Goal: Information Seeking & Learning: Check status

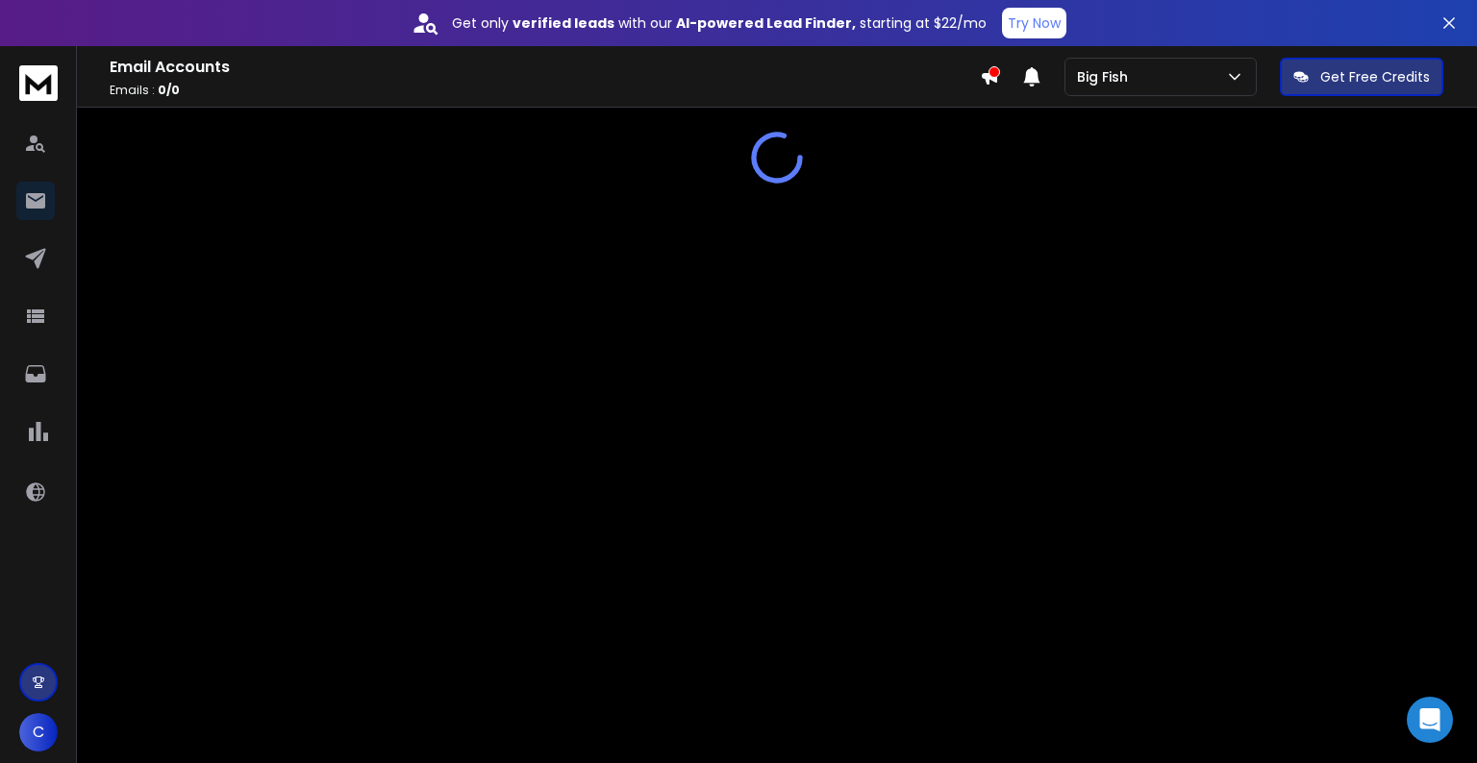
click at [580, 89] on p "Emails : 0 / 0" at bounding box center [545, 90] width 870 height 15
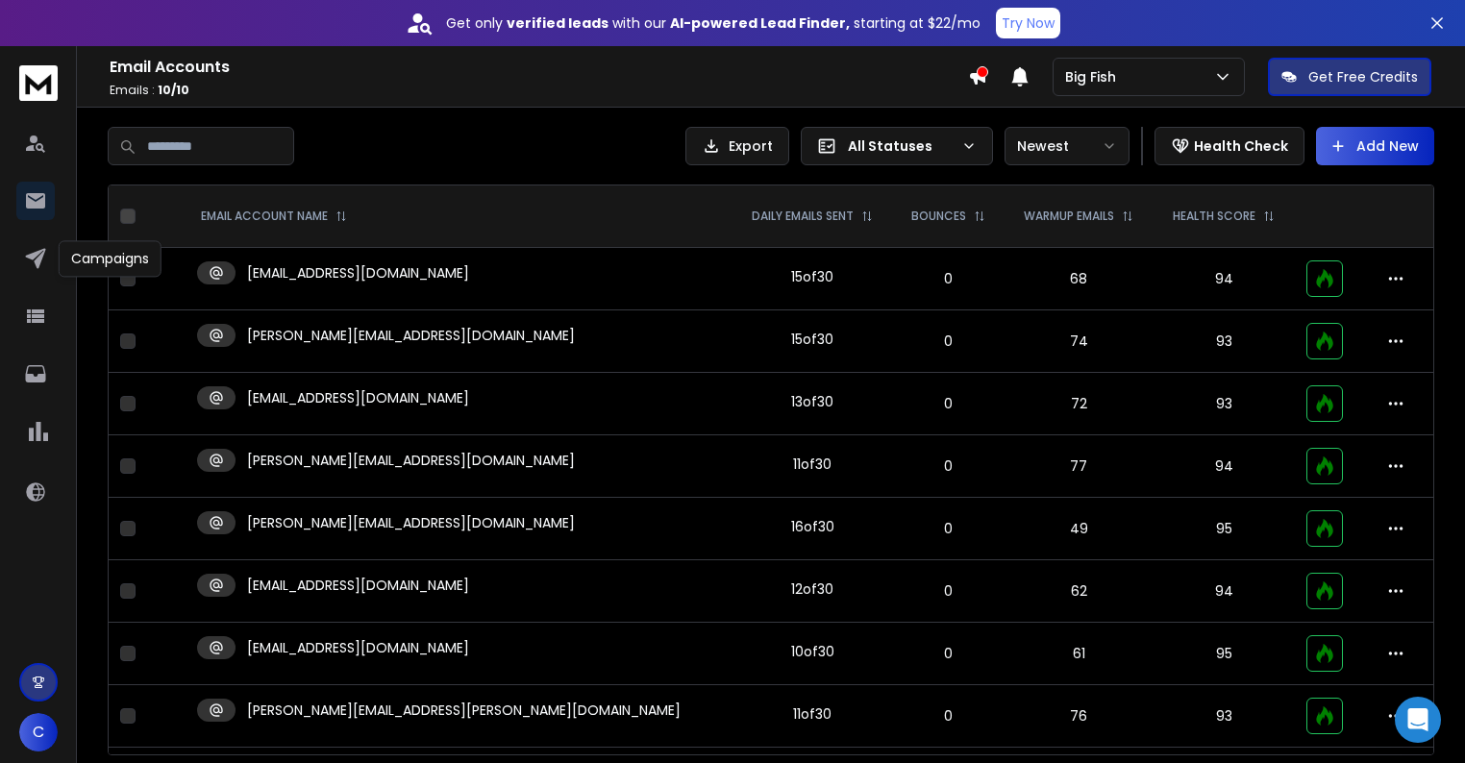
click at [96, 261] on div "Campaigns" at bounding box center [110, 258] width 103 height 37
click at [57, 262] on div at bounding box center [38, 262] width 44 height 46
click at [50, 263] on link at bounding box center [35, 258] width 38 height 38
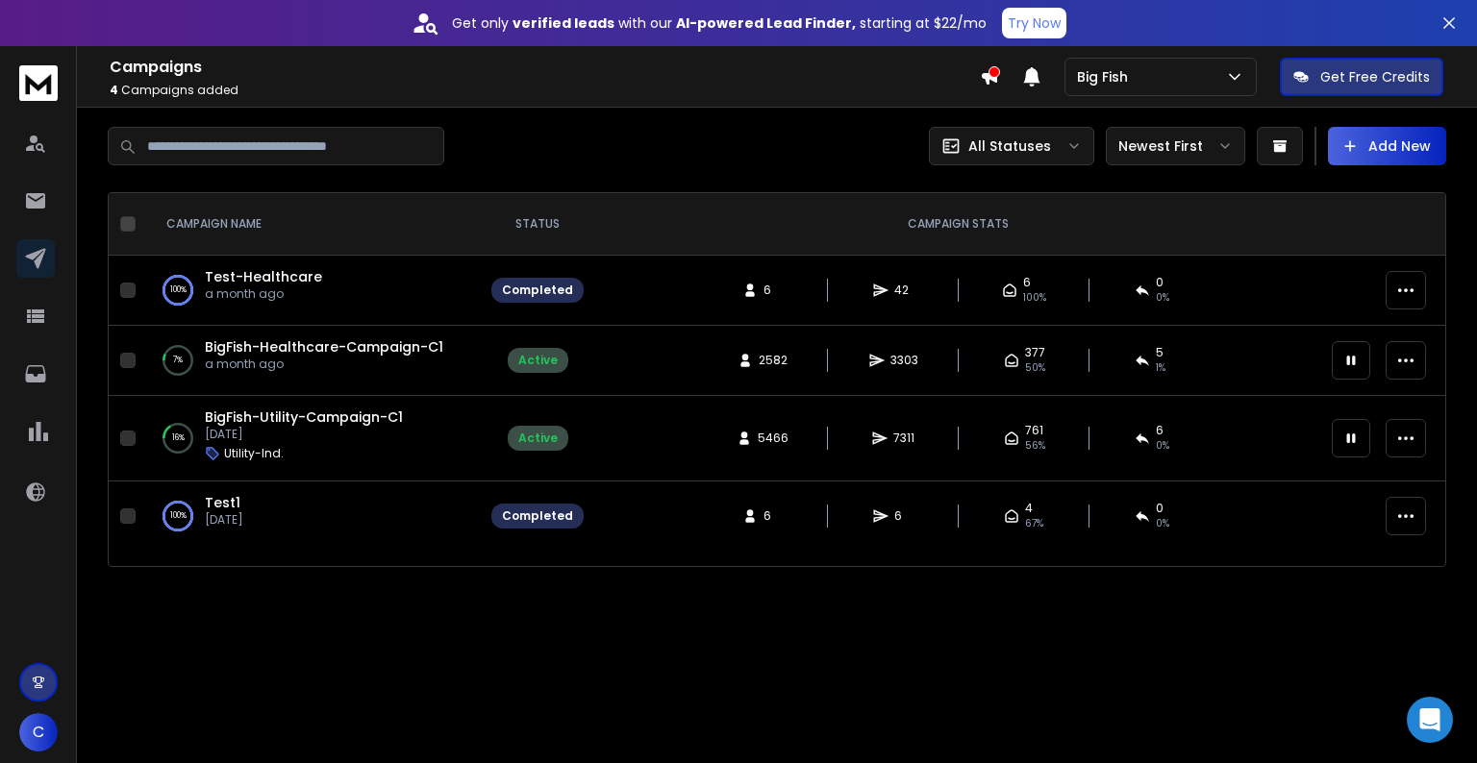
click at [372, 342] on span "BigFish-Healthcare-Campaign-C1" at bounding box center [324, 346] width 238 height 19
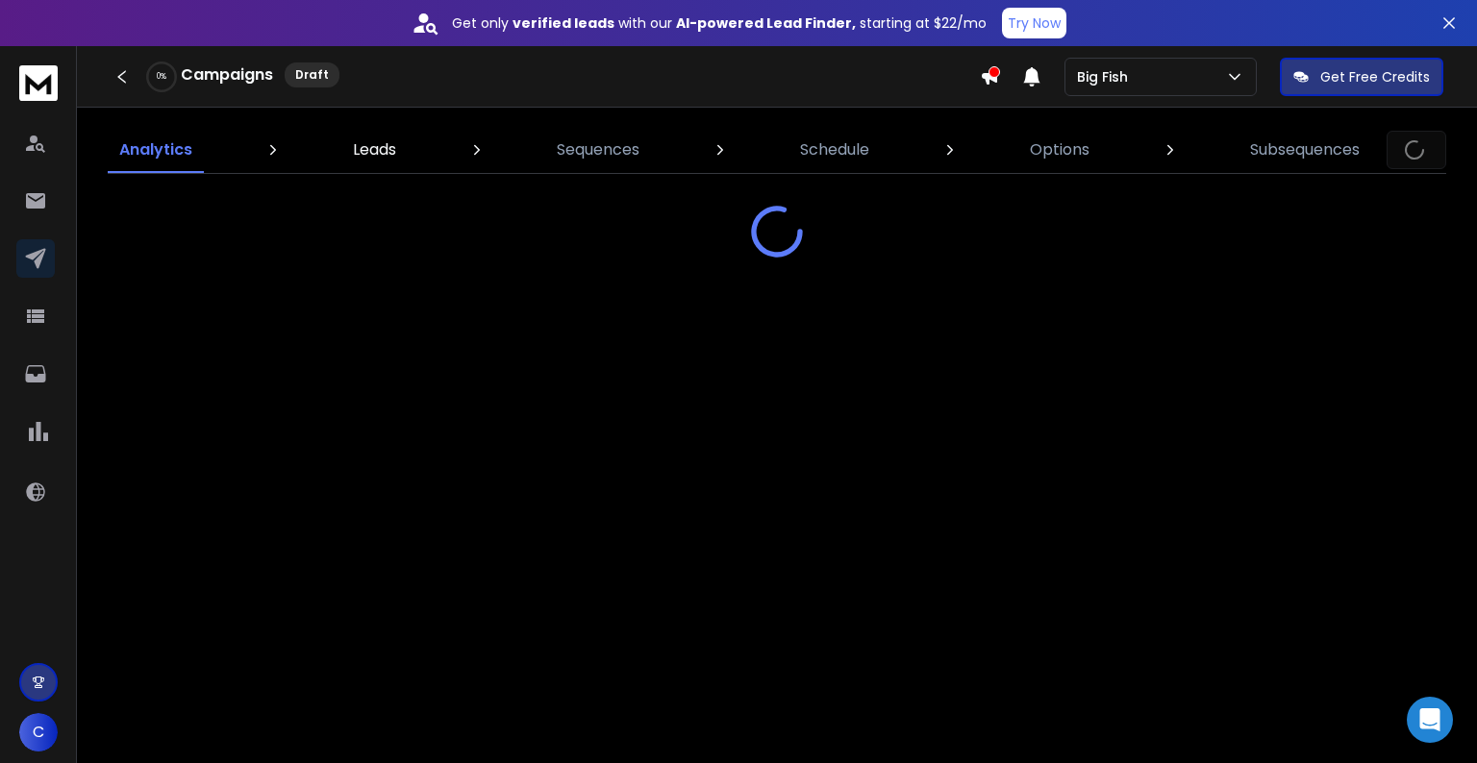
click at [388, 155] on p "Leads" at bounding box center [374, 149] width 43 height 23
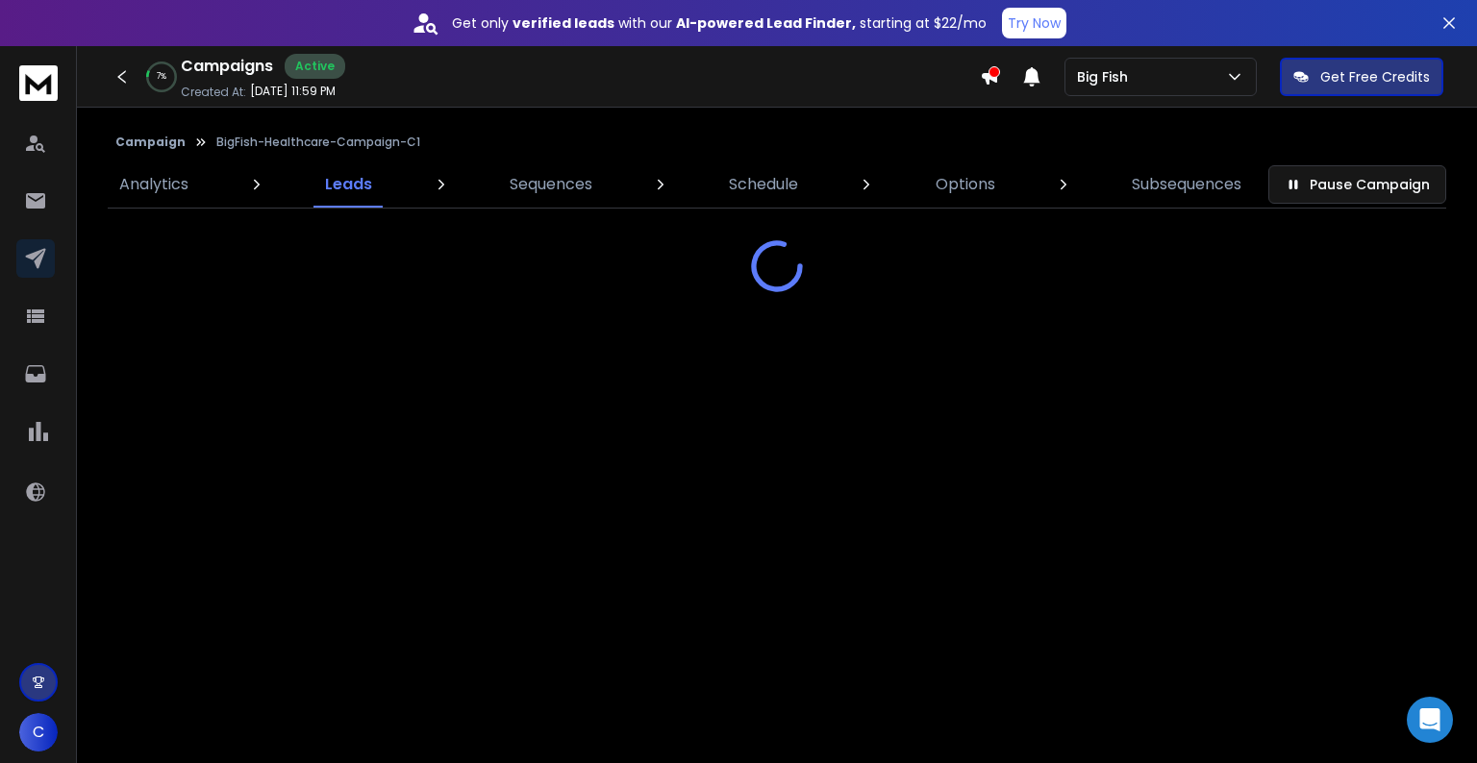
click at [596, 98] on div "7 % Campaigns Active Created At: Jul 08, 2025, 11:59 PM Big Fish Get Free Credi…" at bounding box center [738, 77] width 1477 height 62
click at [718, 124] on div "Campaign BigFish-Healthcare-Campaign-C1 Analytics Leads Sequences Schedule Opti…" at bounding box center [777, 216] width 1400 height 216
click at [730, 77] on div "7 % Campaigns Active Created At: Jul 08, 2025, 11:59 PM Big Fish Get Free Credi…" at bounding box center [738, 77] width 1477 height 62
click at [715, 129] on div "Campaign BigFish-Healthcare-Campaign-C1" at bounding box center [777, 142] width 1338 height 31
click at [747, 137] on div "Campaign BigFish-Healthcare-Campaign-C1" at bounding box center [777, 142] width 1338 height 31
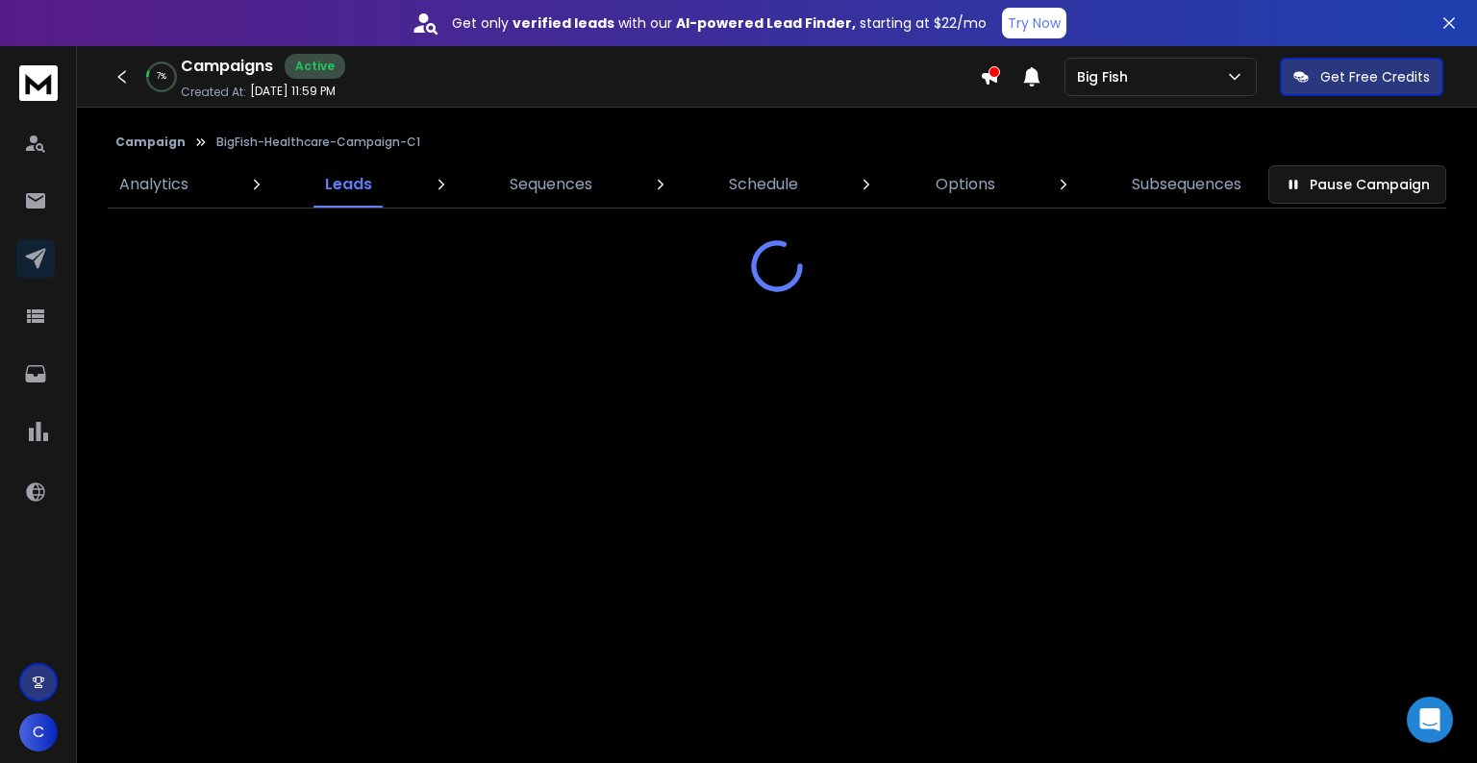
click at [671, 110] on div "Campaign BigFish-Healthcare-Campaign-C1 Analytics Leads Sequences Schedule Opti…" at bounding box center [777, 216] width 1400 height 216
click at [662, 81] on div "7 % Campaigns Active Created At: Jul 08, 2025, 11:59 PM Big Fish Get Free Credi…" at bounding box center [738, 77] width 1477 height 62
drag, startPoint x: 596, startPoint y: 128, endPoint x: 569, endPoint y: 10, distance: 121.3
click at [596, 127] on div "Campaign BigFish-Healthcare-Campaign-C1" at bounding box center [777, 142] width 1338 height 31
click at [587, 95] on div "7 % Campaigns Active Created At: Jul 08, 2025, 11:59 PM Big Fish Get Free Credi…" at bounding box center [738, 77] width 1477 height 62
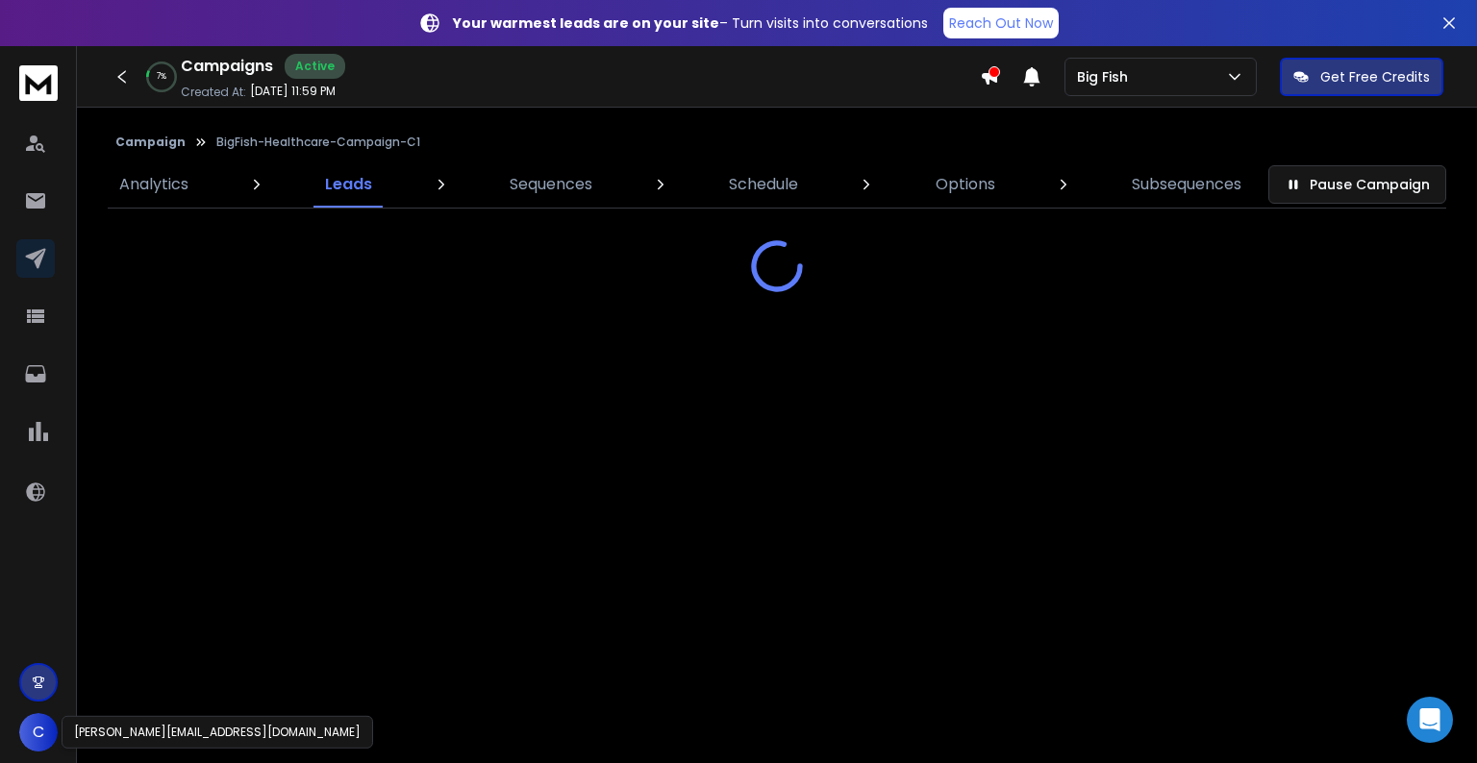
click at [39, 734] on span "C" at bounding box center [38, 732] width 38 height 38
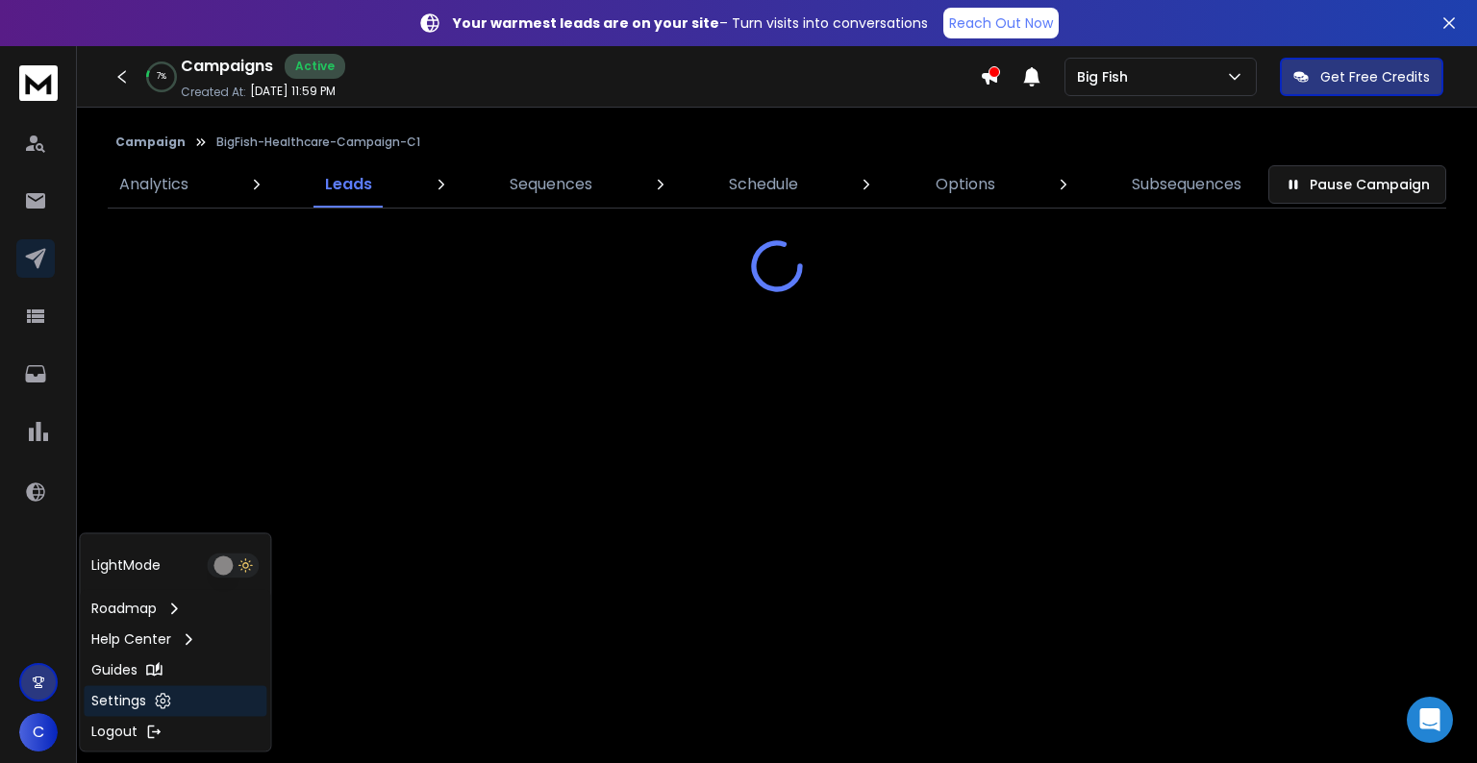
click at [127, 703] on p "Settings" at bounding box center [118, 700] width 55 height 19
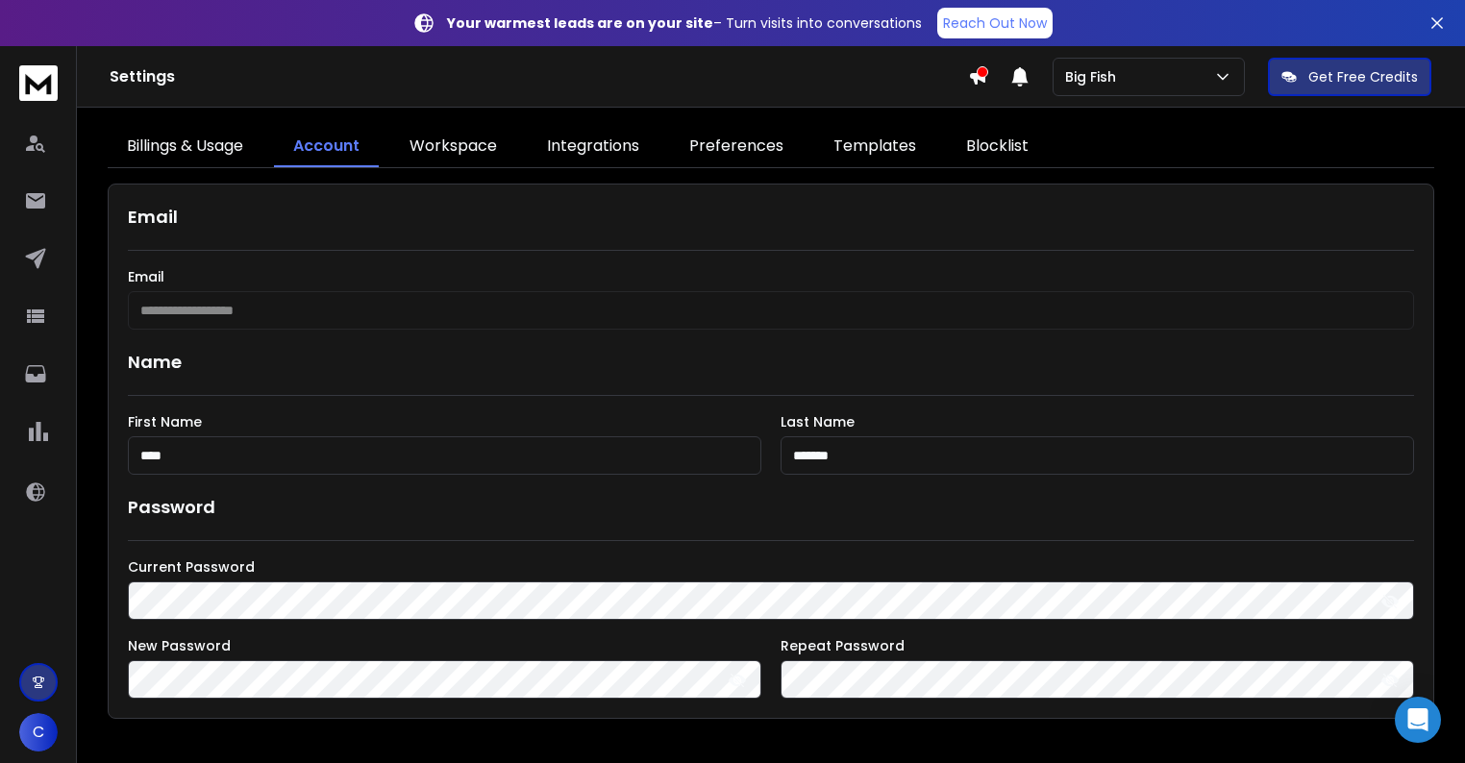
click at [452, 150] on link "Workspace" at bounding box center [453, 147] width 126 height 40
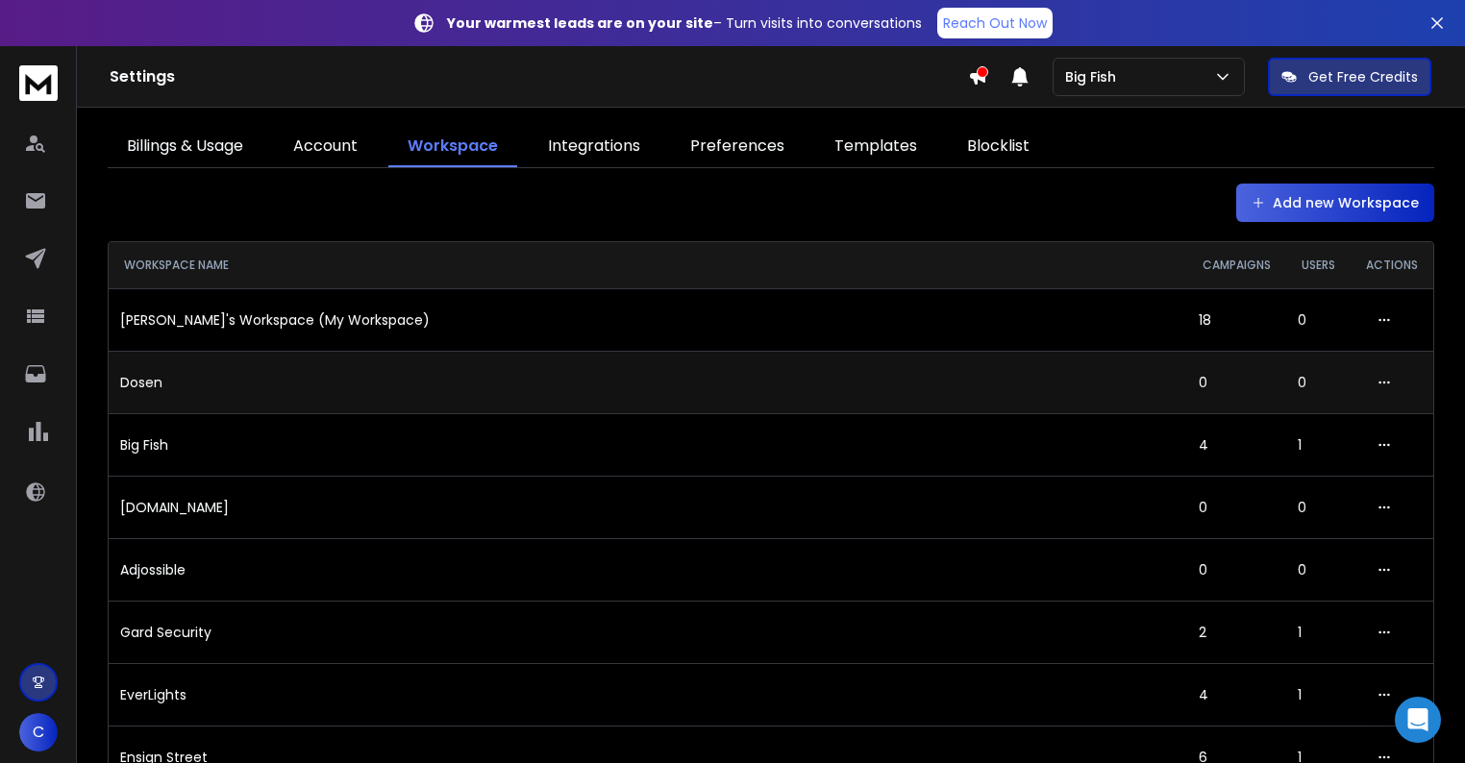
click at [206, 377] on td "Dosen" at bounding box center [648, 382] width 1079 height 62
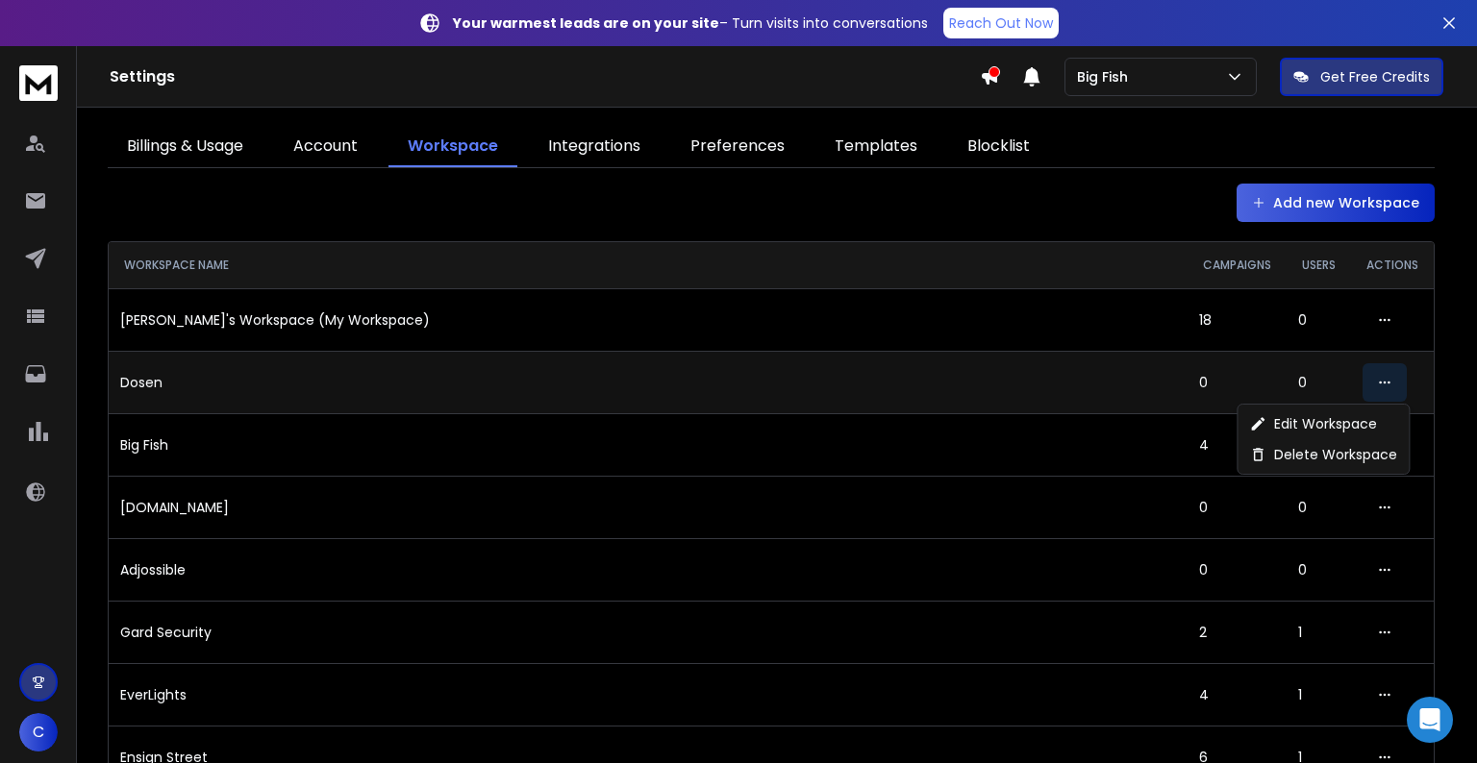
click at [1388, 380] on icon "button" at bounding box center [1384, 382] width 13 height 13
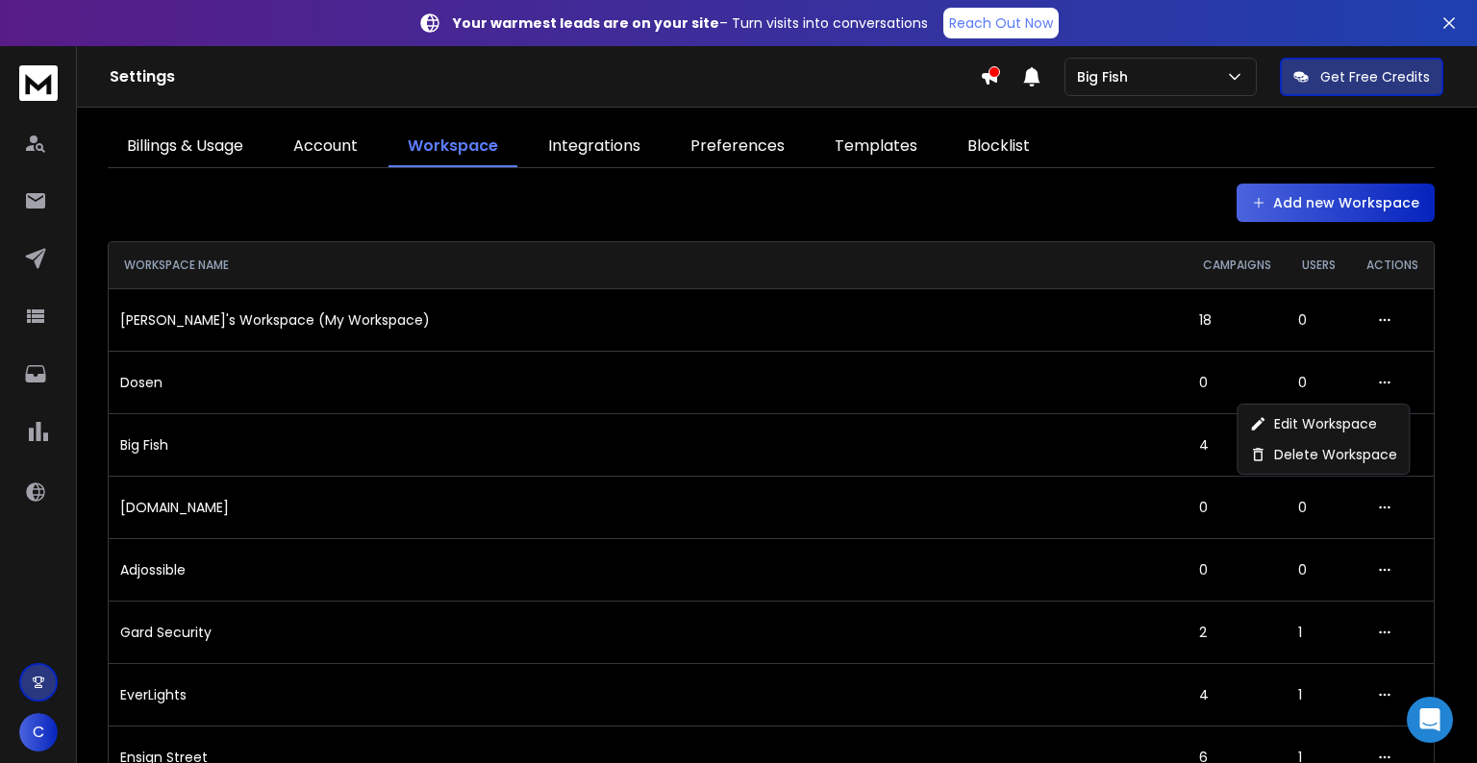
click at [769, 203] on div "Add new Workspace" at bounding box center [771, 203] width 1327 height 38
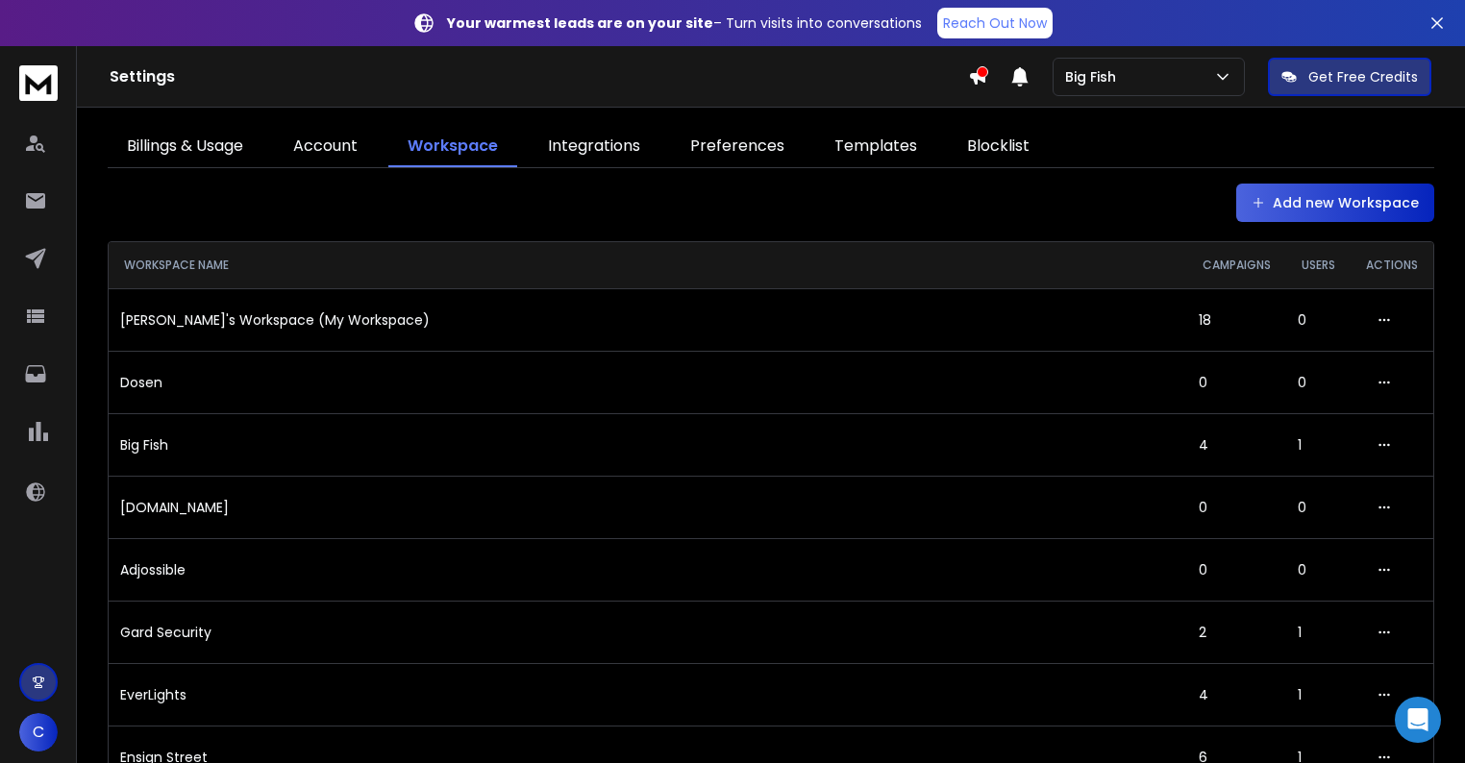
click at [759, 214] on div "Add new Workspace" at bounding box center [771, 203] width 1327 height 38
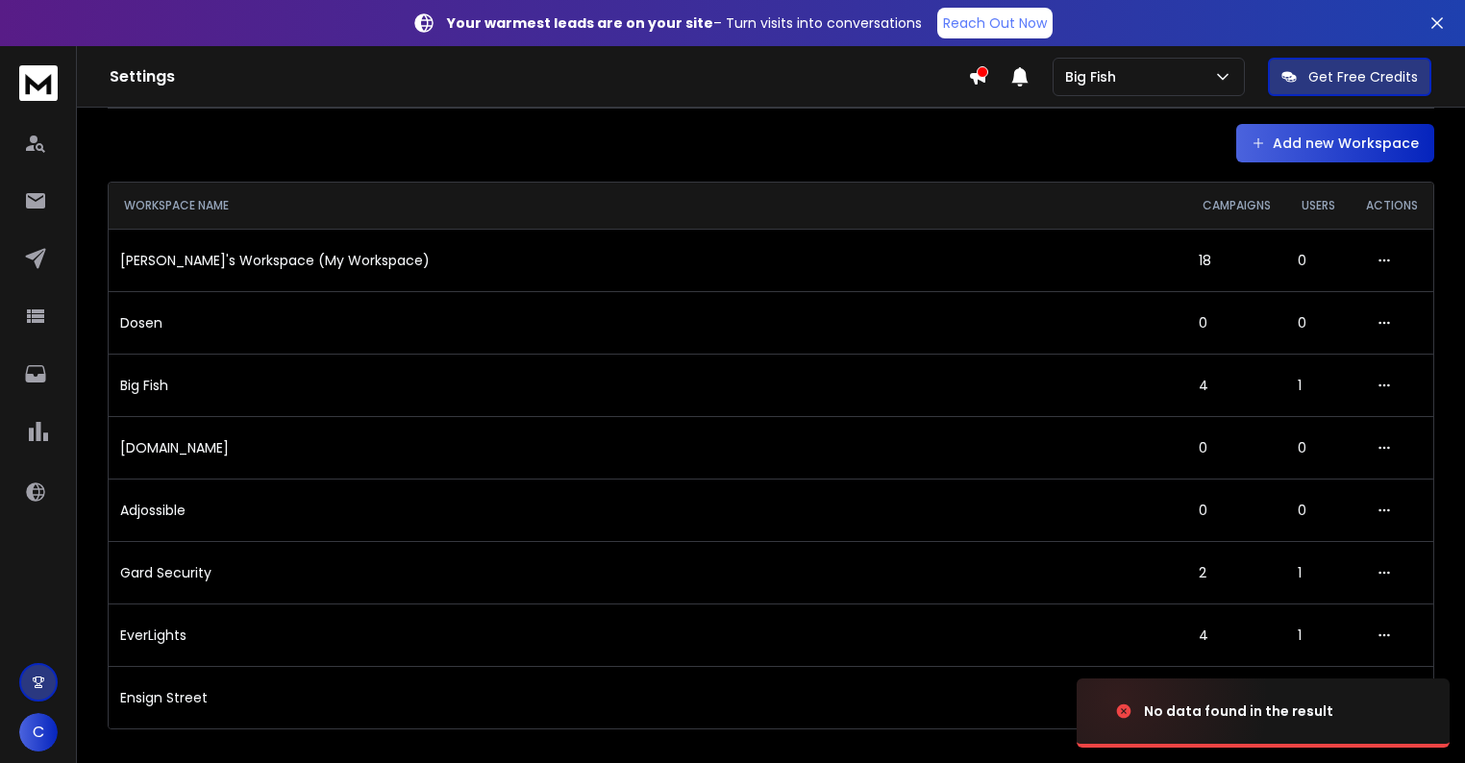
scroll to position [79, 0]
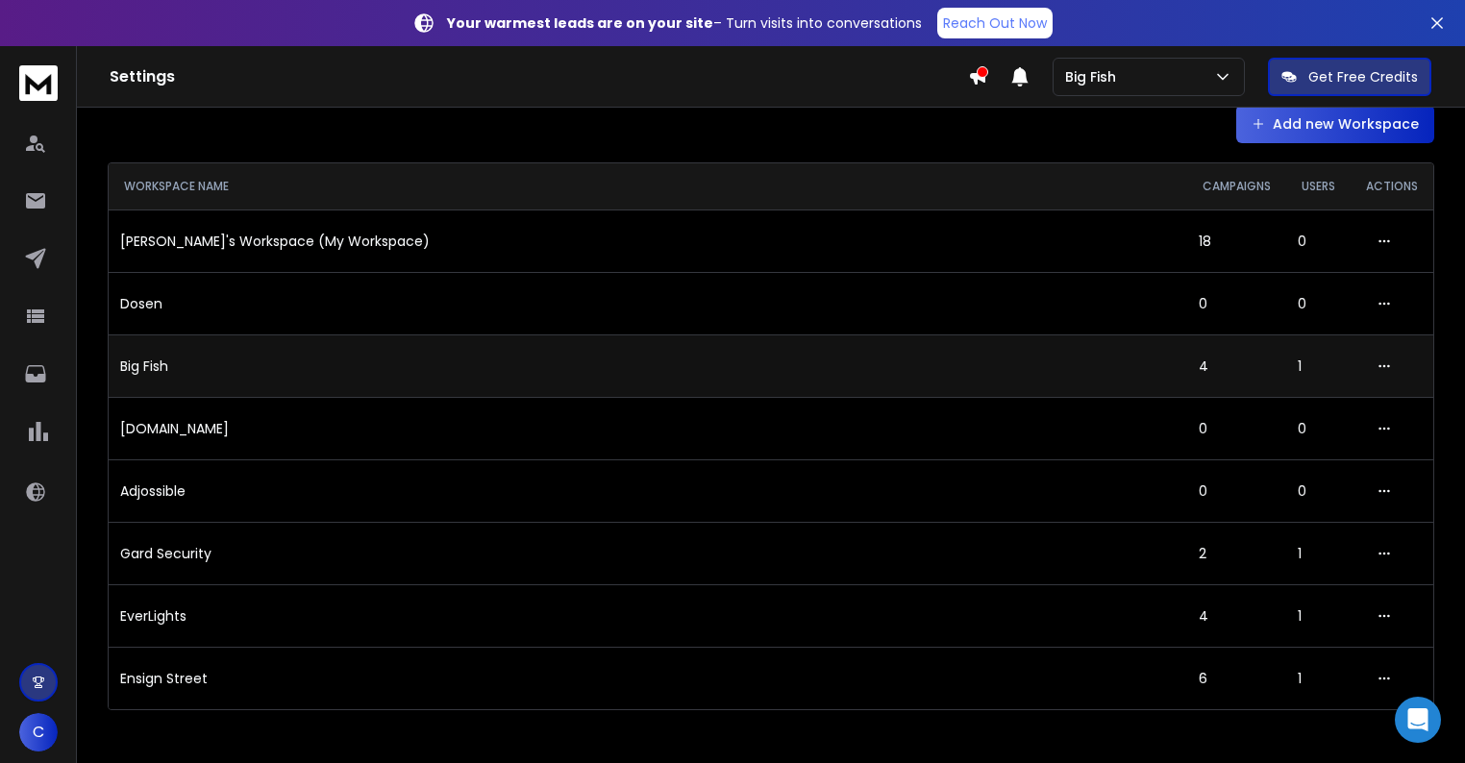
click at [1201, 363] on td "4" at bounding box center [1236, 366] width 99 height 62
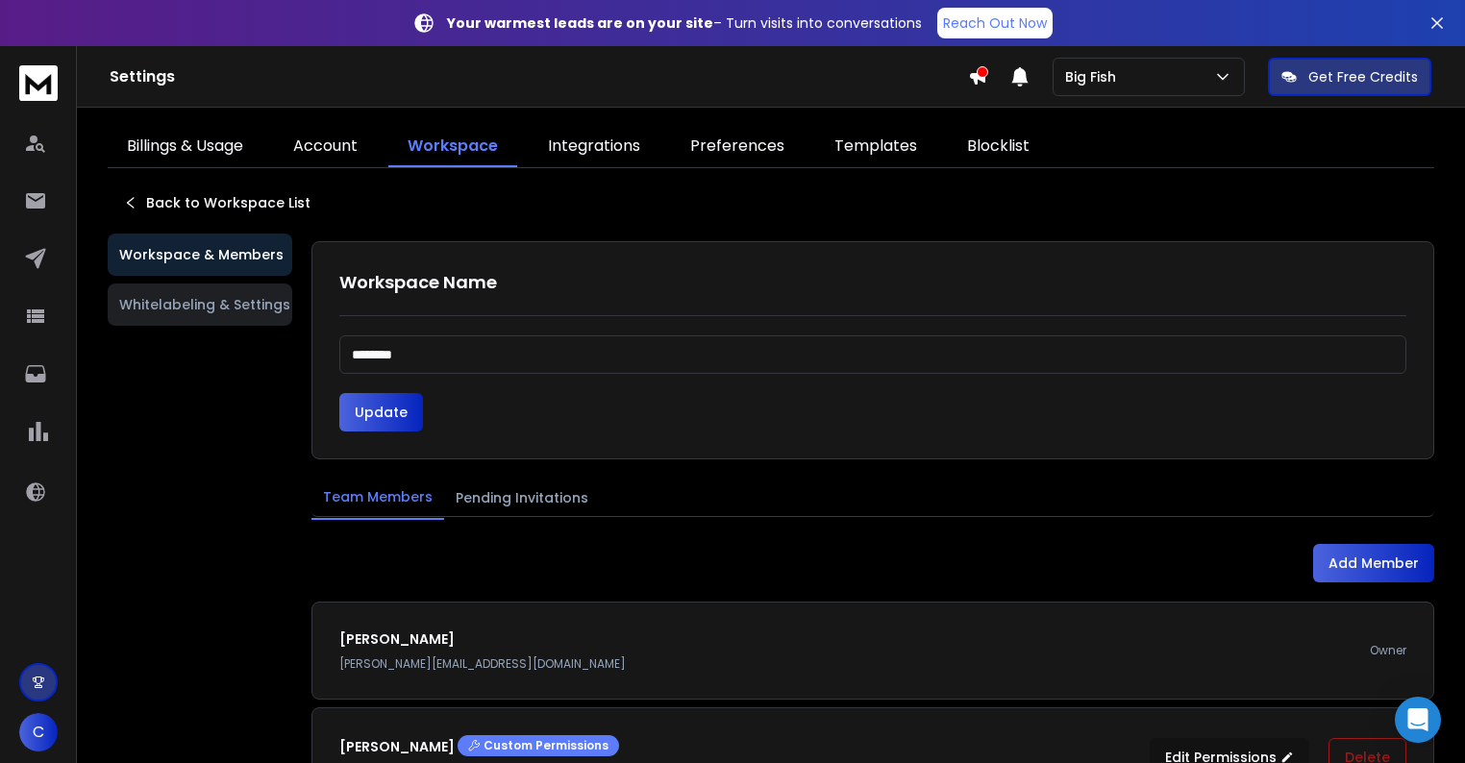
click at [820, 193] on div "Back to Workspace List" at bounding box center [771, 203] width 1327 height 38
click at [187, 145] on link "Billings & Usage" at bounding box center [185, 147] width 155 height 40
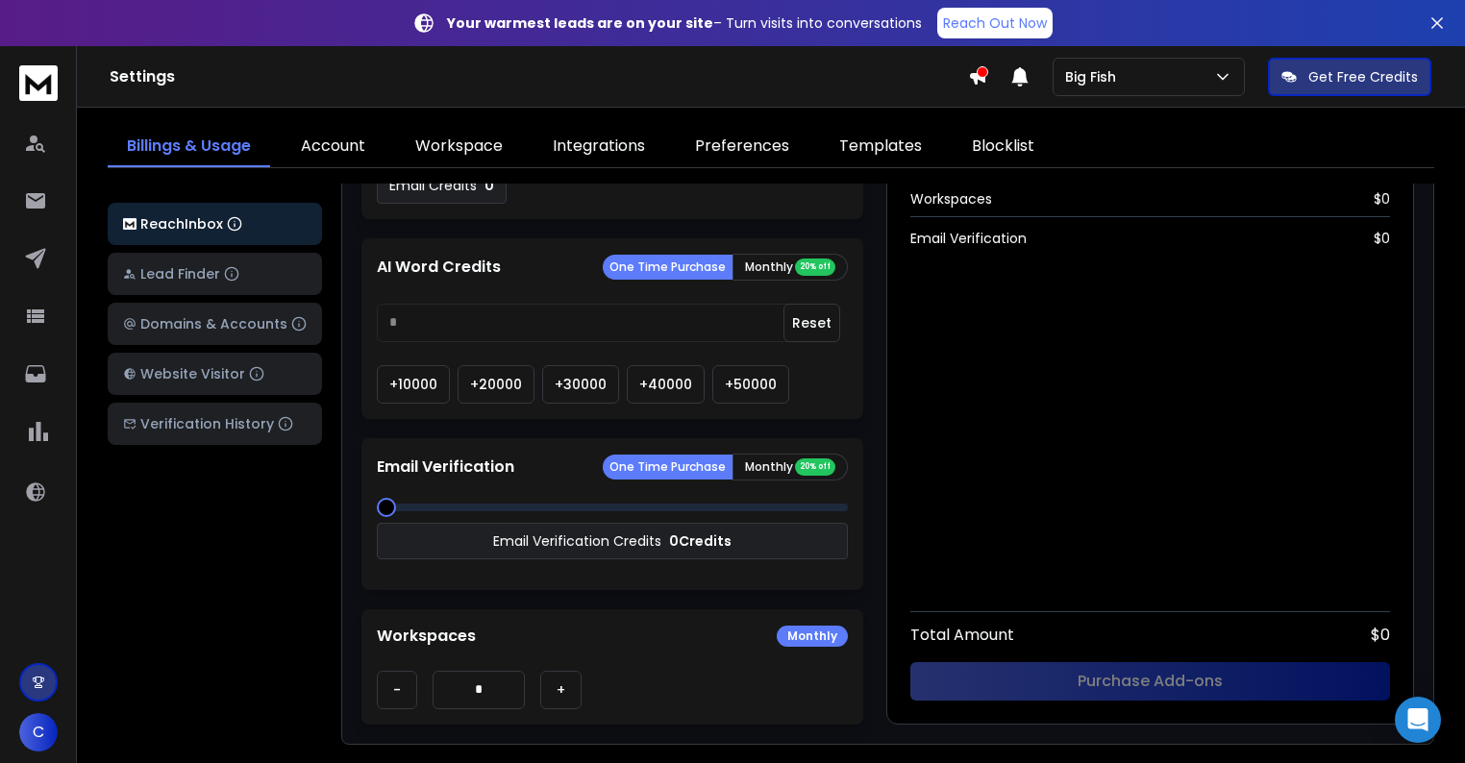
click at [338, 150] on link "Account" at bounding box center [333, 147] width 103 height 40
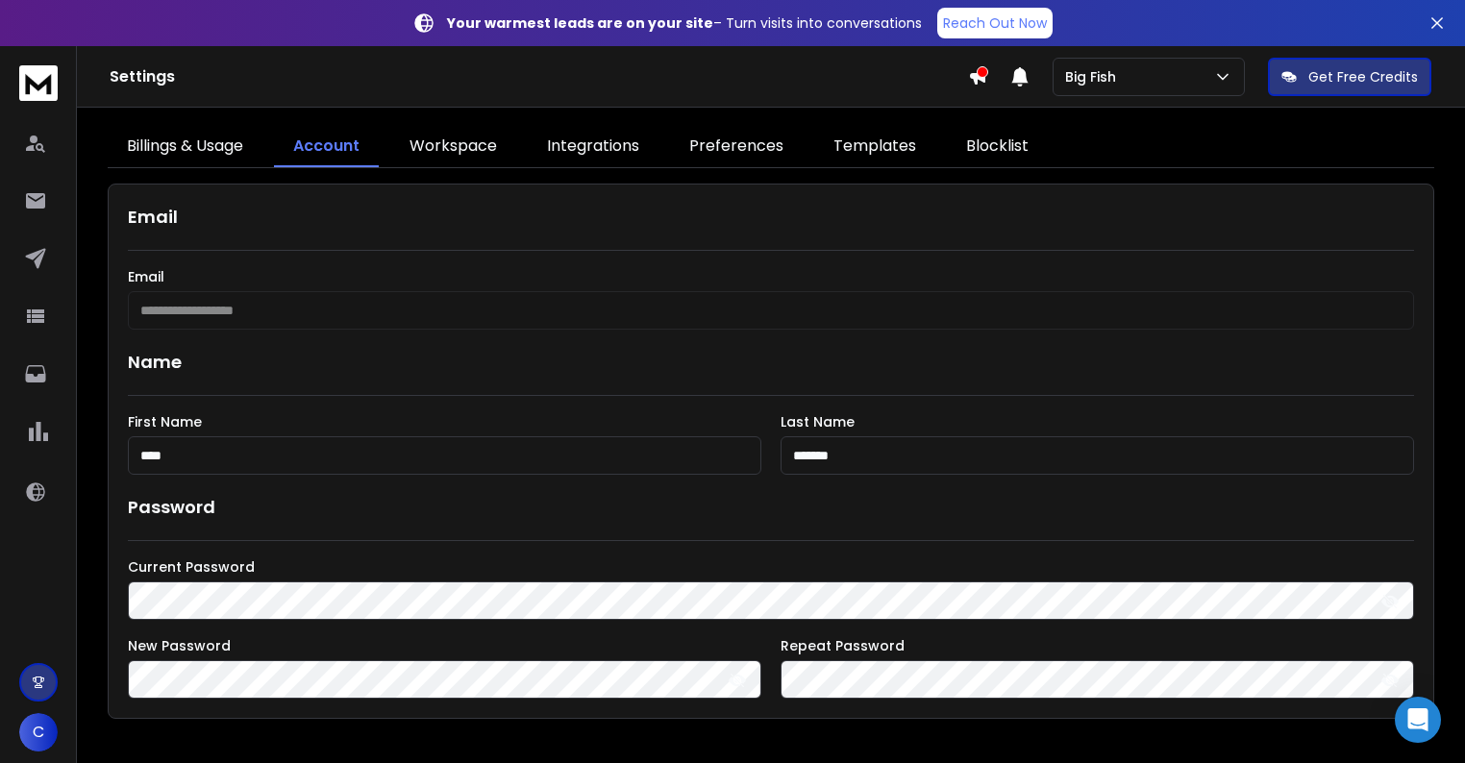
click at [471, 147] on link "Workspace" at bounding box center [453, 147] width 126 height 40
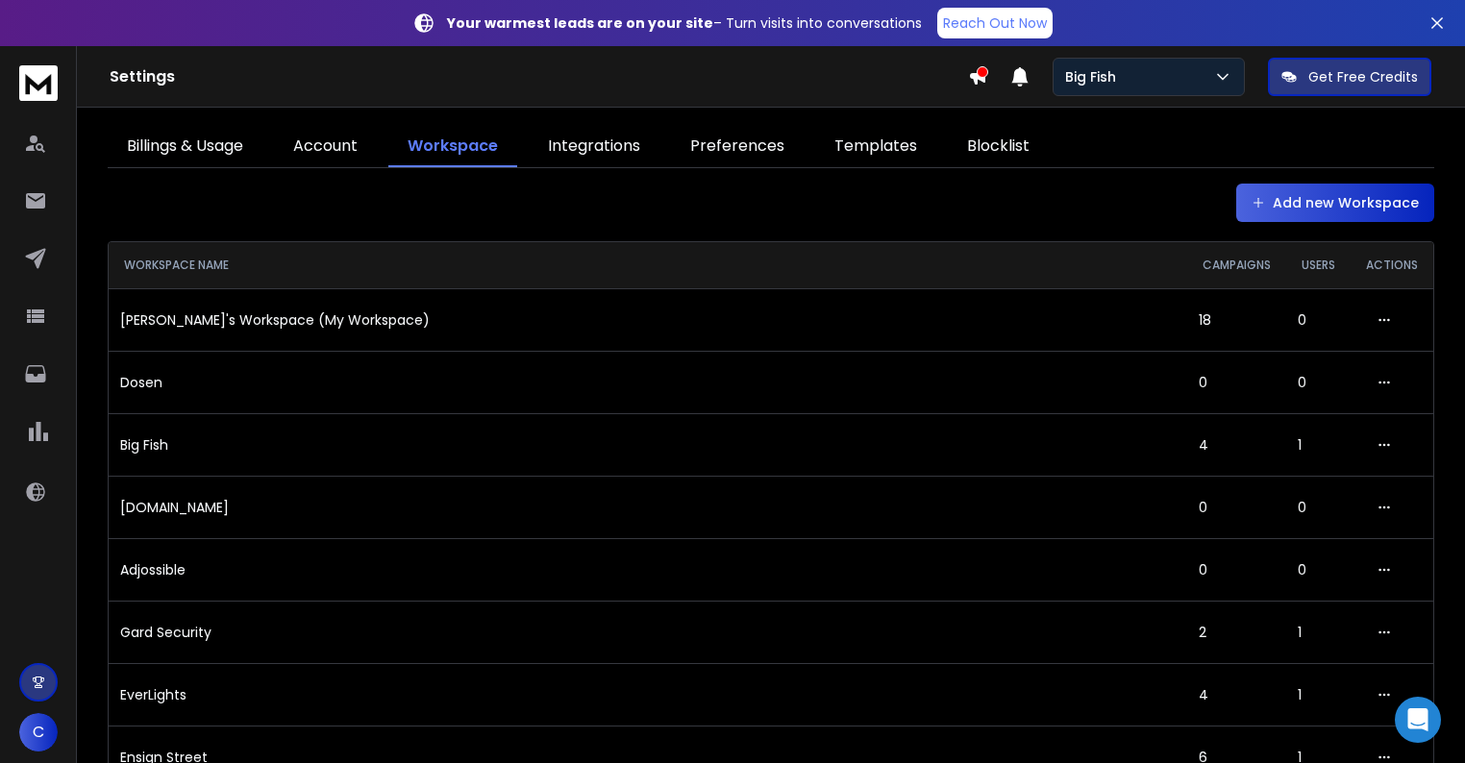
click at [1195, 84] on div "Big Fish" at bounding box center [1148, 76] width 167 height 19
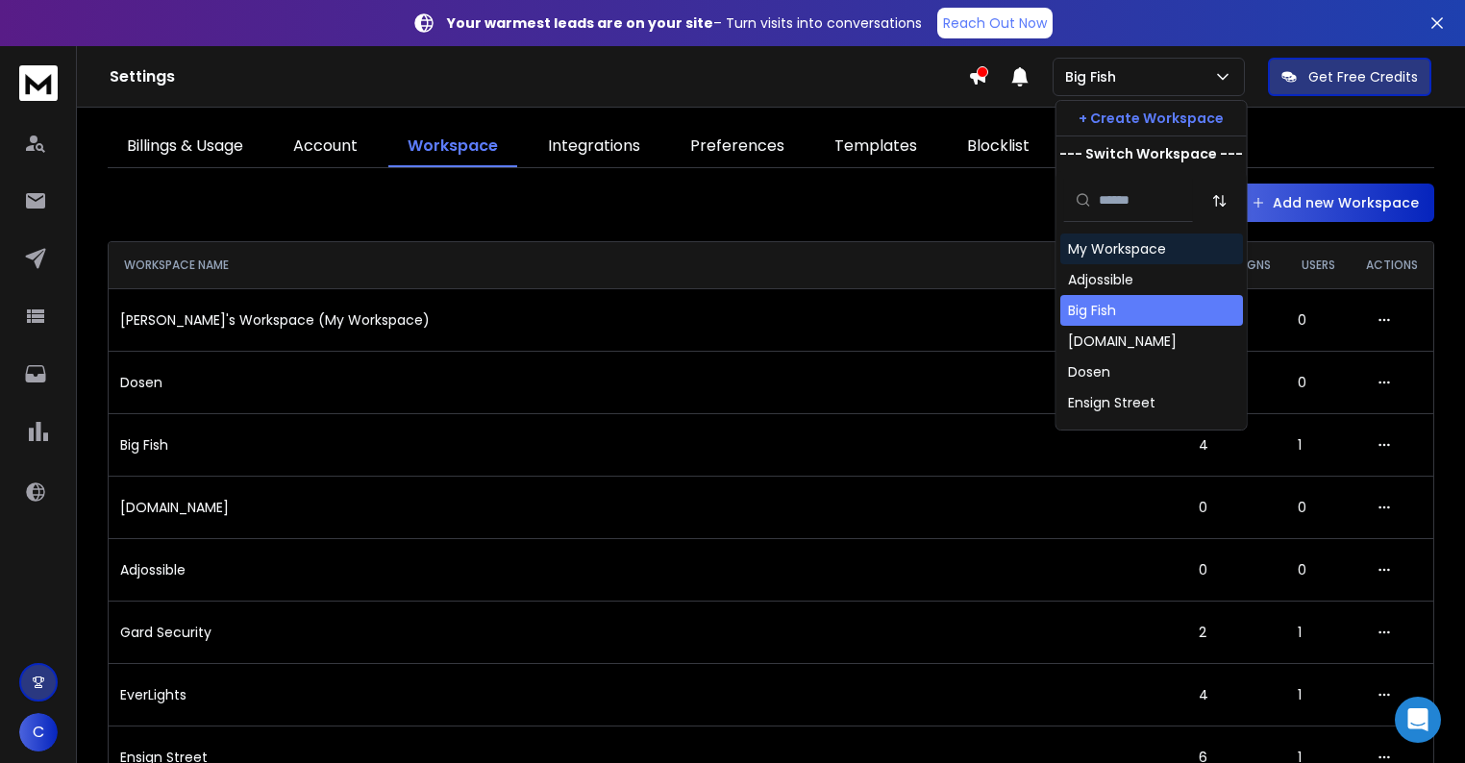
click at [583, 85] on h1 "Settings" at bounding box center [539, 76] width 859 height 23
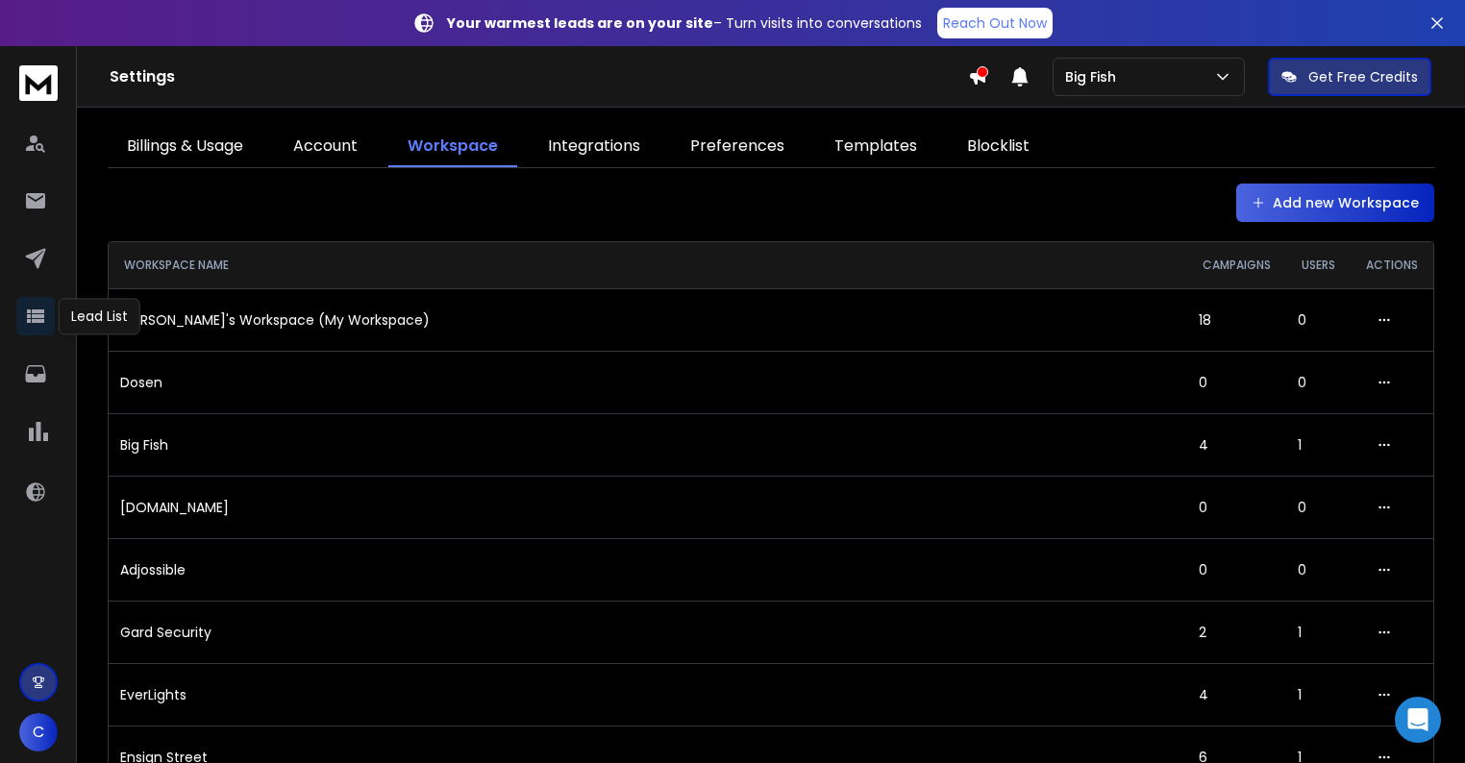
click at [37, 321] on icon at bounding box center [35, 316] width 17 height 13
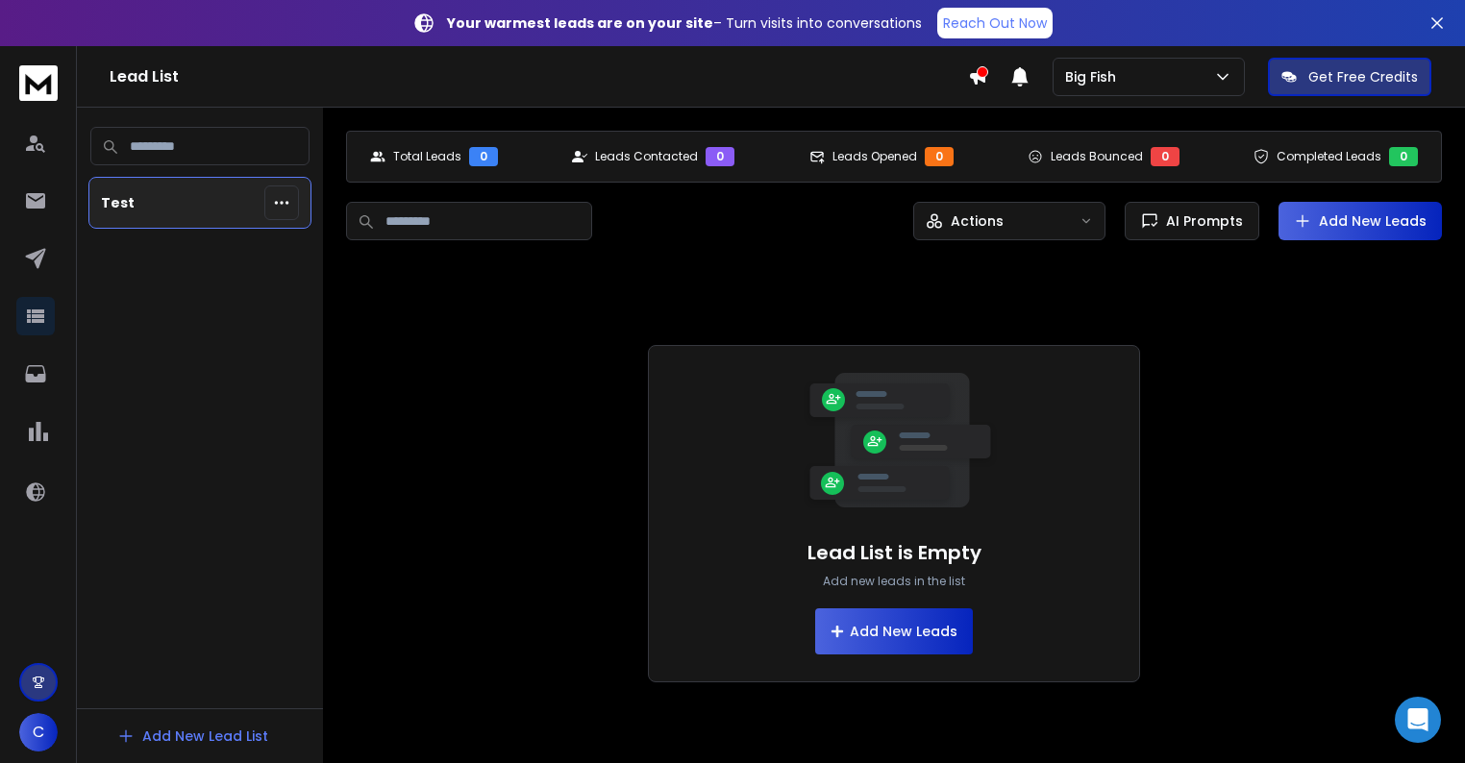
click at [275, 210] on icon "button" at bounding box center [281, 202] width 17 height 17
click at [241, 436] on div "Test" at bounding box center [200, 432] width 246 height 510
click at [40, 436] on icon at bounding box center [38, 431] width 29 height 29
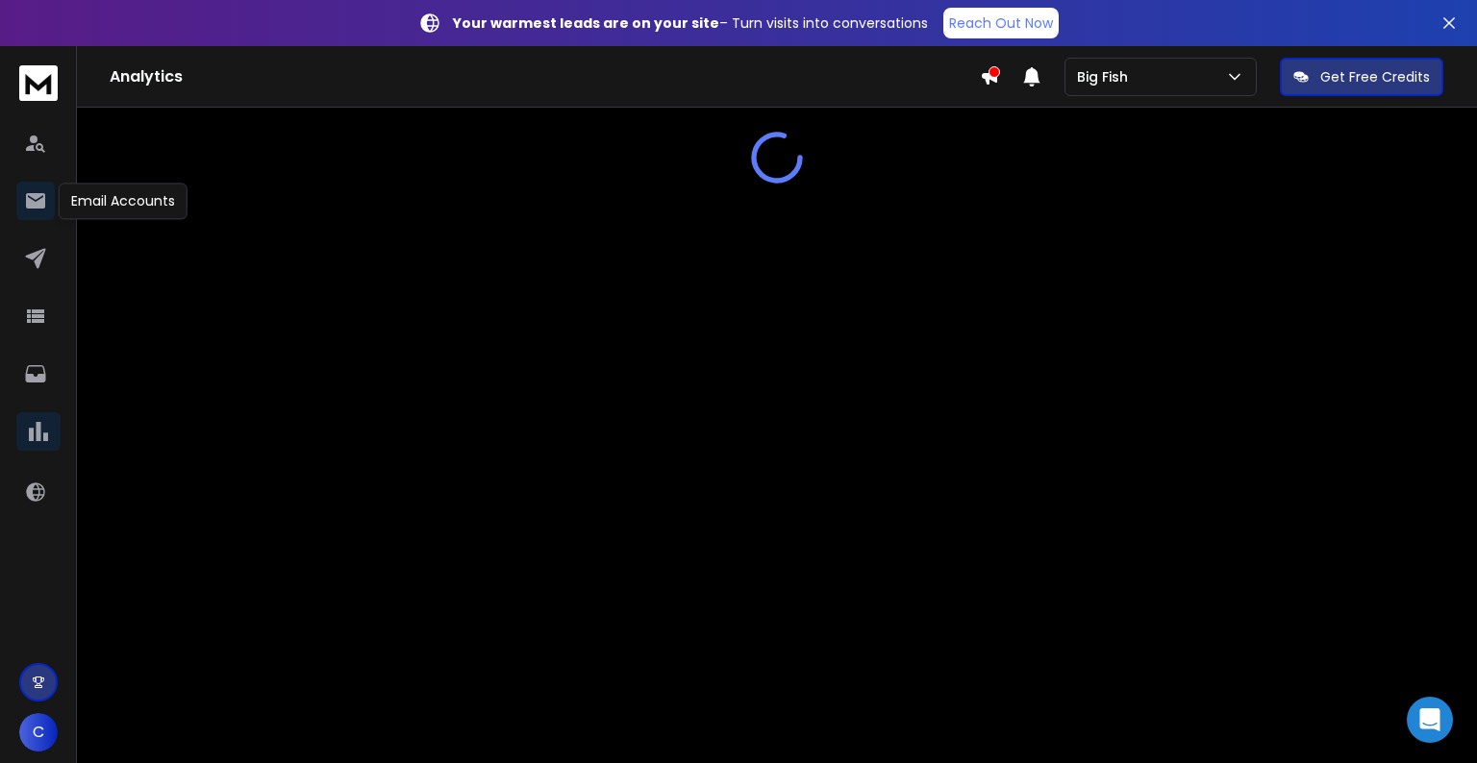
click at [41, 200] on icon at bounding box center [35, 200] width 19 height 15
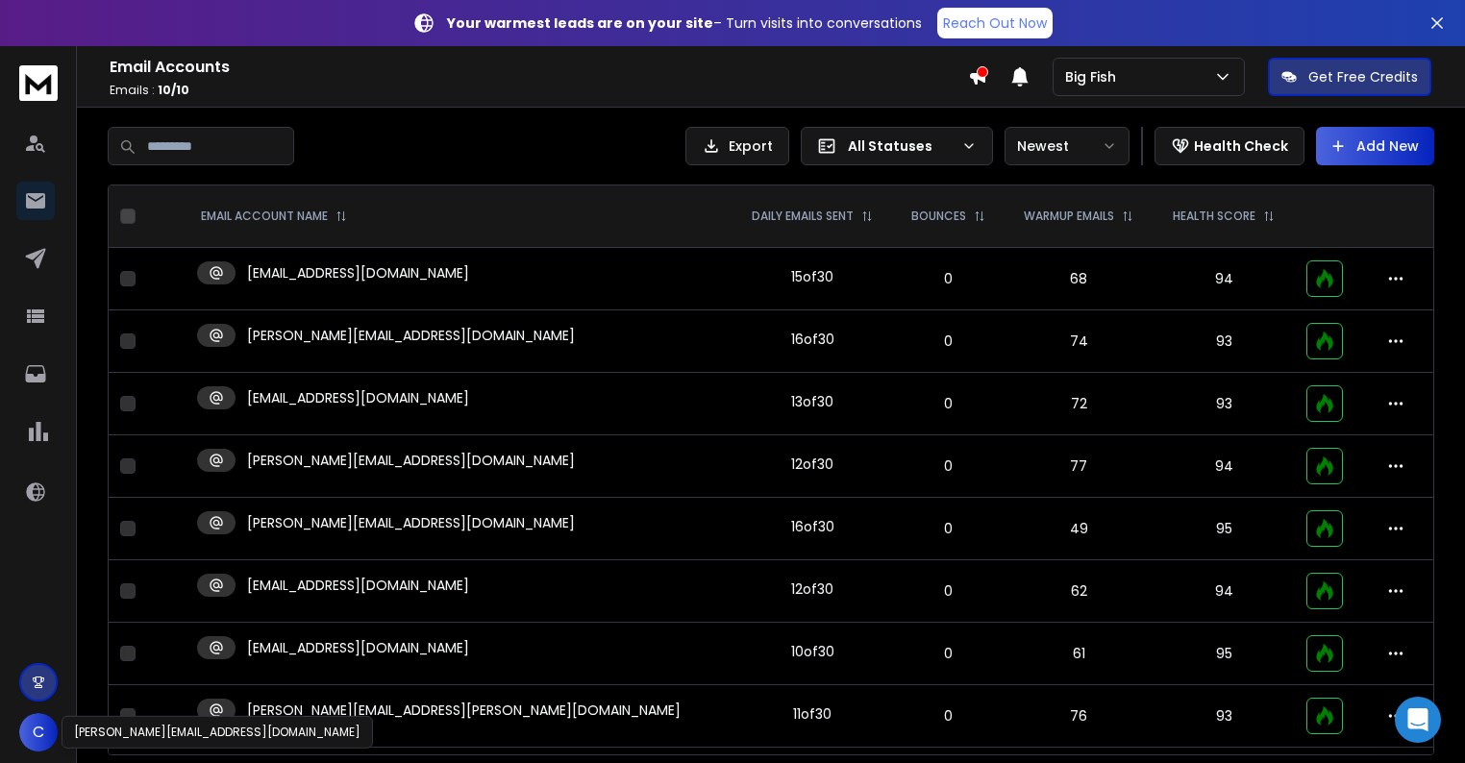
click at [40, 724] on span "C" at bounding box center [38, 732] width 38 height 38
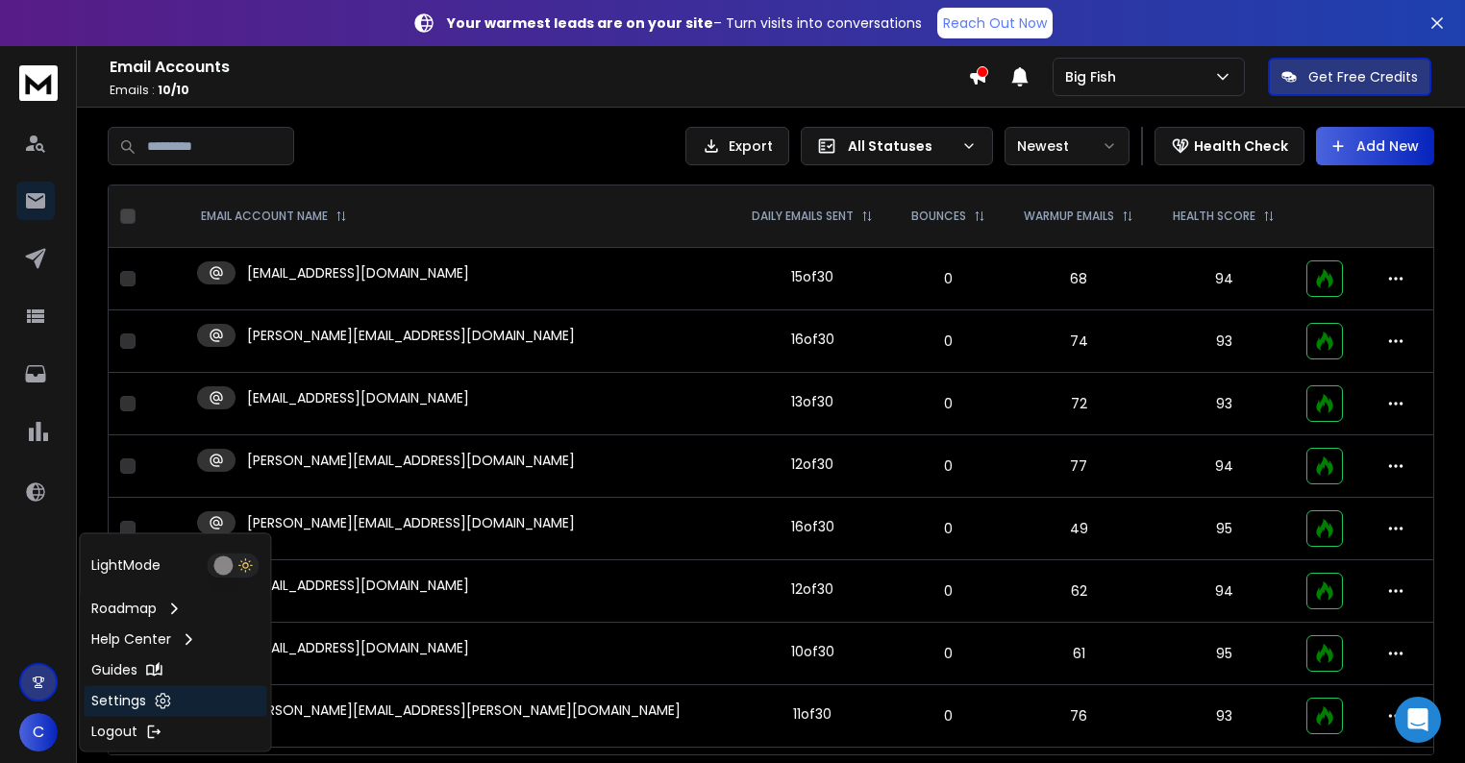
click at [116, 700] on p "Settings" at bounding box center [118, 700] width 55 height 19
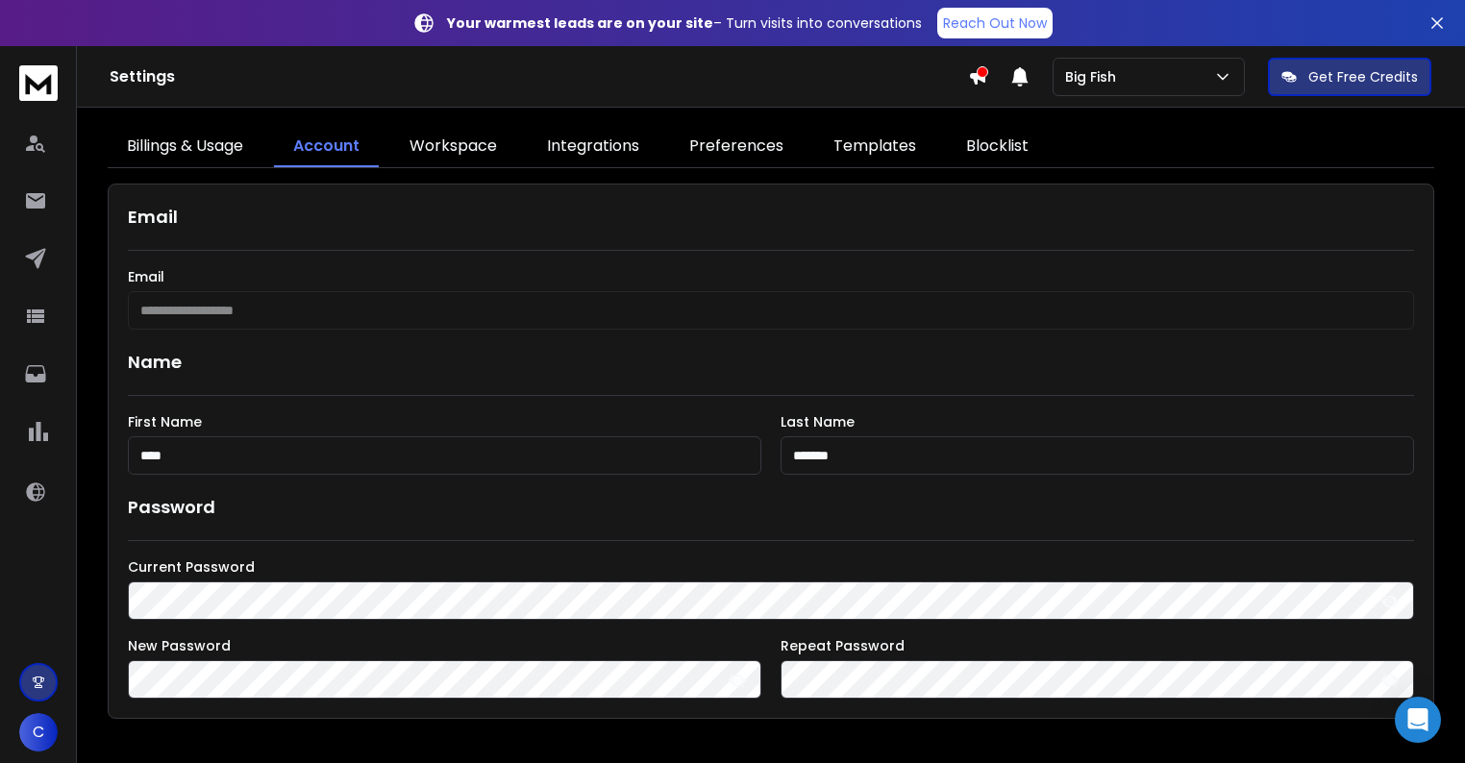
click at [697, 207] on h1 "Email" at bounding box center [771, 217] width 1286 height 27
click at [458, 148] on link "Workspace" at bounding box center [453, 147] width 126 height 40
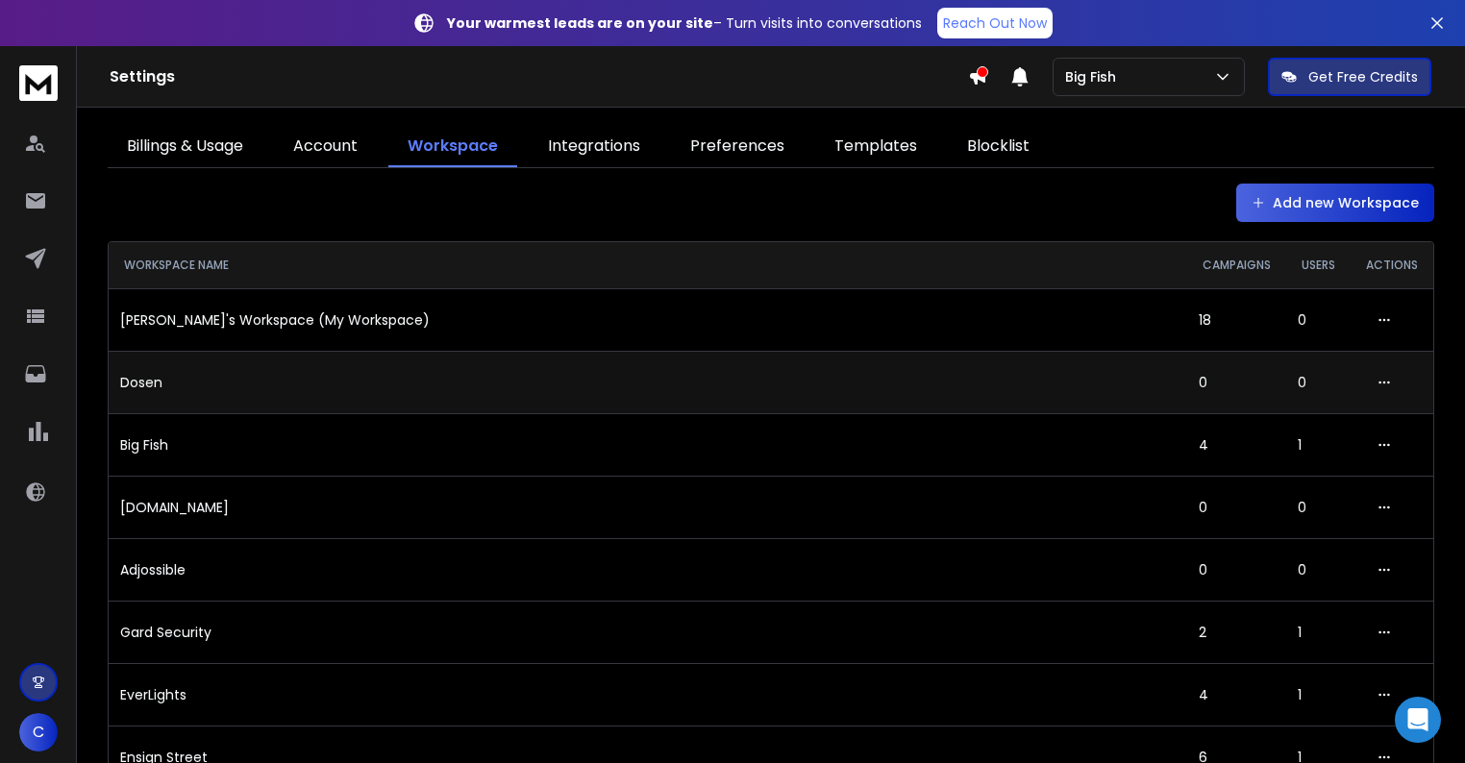
click at [141, 389] on td "Dosen" at bounding box center [648, 382] width 1079 height 62
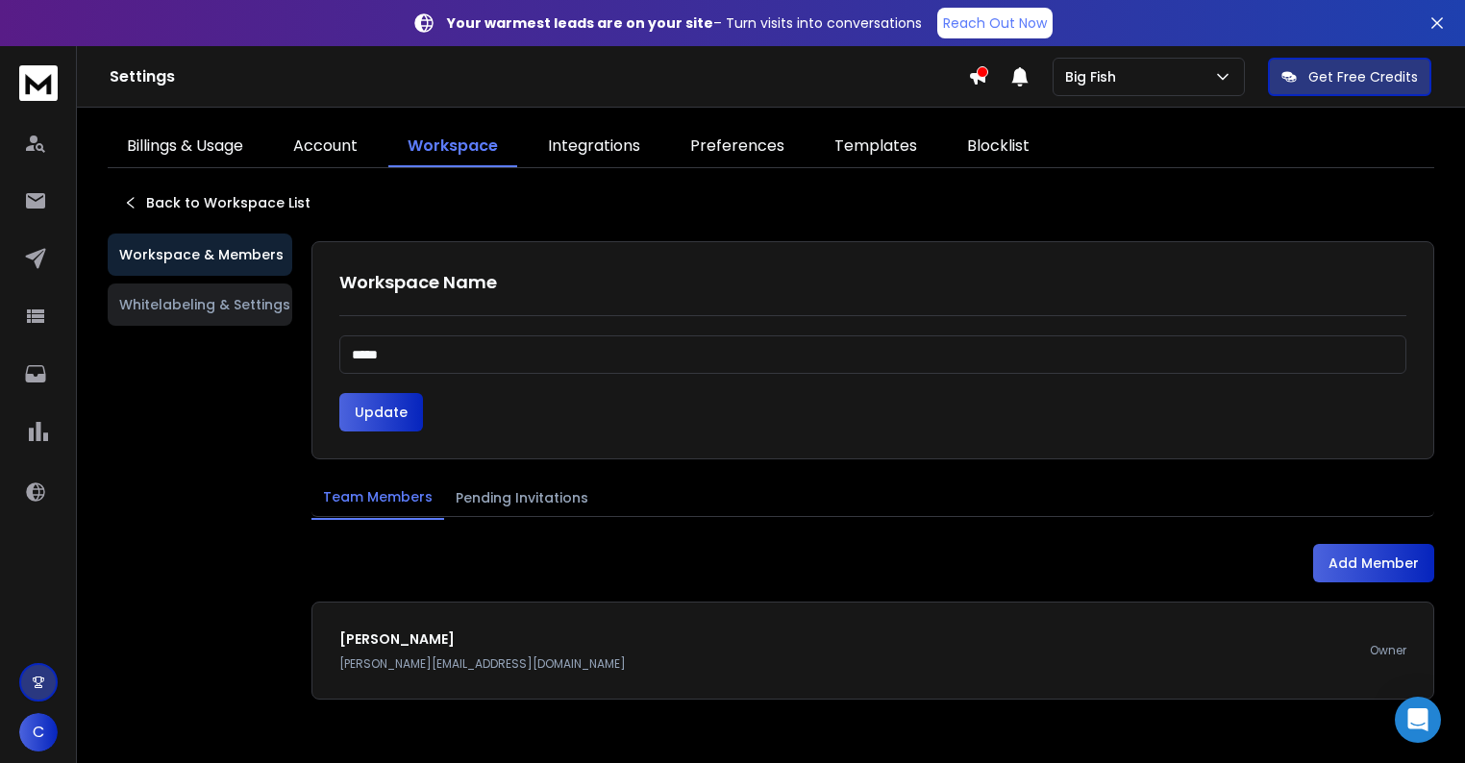
click at [562, 491] on button "Pending Invitations" at bounding box center [522, 498] width 156 height 42
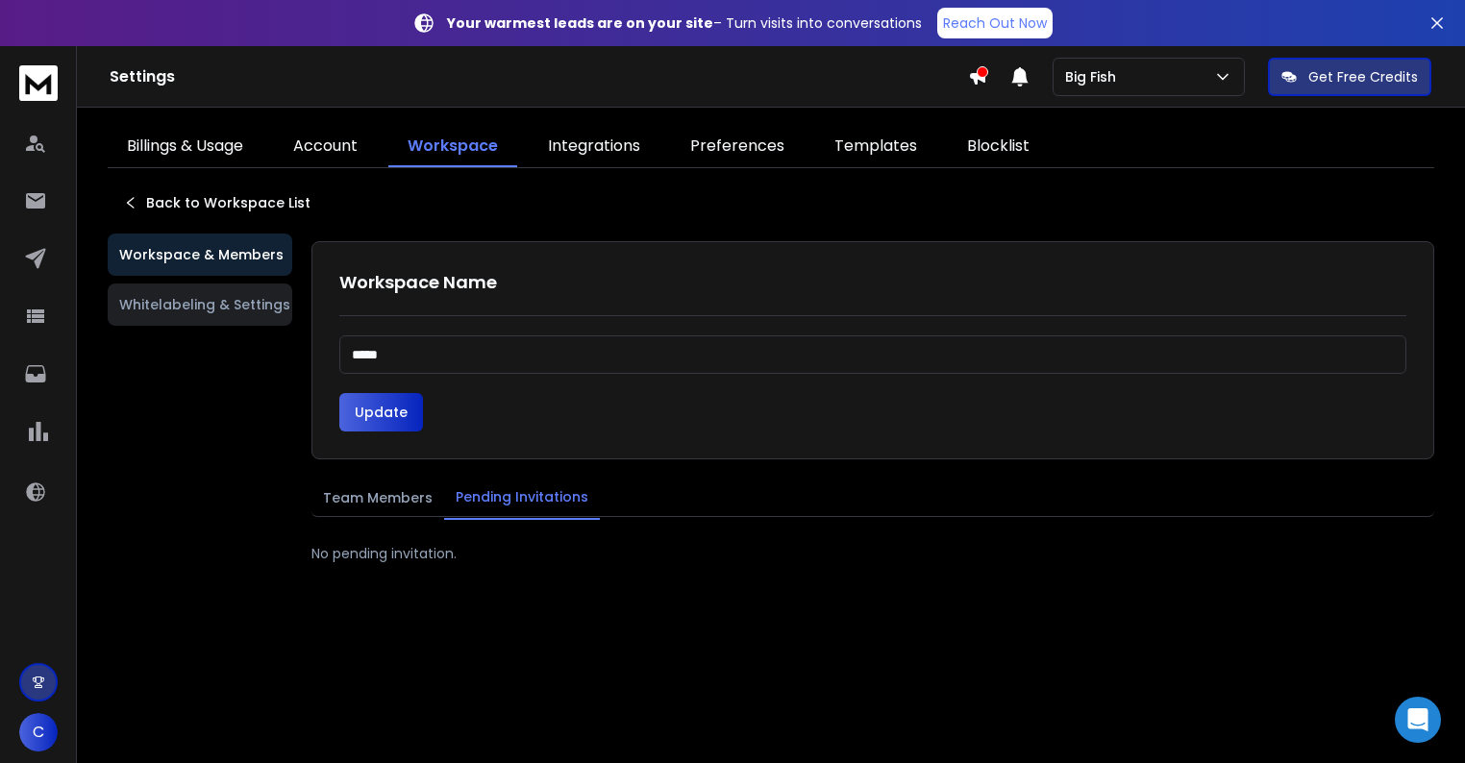
scroll to position [79, 0]
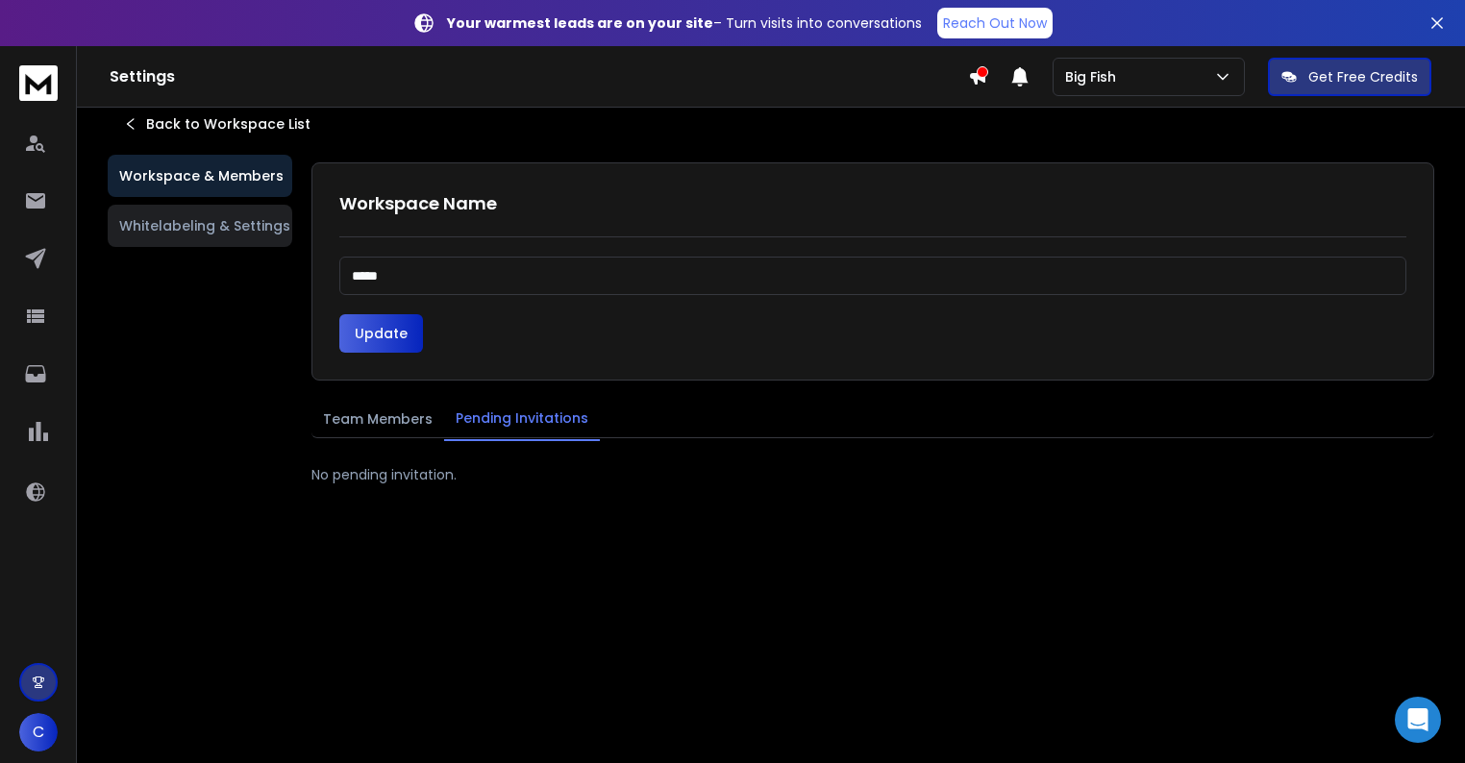
click at [357, 414] on button "Team Members" at bounding box center [377, 419] width 133 height 42
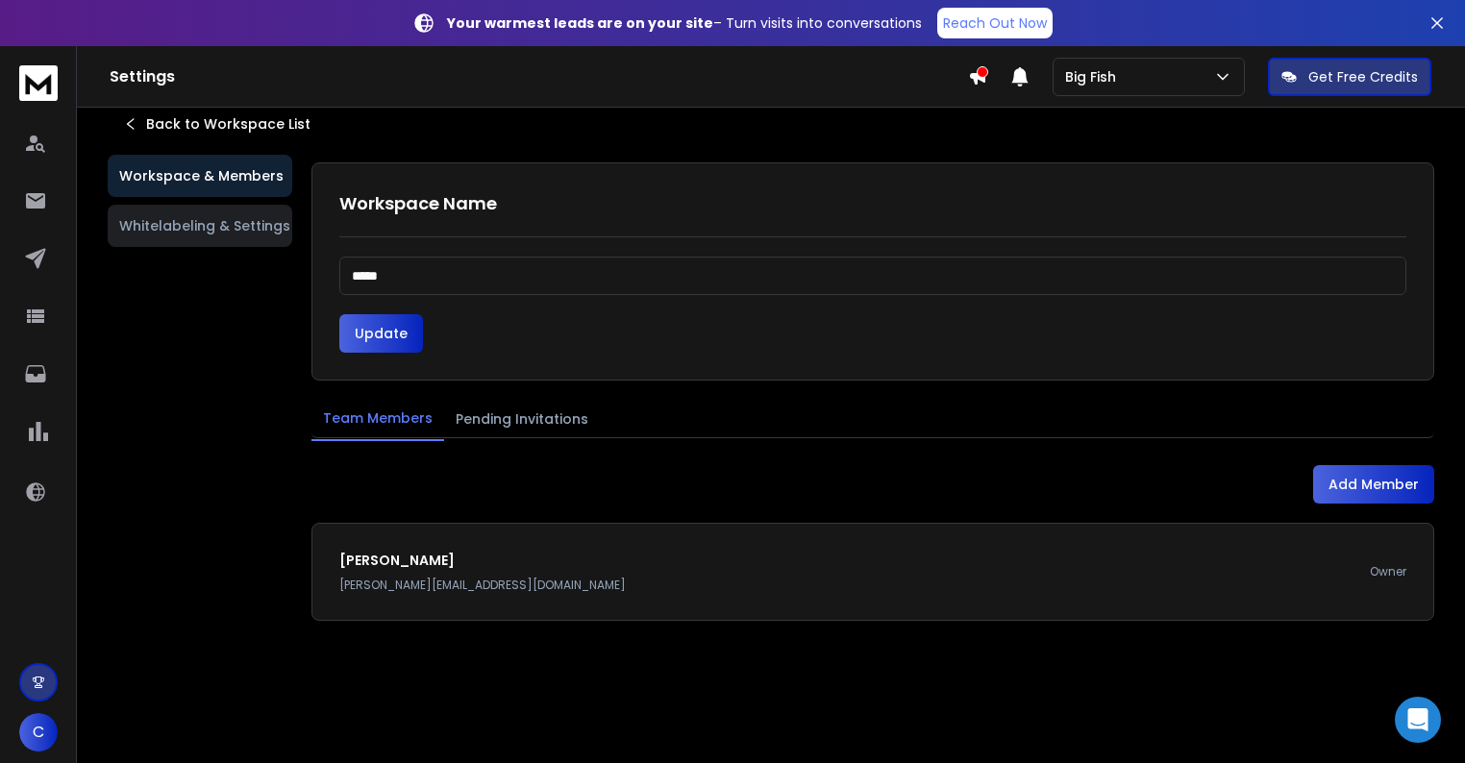
scroll to position [0, 0]
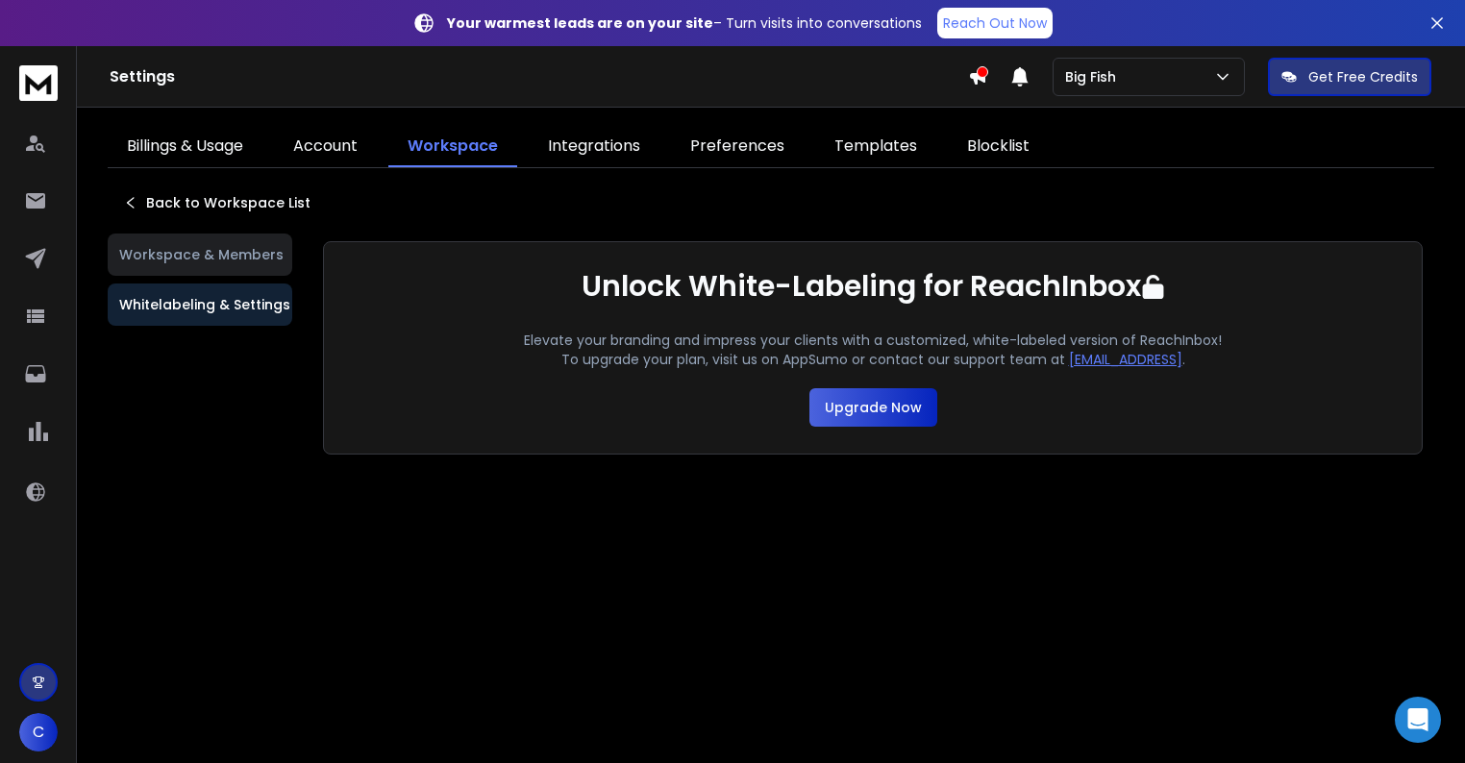
click at [225, 306] on button "Whitelabeling & Settings" at bounding box center [200, 305] width 185 height 42
click at [310, 157] on link "Account" at bounding box center [325, 147] width 103 height 40
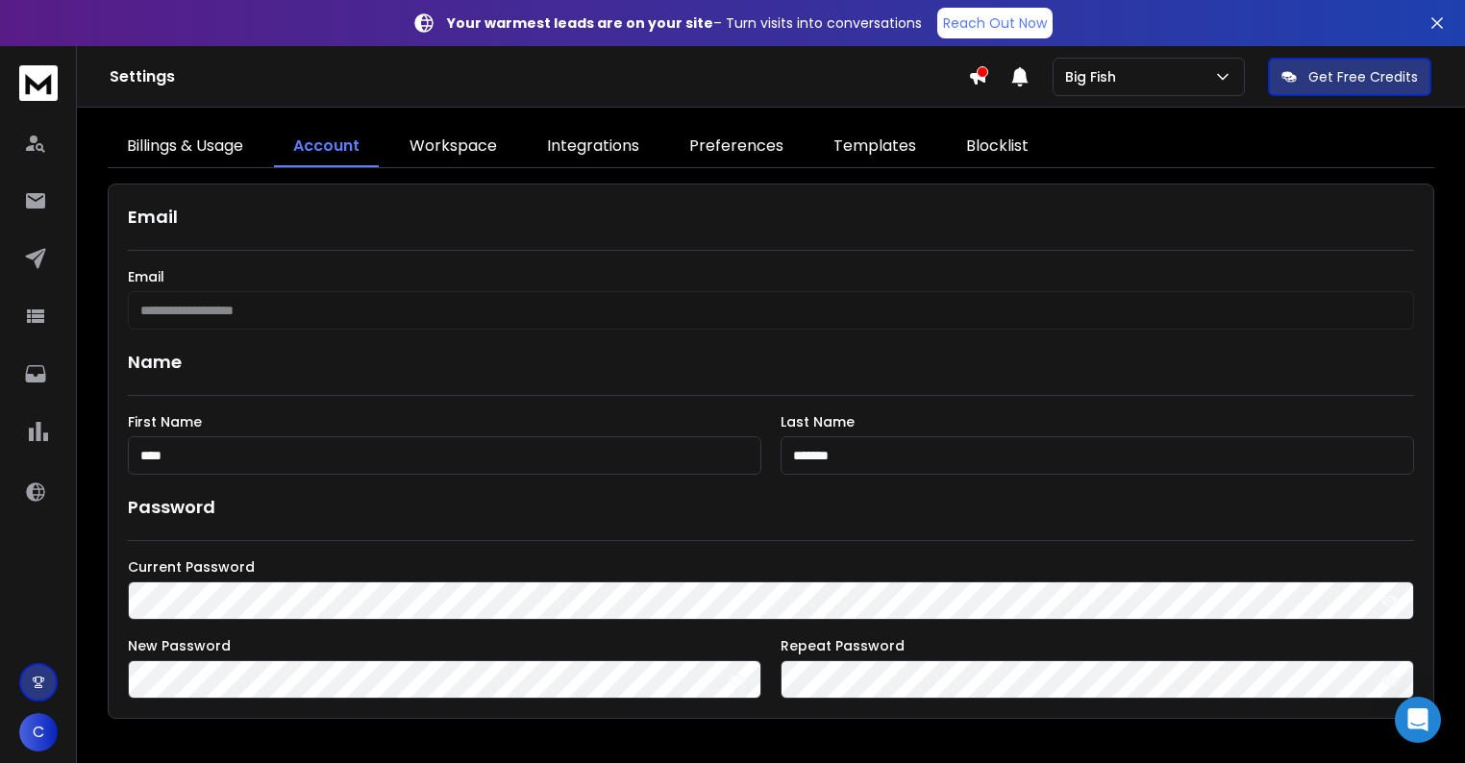
click at [696, 204] on h1 "Email" at bounding box center [771, 217] width 1286 height 27
click at [610, 157] on link "Integrations" at bounding box center [593, 147] width 131 height 40
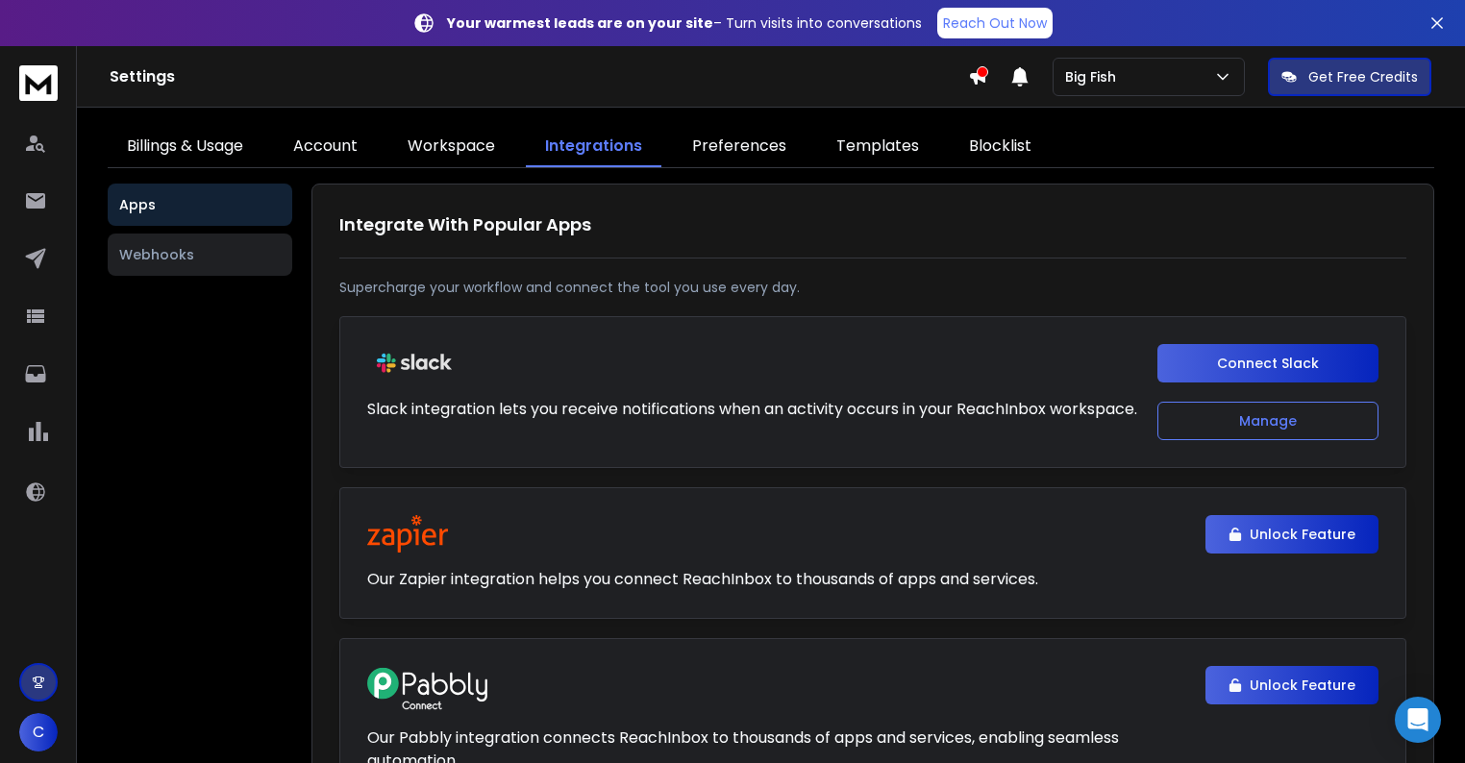
click at [757, 149] on link "Preferences" at bounding box center [739, 147] width 133 height 40
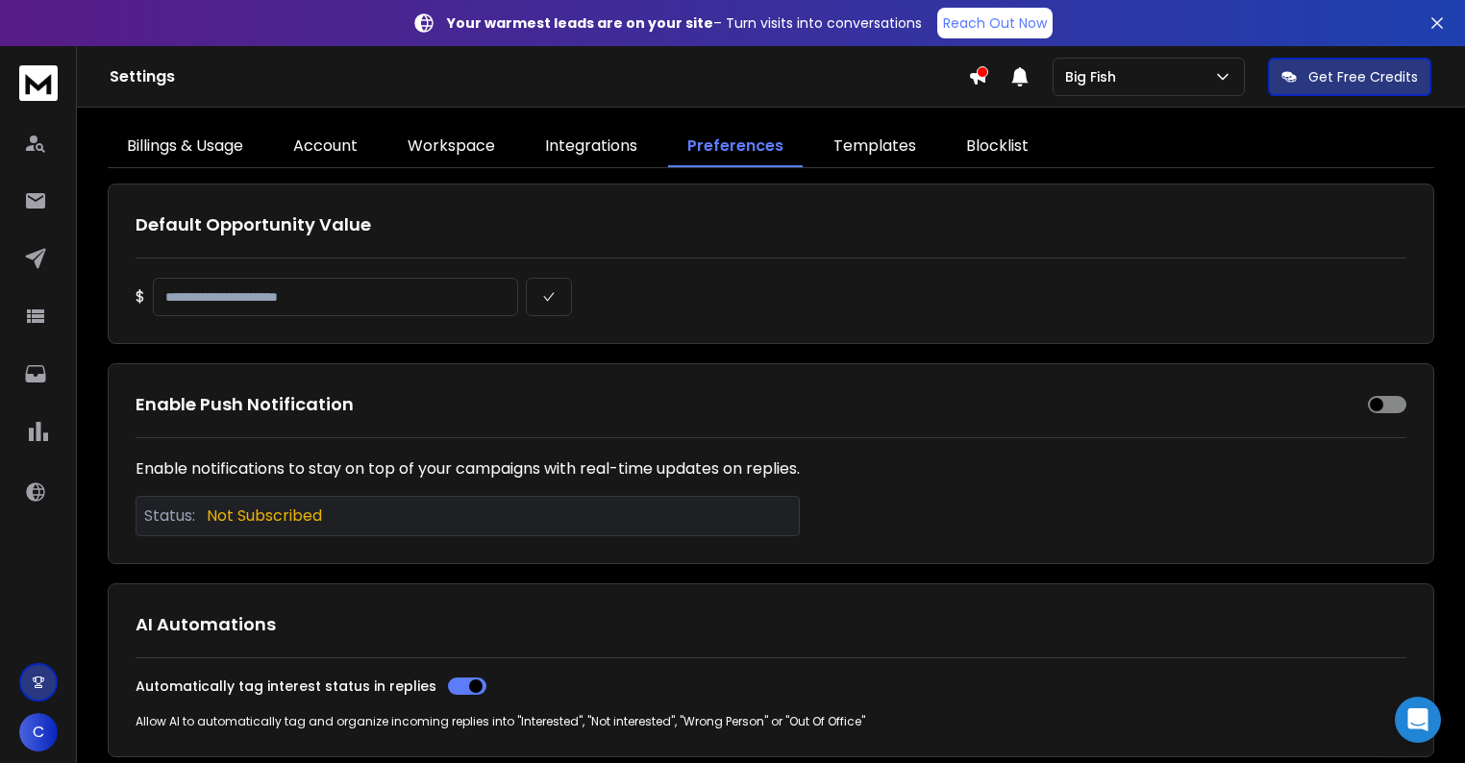
click at [732, 246] on div "Default Opportunity Value $ ***" at bounding box center [771, 264] width 1271 height 105
click at [485, 160] on link "Workspace" at bounding box center [451, 147] width 126 height 40
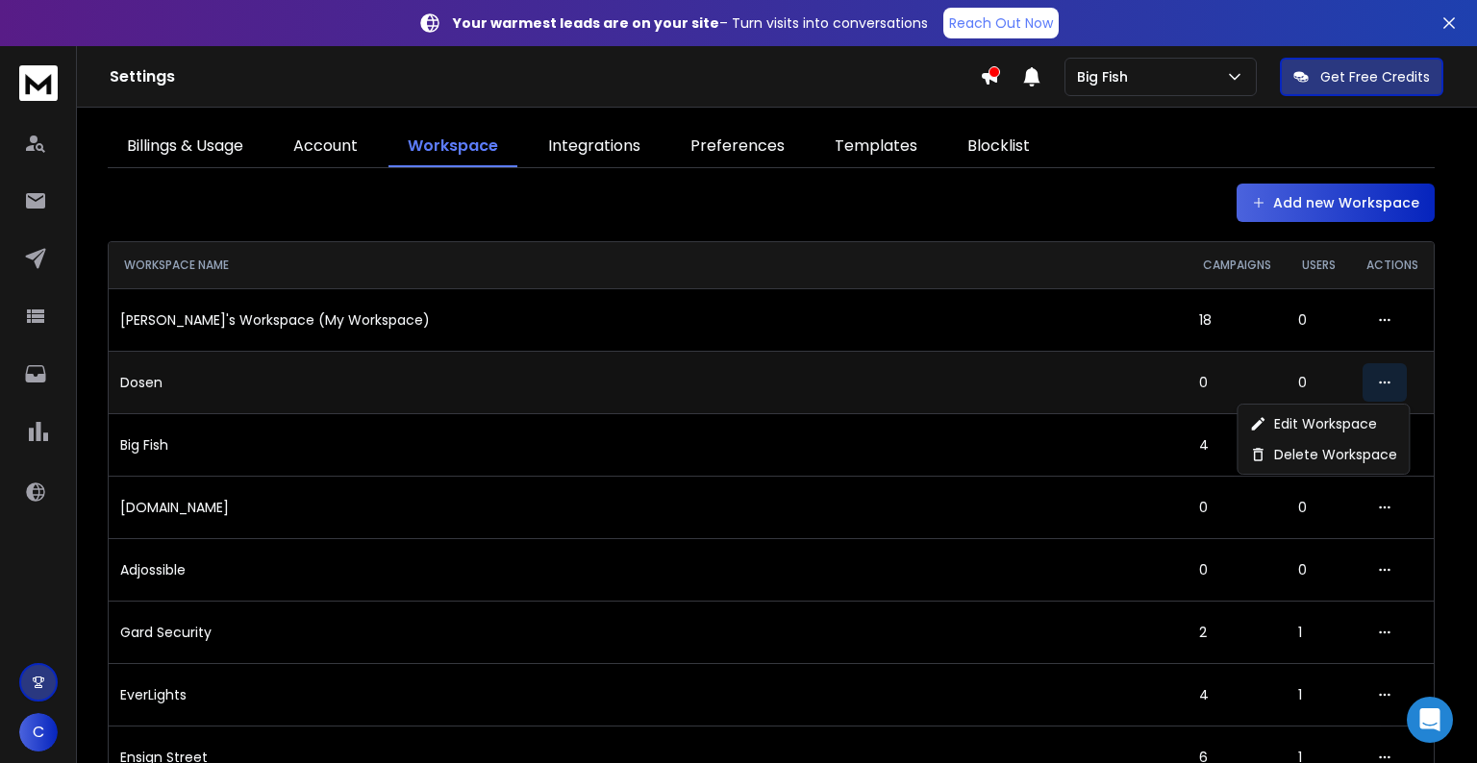
click at [1381, 388] on button "button" at bounding box center [1384, 382] width 44 height 38
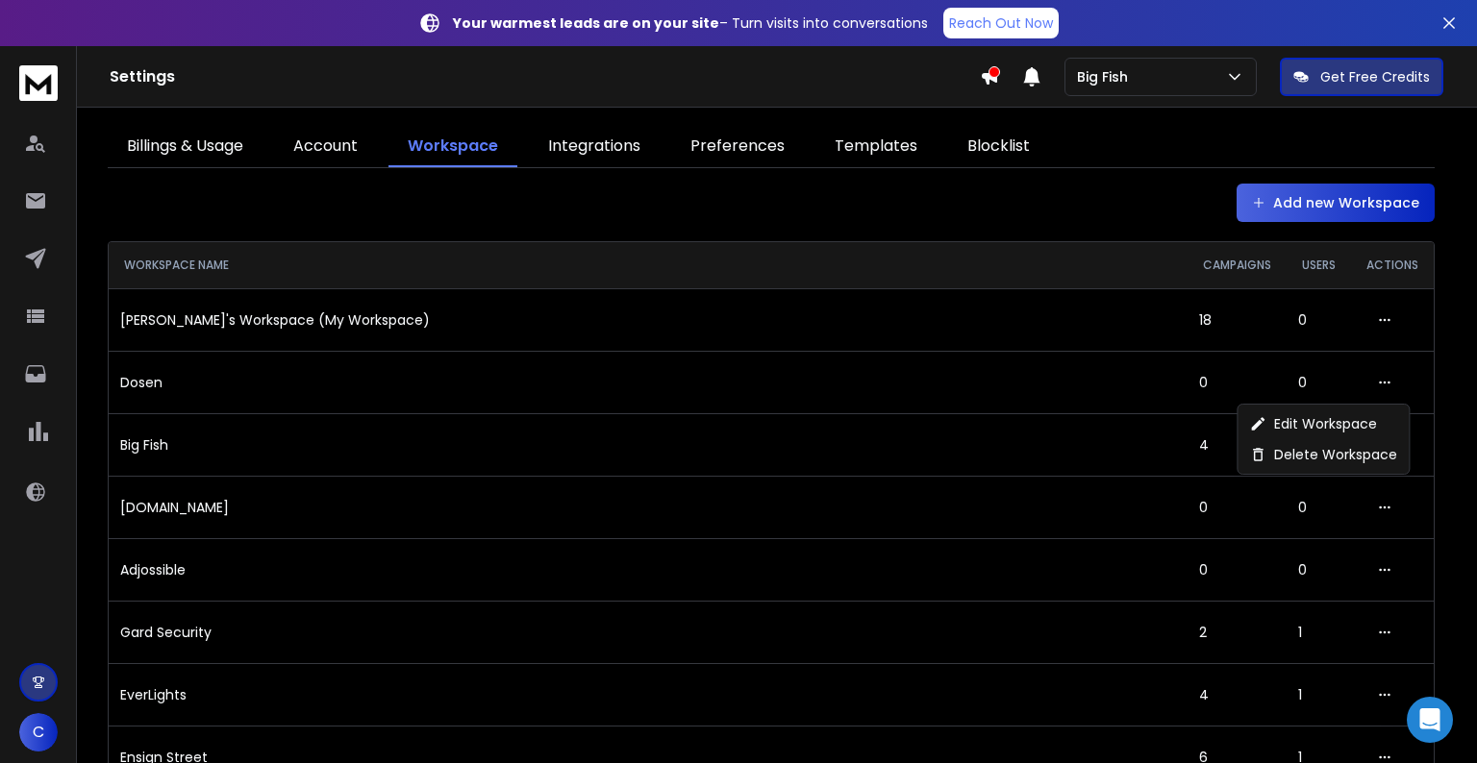
click at [1453, 393] on div "Billings & Usage Account Workspace Integrations Preferences Templates Blocklist…" at bounding box center [771, 475] width 1388 height 735
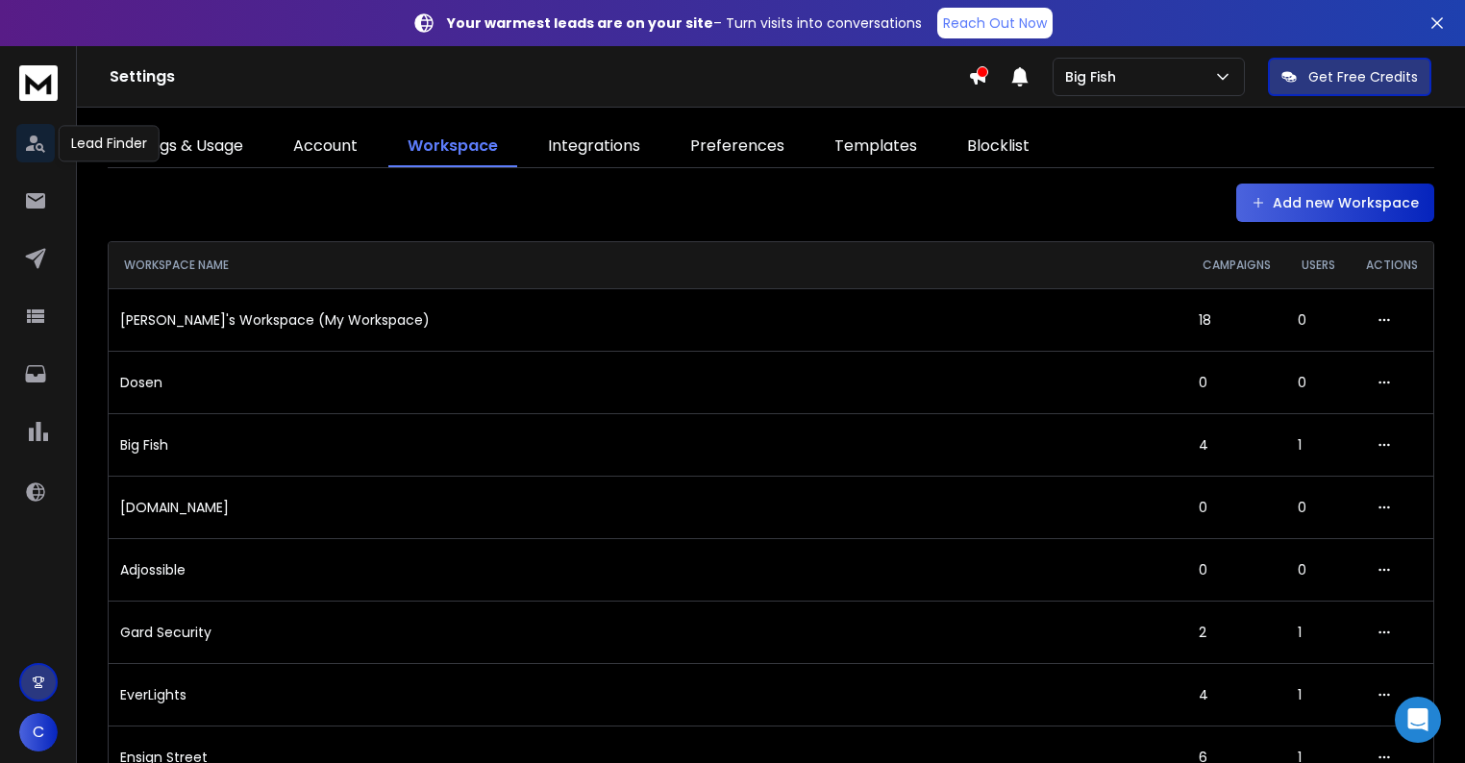
click at [48, 142] on link at bounding box center [35, 143] width 38 height 38
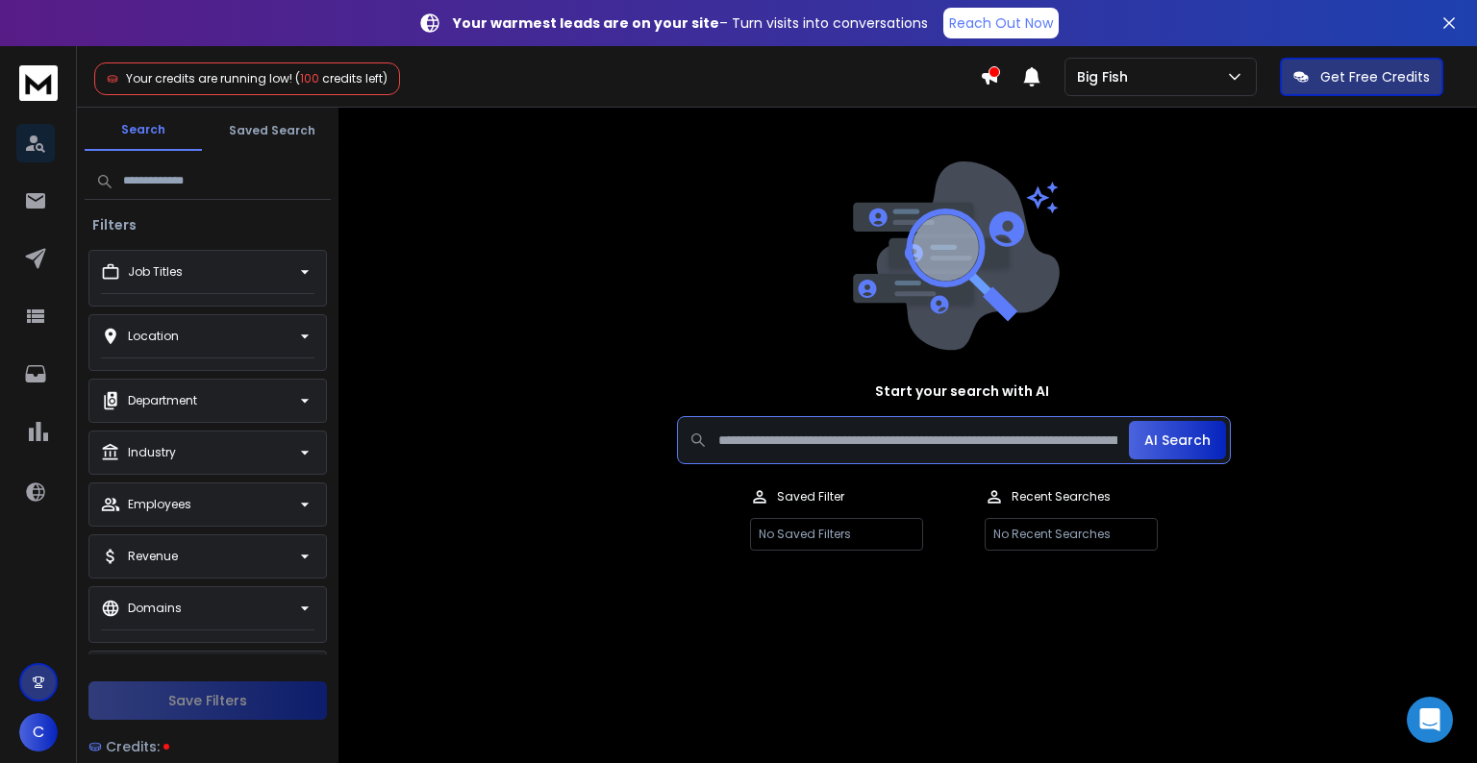
click at [276, 137] on button "Saved Search" at bounding box center [271, 131] width 117 height 38
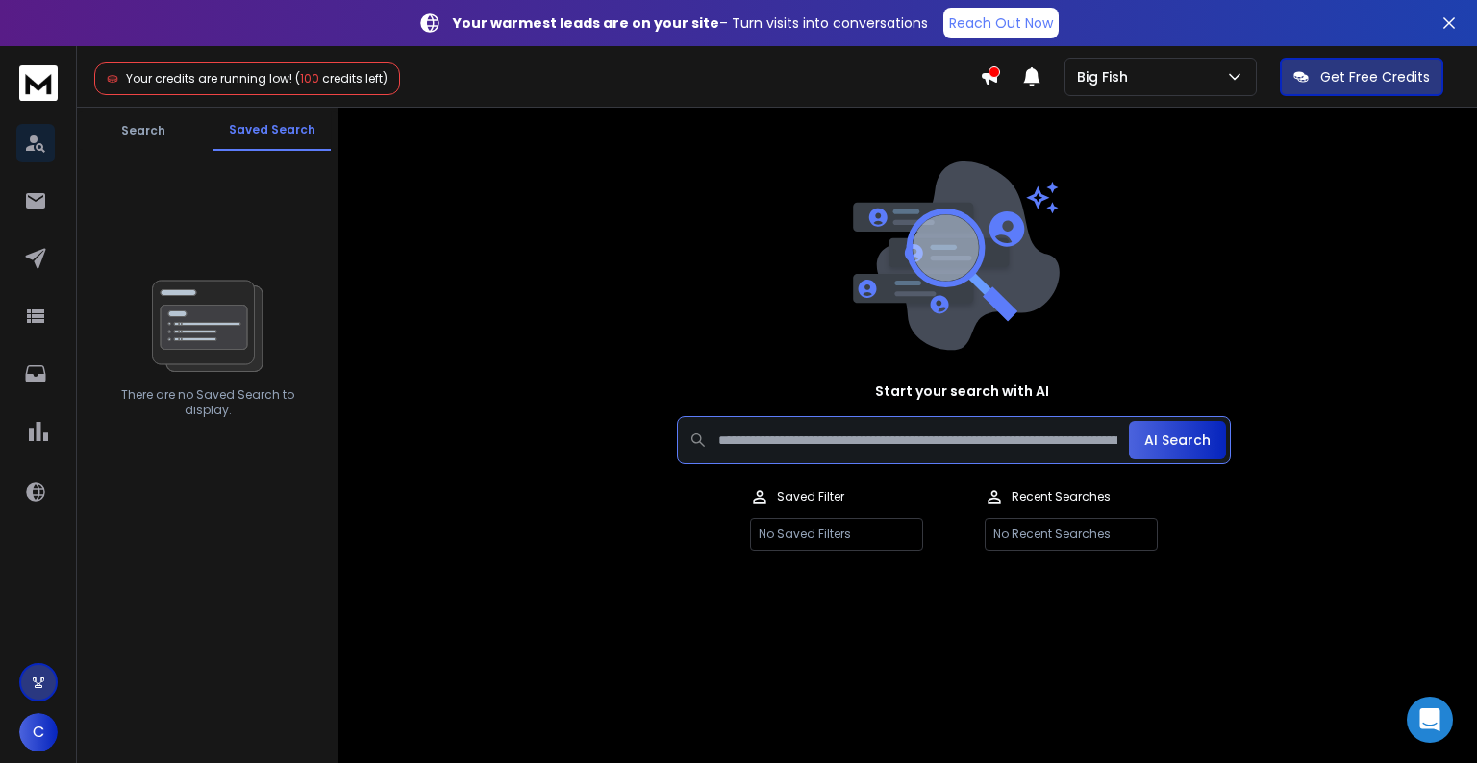
click at [146, 139] on button "Search" at bounding box center [143, 131] width 117 height 38
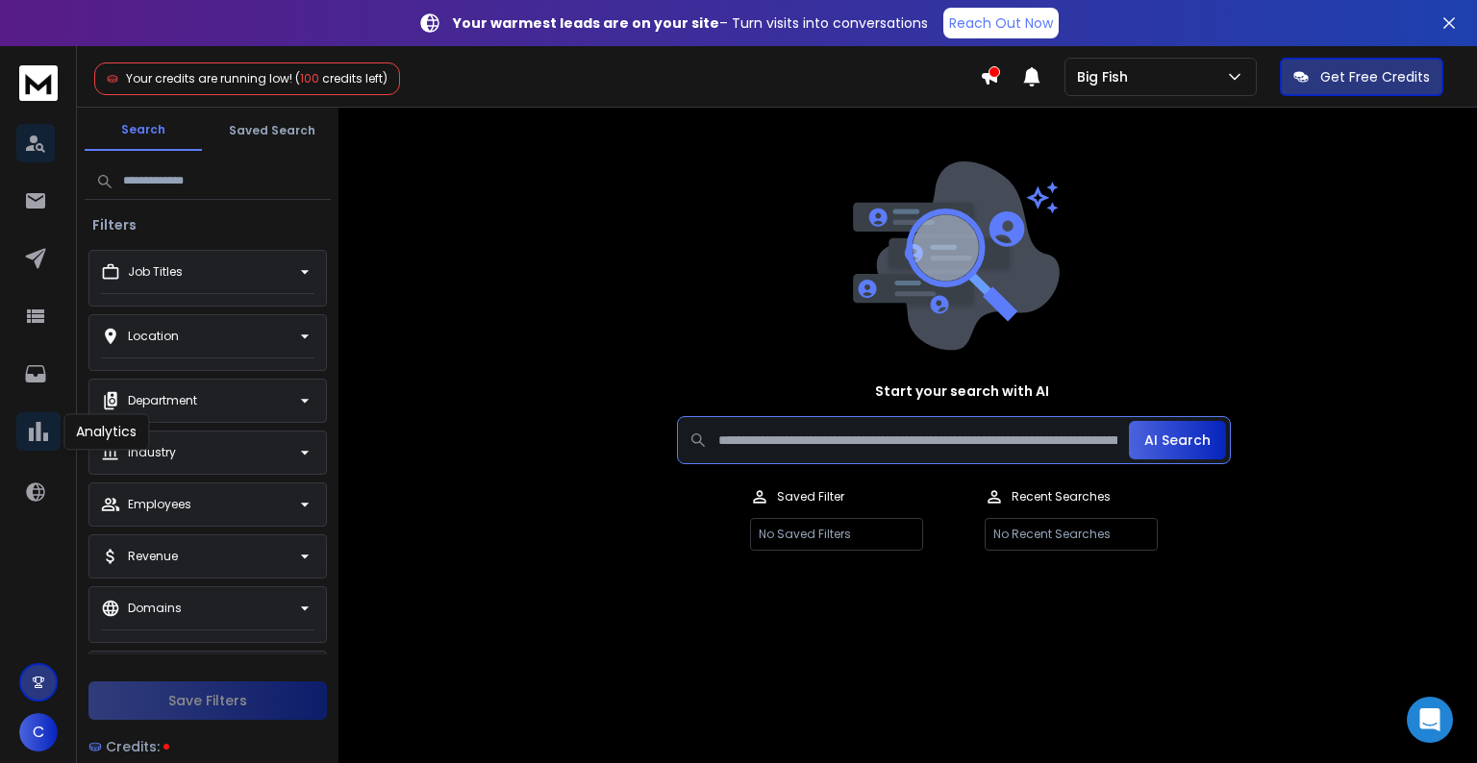
click at [35, 434] on icon at bounding box center [38, 431] width 29 height 29
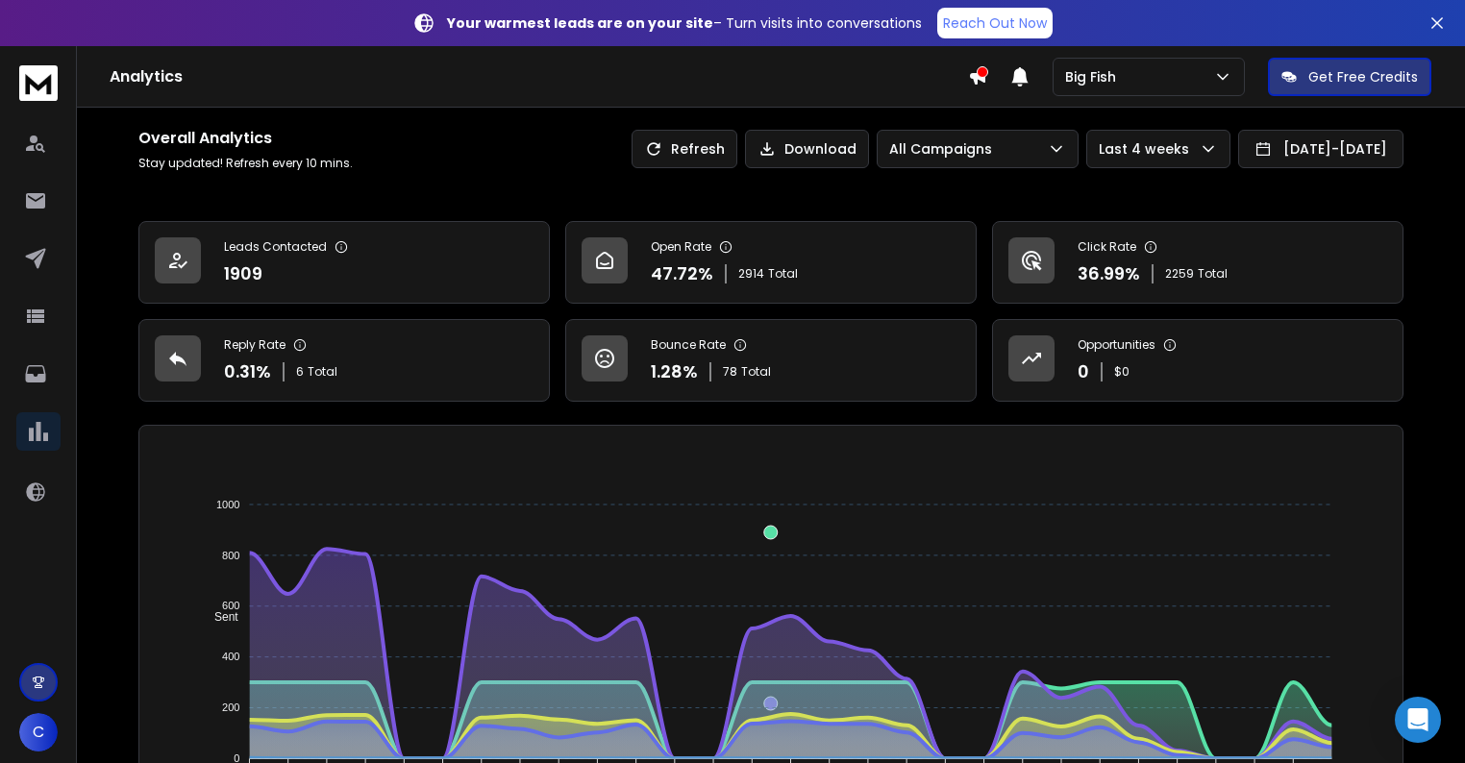
click at [111, 393] on div "Overall Analytics Stay updated! Refresh every 10 mins. Refresh Download All Cam…" at bounding box center [771, 582] width 1388 height 948
click at [1142, 202] on div "Overall Analytics Stay updated! Refresh every 10 mins. Refresh Download All Cam…" at bounding box center [770, 581] width 1265 height 909
click at [173, 256] on icon at bounding box center [178, 261] width 18 height 16
click at [187, 265] on icon at bounding box center [177, 260] width 23 height 23
click at [383, 265] on link "Leads Contacted 1909" at bounding box center [343, 262] width 411 height 83
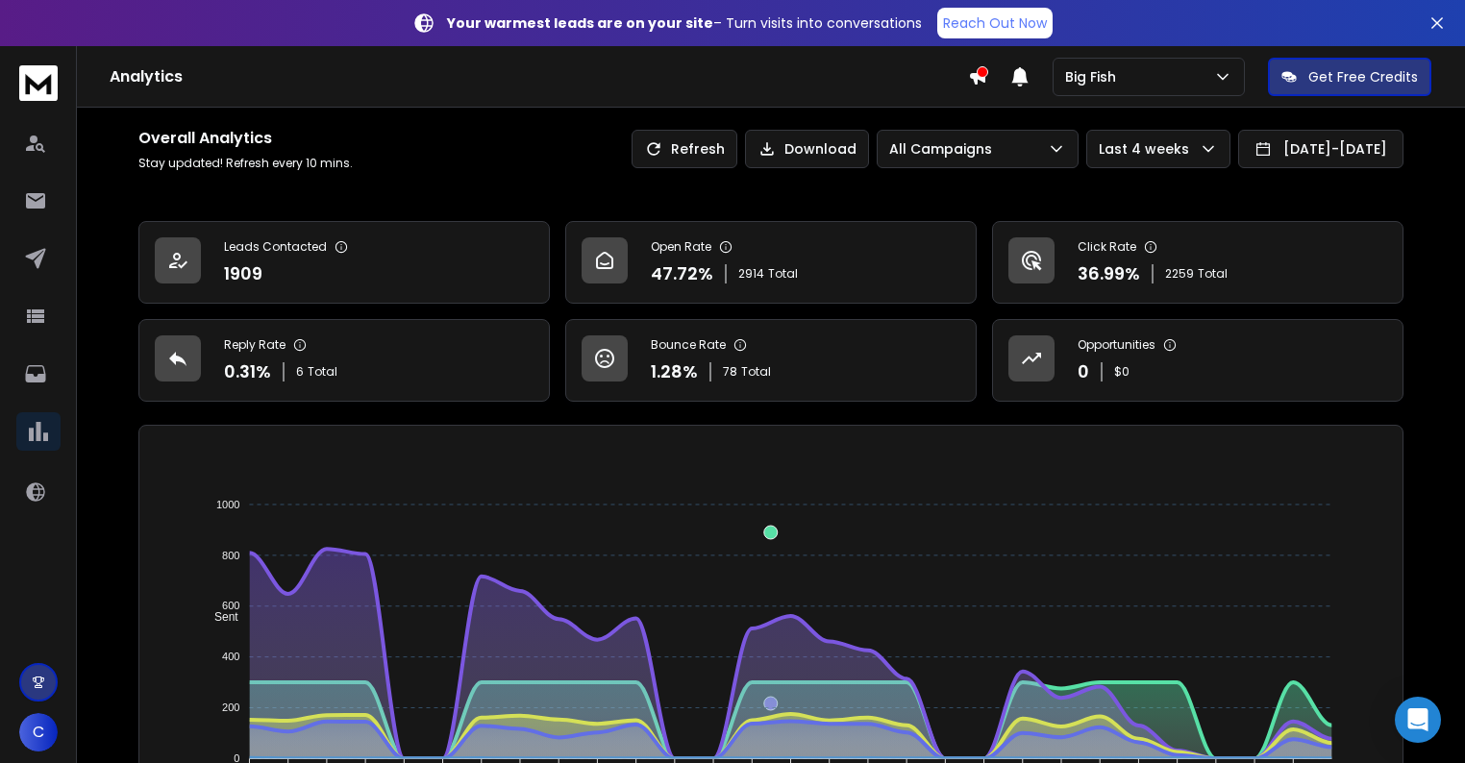
click at [1078, 193] on div "Overall Analytics Stay updated! Refresh every 10 mins. Refresh Download All Cam…" at bounding box center [770, 581] width 1265 height 909
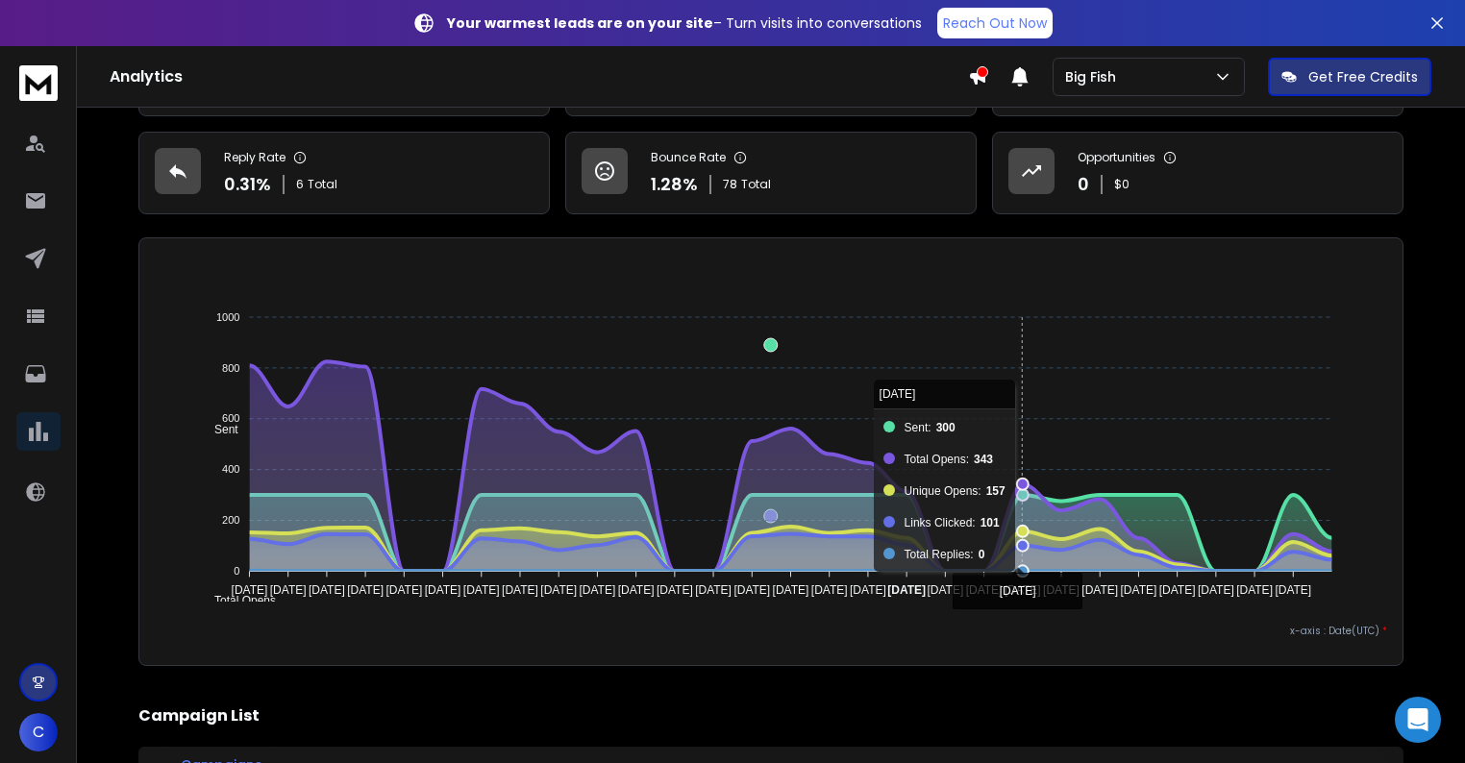
scroll to position [291, 0]
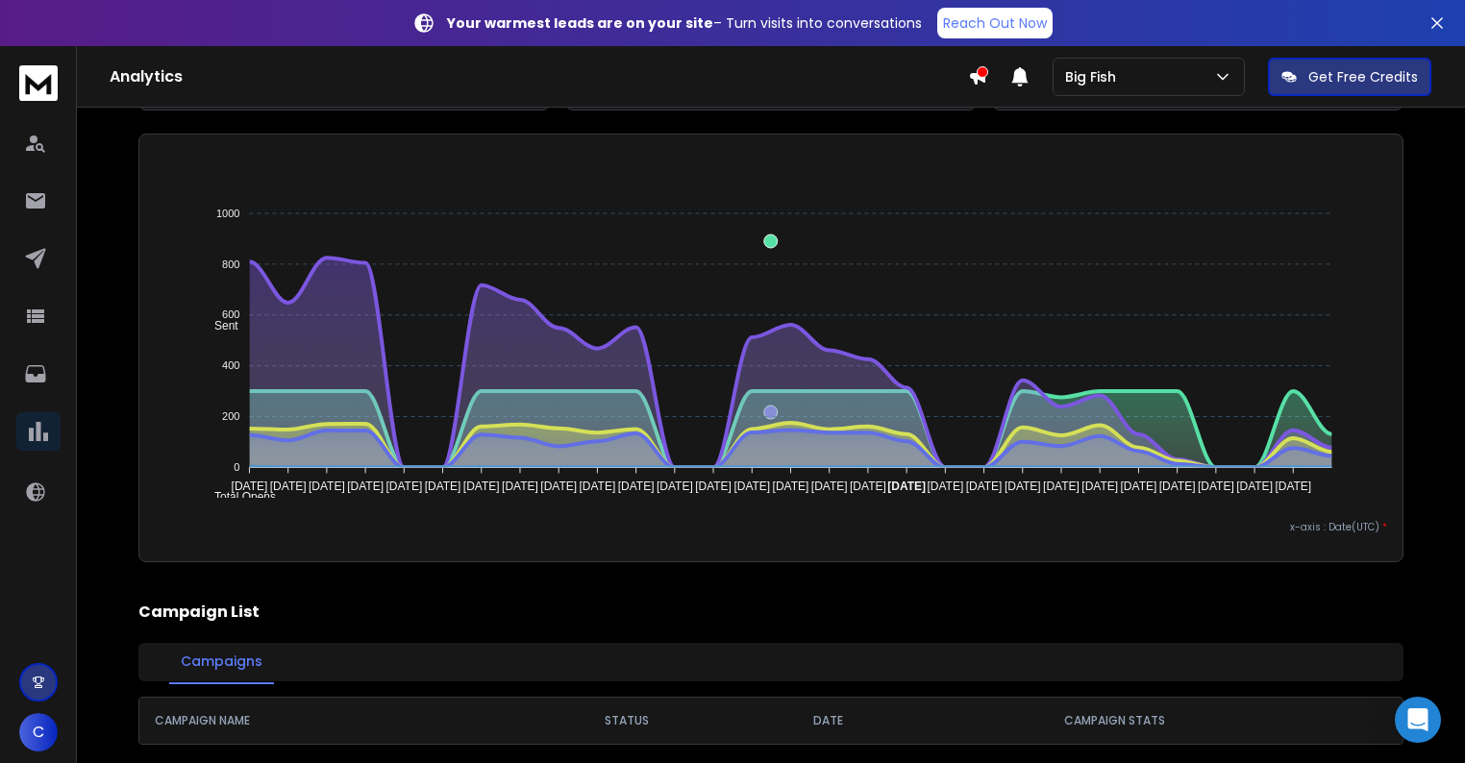
click at [225, 675] on button "Campaigns" at bounding box center [221, 662] width 105 height 44
click at [214, 712] on th "CAMPAIGN NAME" at bounding box center [326, 721] width 375 height 46
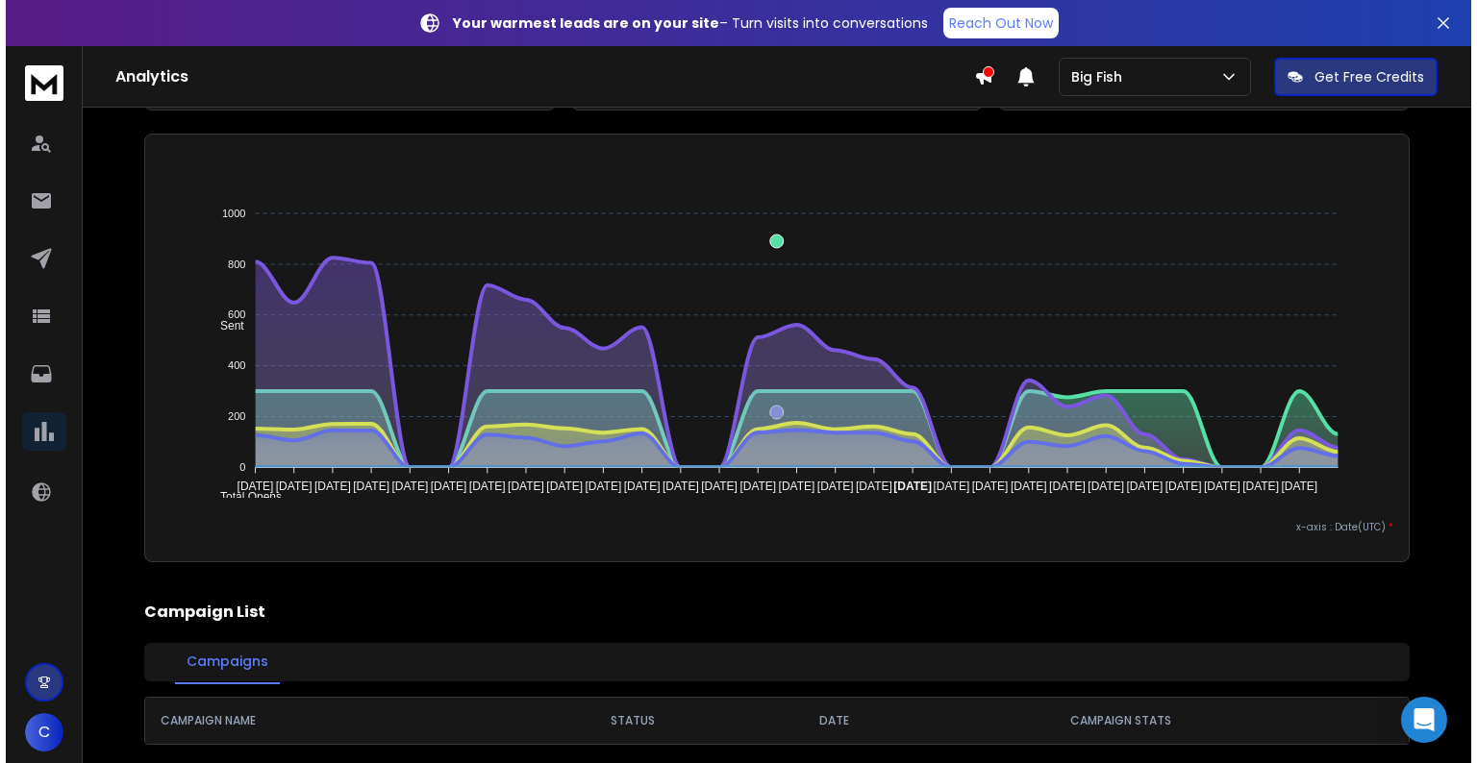
scroll to position [0, 0]
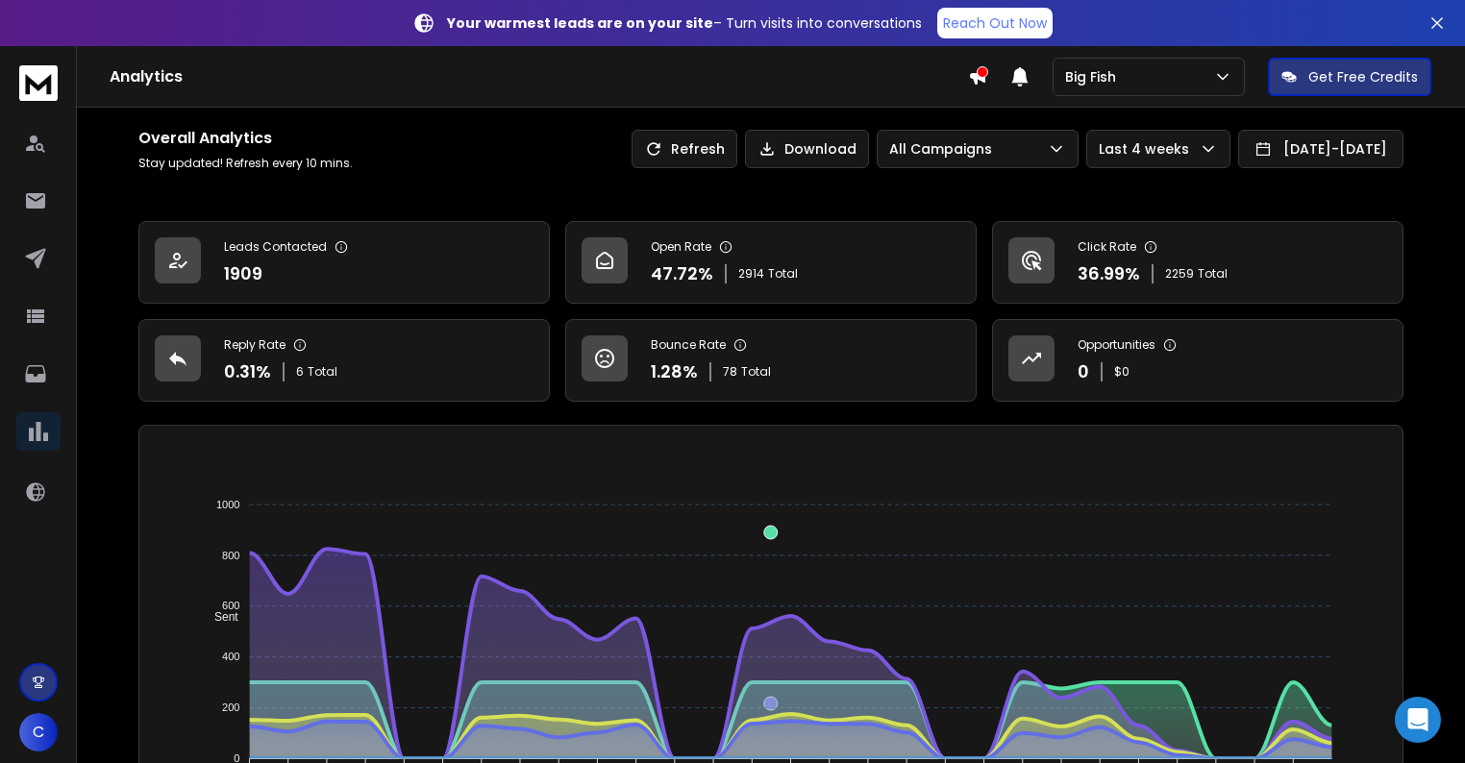
click at [250, 289] on link "Leads Contacted 1909" at bounding box center [343, 262] width 411 height 83
click at [149, 280] on link "Leads Contacted 1909" at bounding box center [343, 262] width 411 height 83
click at [211, 258] on link "Leads Contacted 1909" at bounding box center [343, 262] width 411 height 83
click at [617, 254] on div at bounding box center [605, 260] width 46 height 46
click at [639, 128] on div "Overall Analytics Stay updated! Refresh every 10 mins. Refresh Download All Cam…" at bounding box center [770, 149] width 1265 height 44
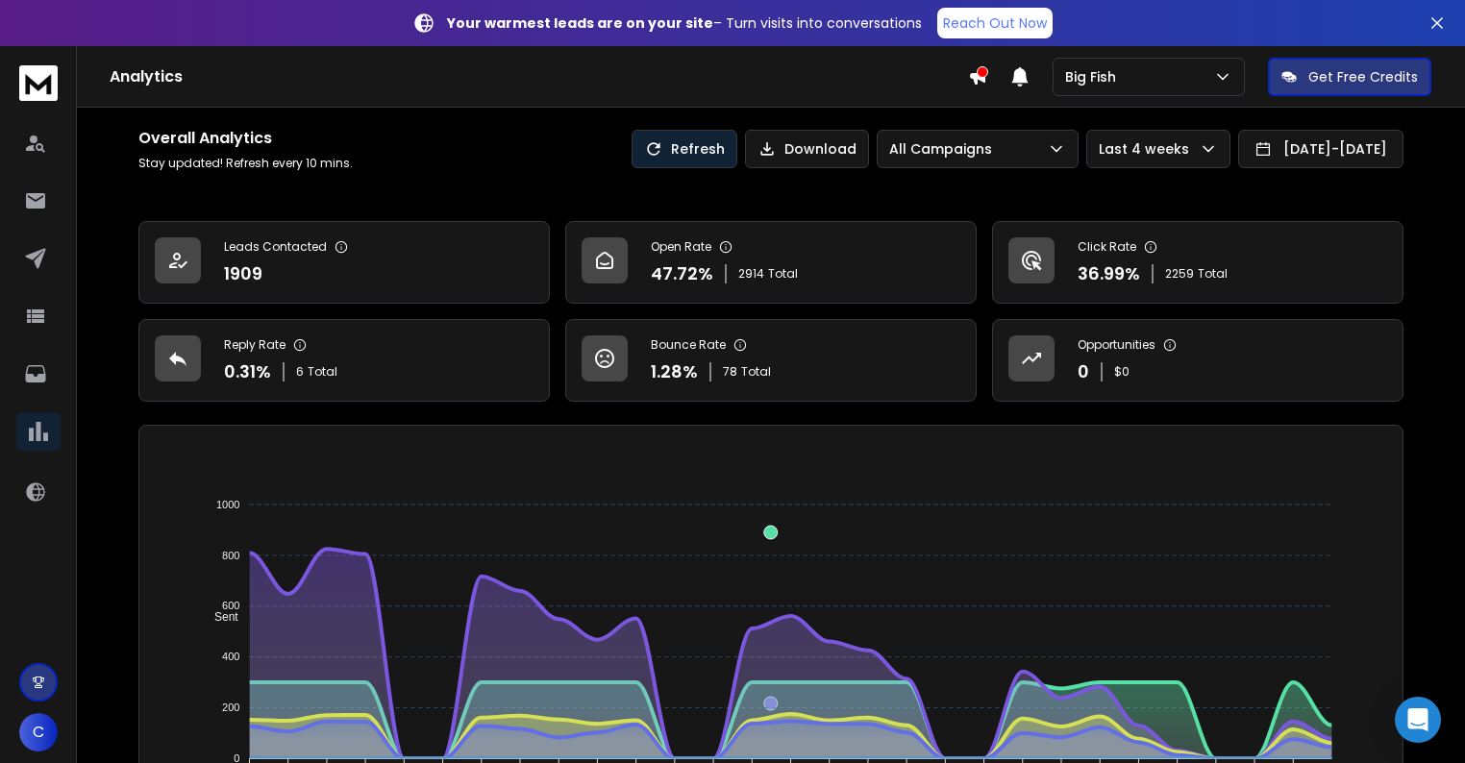
click at [644, 160] on button "Refresh" at bounding box center [685, 149] width 106 height 38
click at [789, 204] on div "Overall Analytics Stay updated! Refresh every 10 mins. Refresh Download All Cam…" at bounding box center [770, 581] width 1265 height 909
click at [788, 208] on div "Overall Analytics Stay updated! Refresh every 10 mins. Refresh Download All Cam…" at bounding box center [770, 581] width 1265 height 909
click at [385, 193] on div "Overall Analytics Stay updated! Refresh every 10 mins. Refresh Download All Cam…" at bounding box center [770, 581] width 1265 height 909
click at [30, 313] on icon at bounding box center [35, 316] width 23 height 23
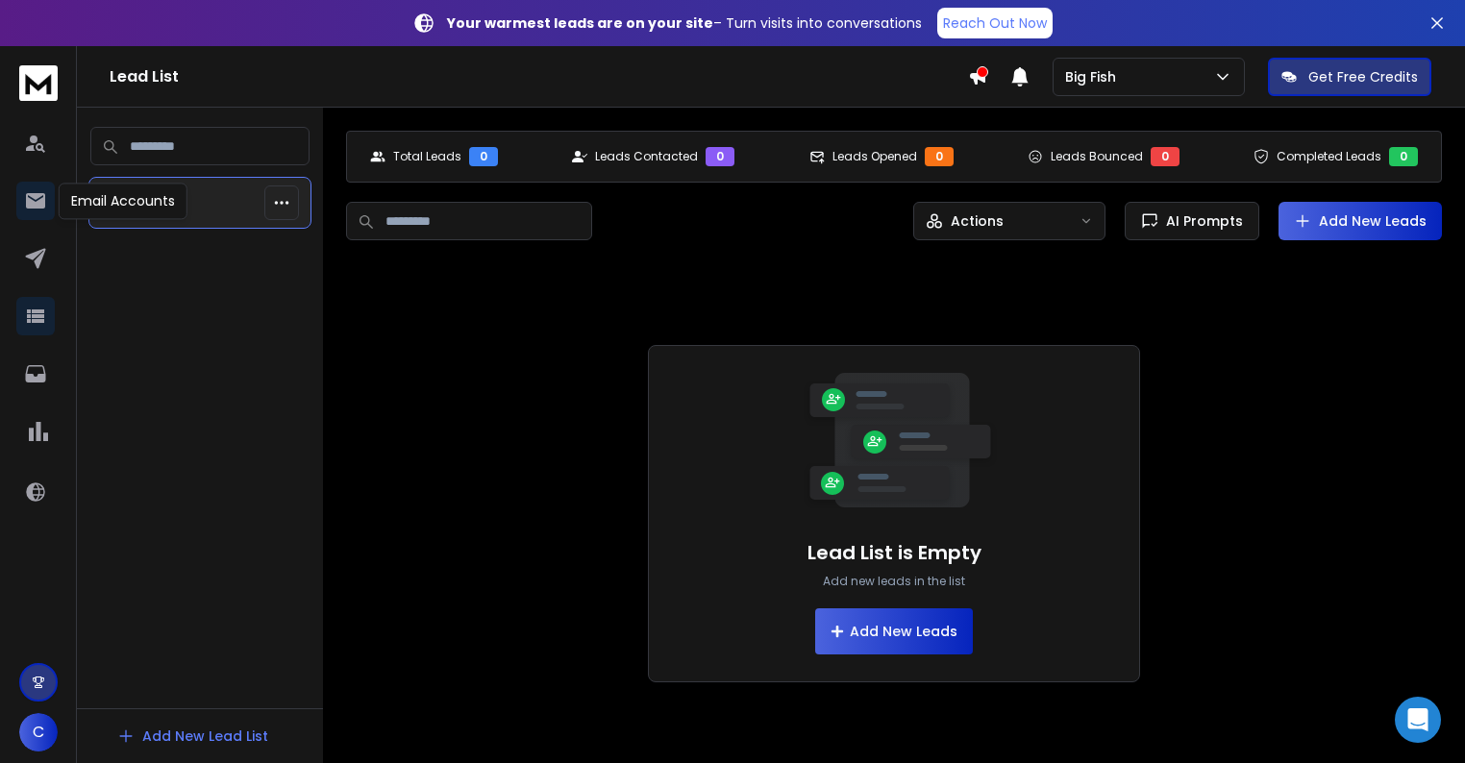
click at [32, 204] on icon at bounding box center [35, 200] width 19 height 15
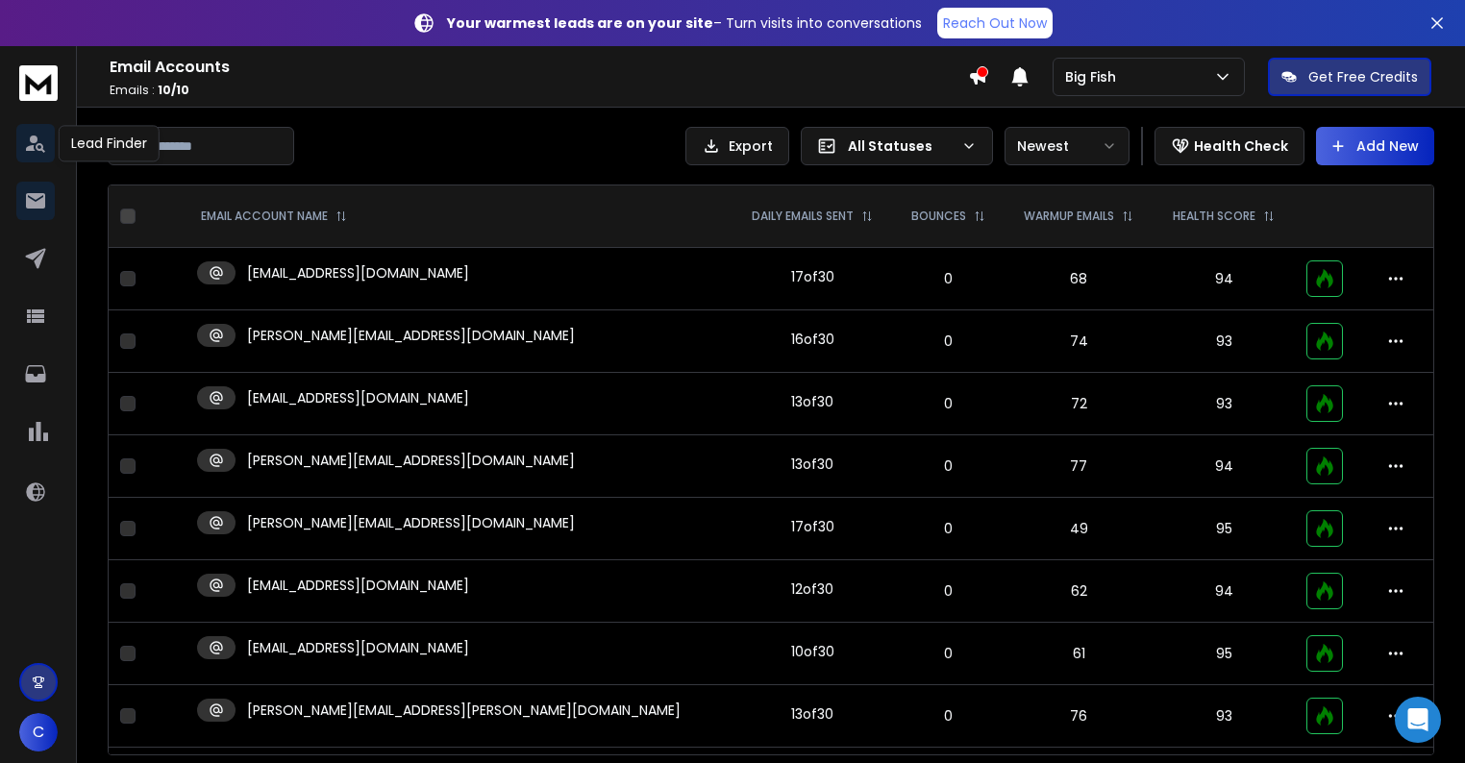
click at [27, 152] on icon at bounding box center [35, 143] width 23 height 23
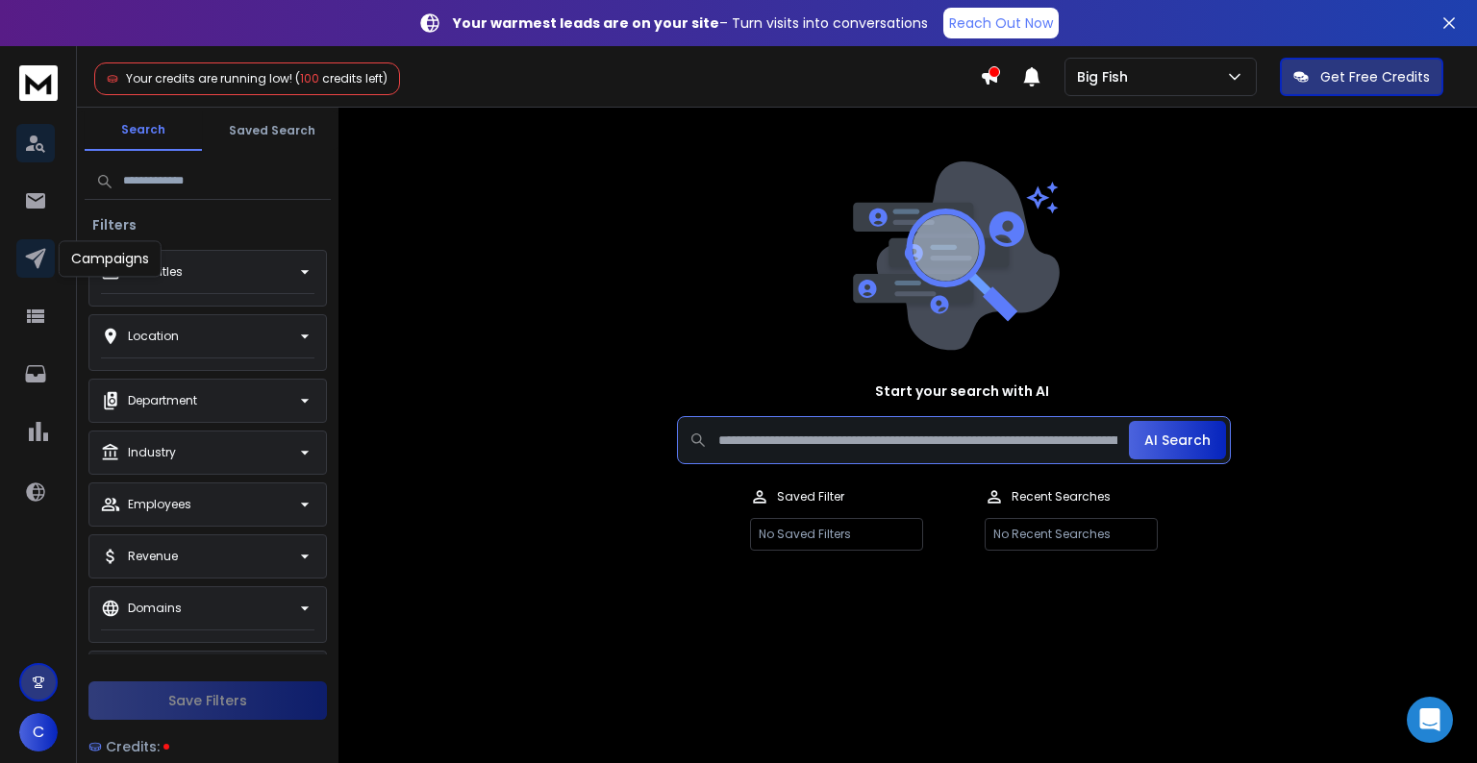
click at [40, 254] on icon at bounding box center [35, 258] width 20 height 20
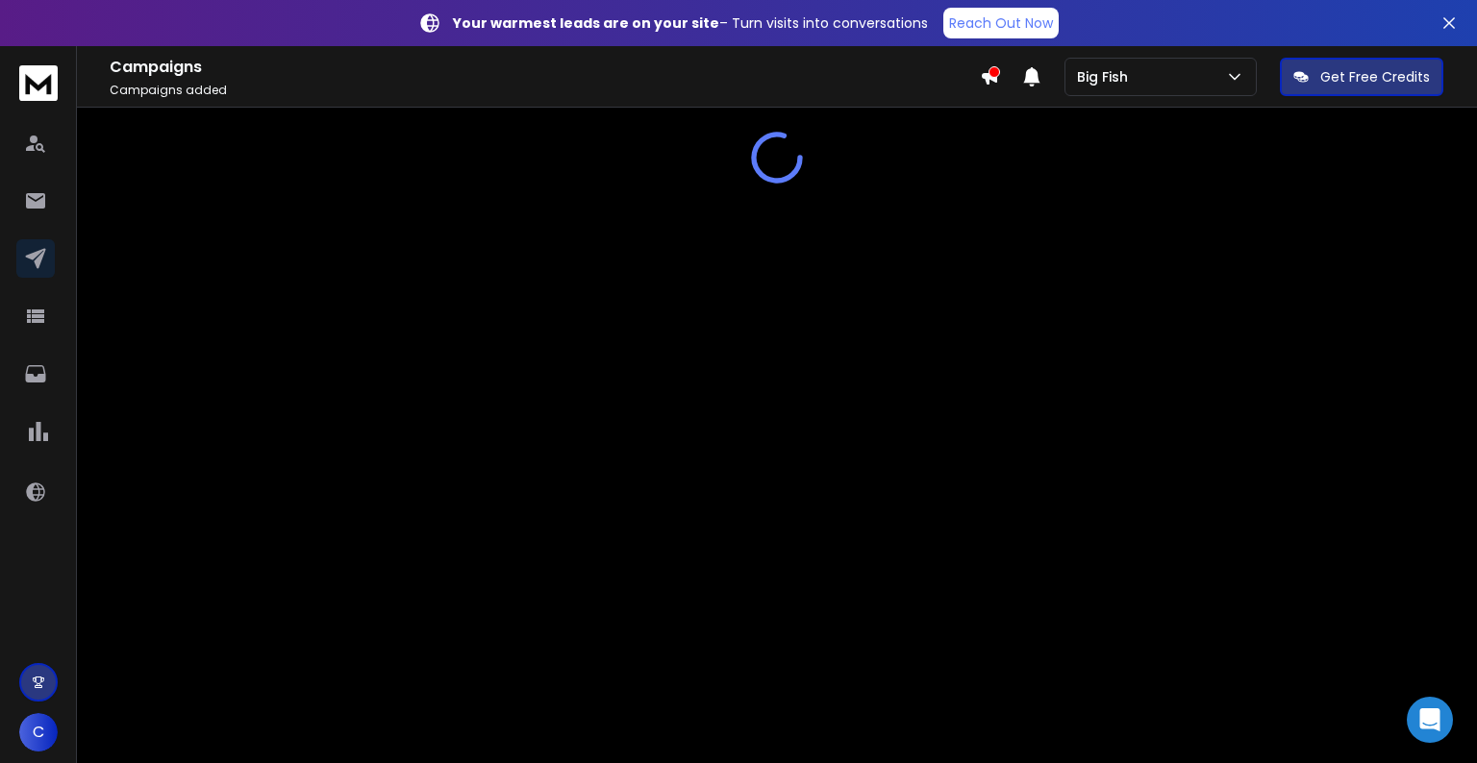
click at [732, 85] on p "Campaigns added" at bounding box center [545, 90] width 870 height 15
click at [735, 81] on div "Campaigns Campaigns added" at bounding box center [545, 77] width 870 height 42
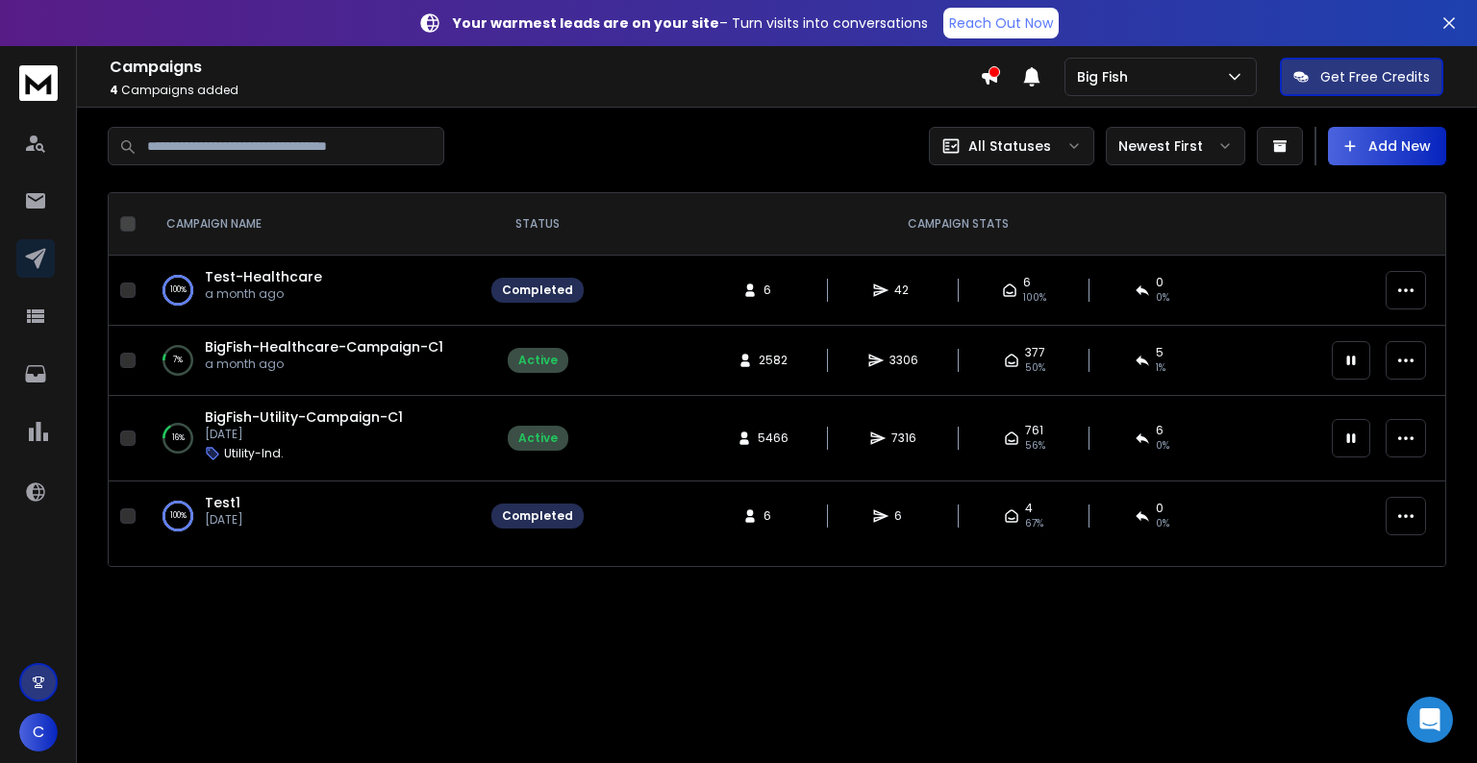
click at [1413, 364] on icon "button" at bounding box center [1405, 360] width 19 height 19
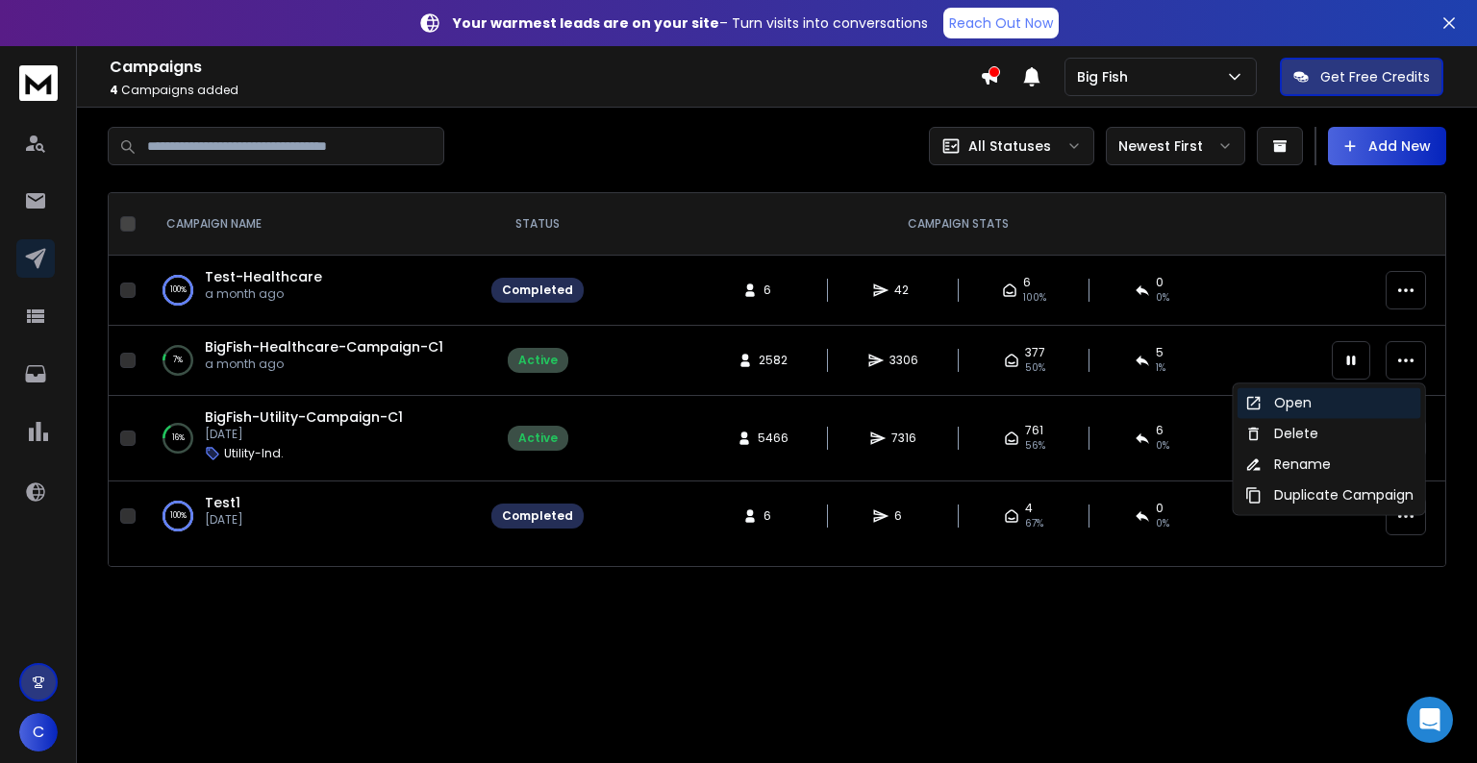
click at [1292, 401] on div "Open" at bounding box center [1278, 402] width 66 height 19
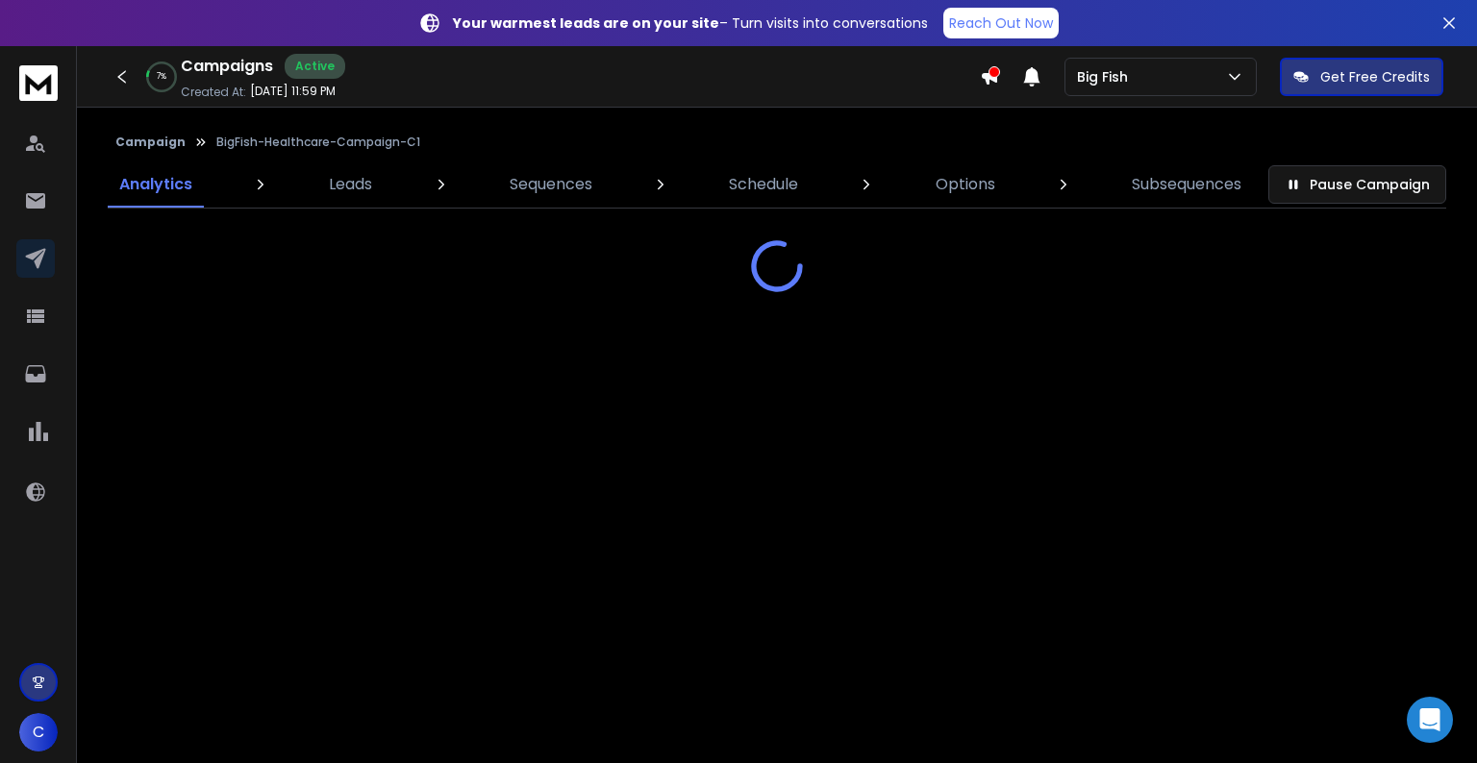
click at [521, 98] on div "7 % Campaigns Active Created At: Jul 08, 2025, 11:59 PM Big Fish Get Free Credi…" at bounding box center [738, 77] width 1477 height 62
click at [354, 186] on p "Leads" at bounding box center [350, 184] width 43 height 23
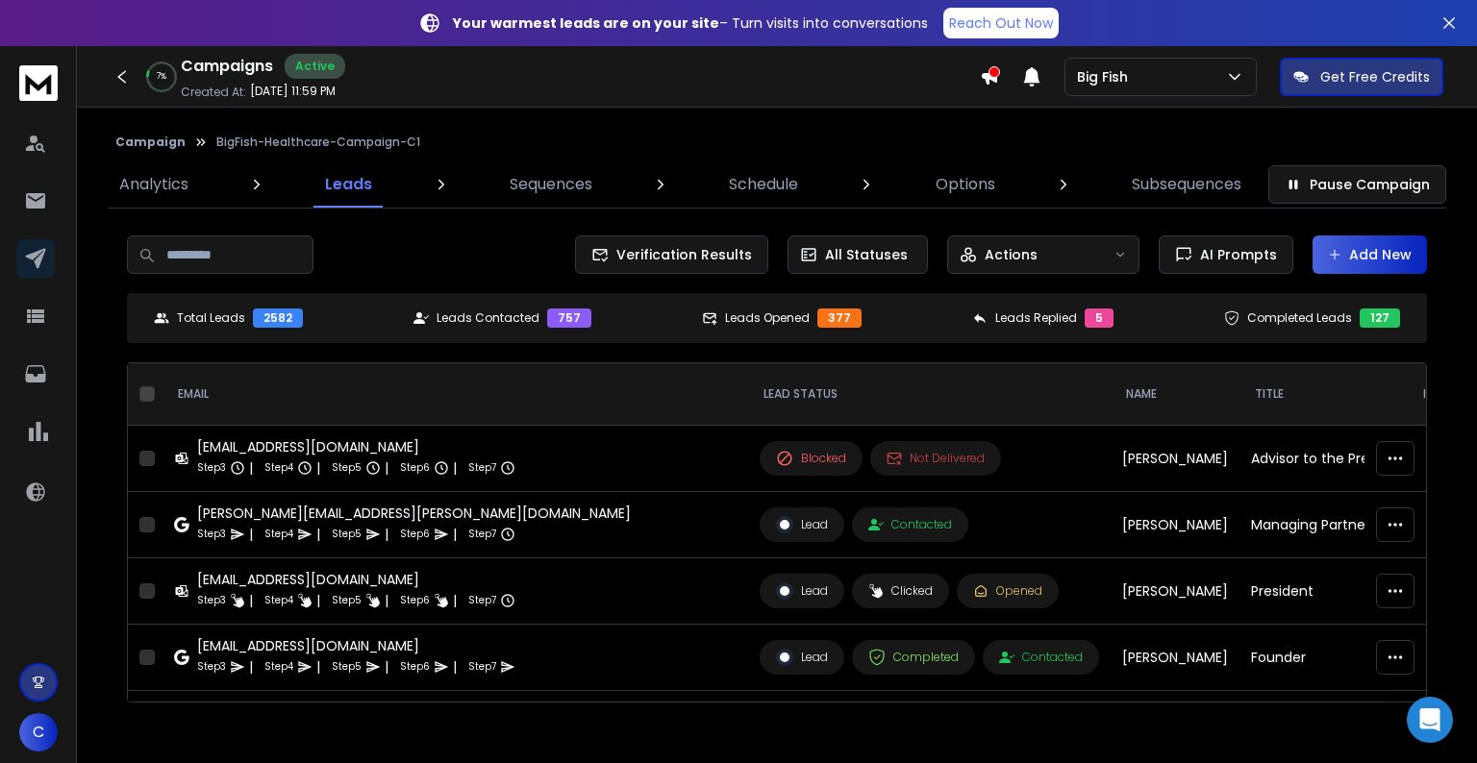
click at [793, 322] on p "Leads Opened" at bounding box center [767, 318] width 85 height 15
click at [846, 315] on div "377" at bounding box center [839, 318] width 44 height 19
click at [836, 316] on div "377" at bounding box center [839, 318] width 44 height 19
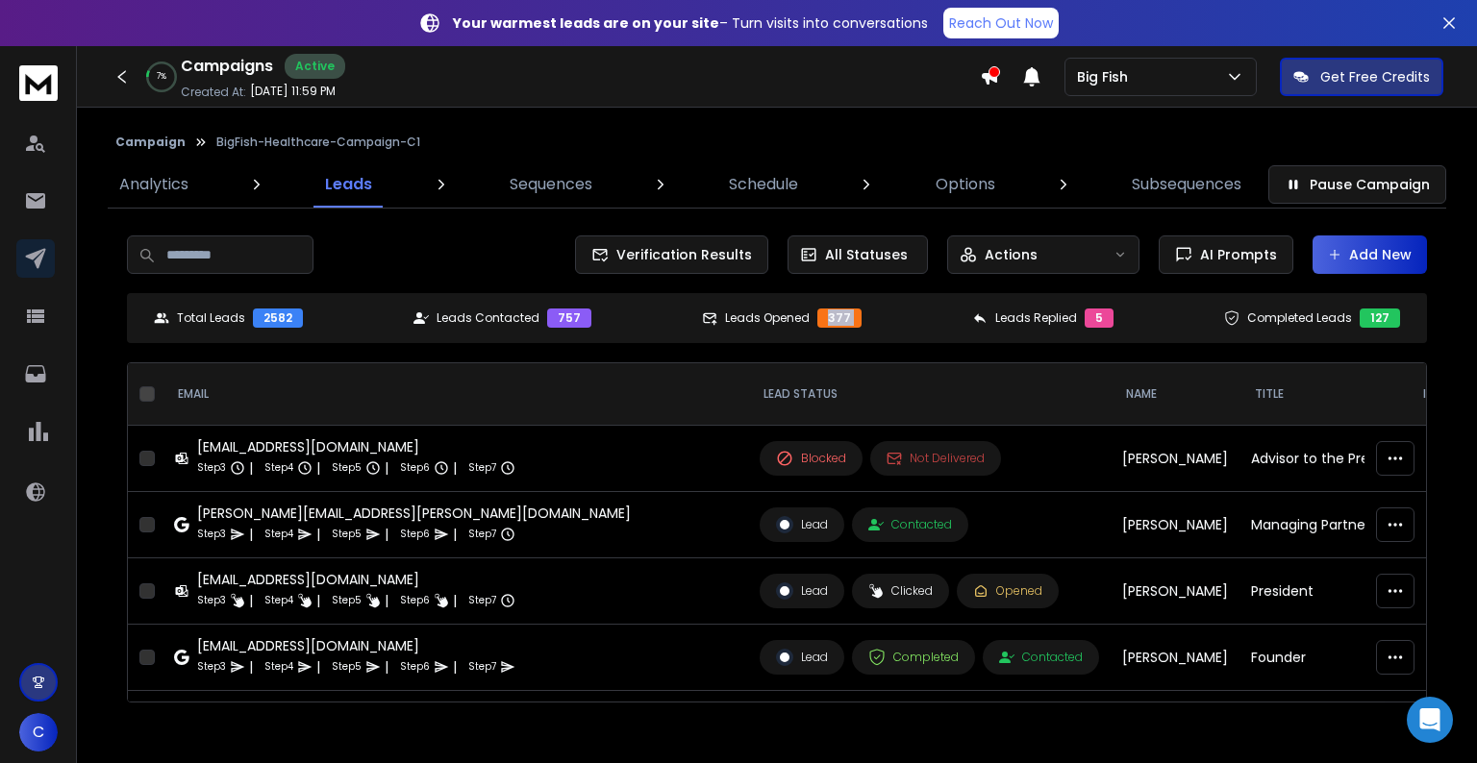
click at [837, 317] on div "377" at bounding box center [839, 318] width 44 height 19
click at [844, 326] on div "377" at bounding box center [839, 318] width 44 height 19
click at [865, 352] on div "Verification Results All Statuses Actions AI Prompts Add New Total Leads 2582 L…" at bounding box center [777, 460] width 1300 height 448
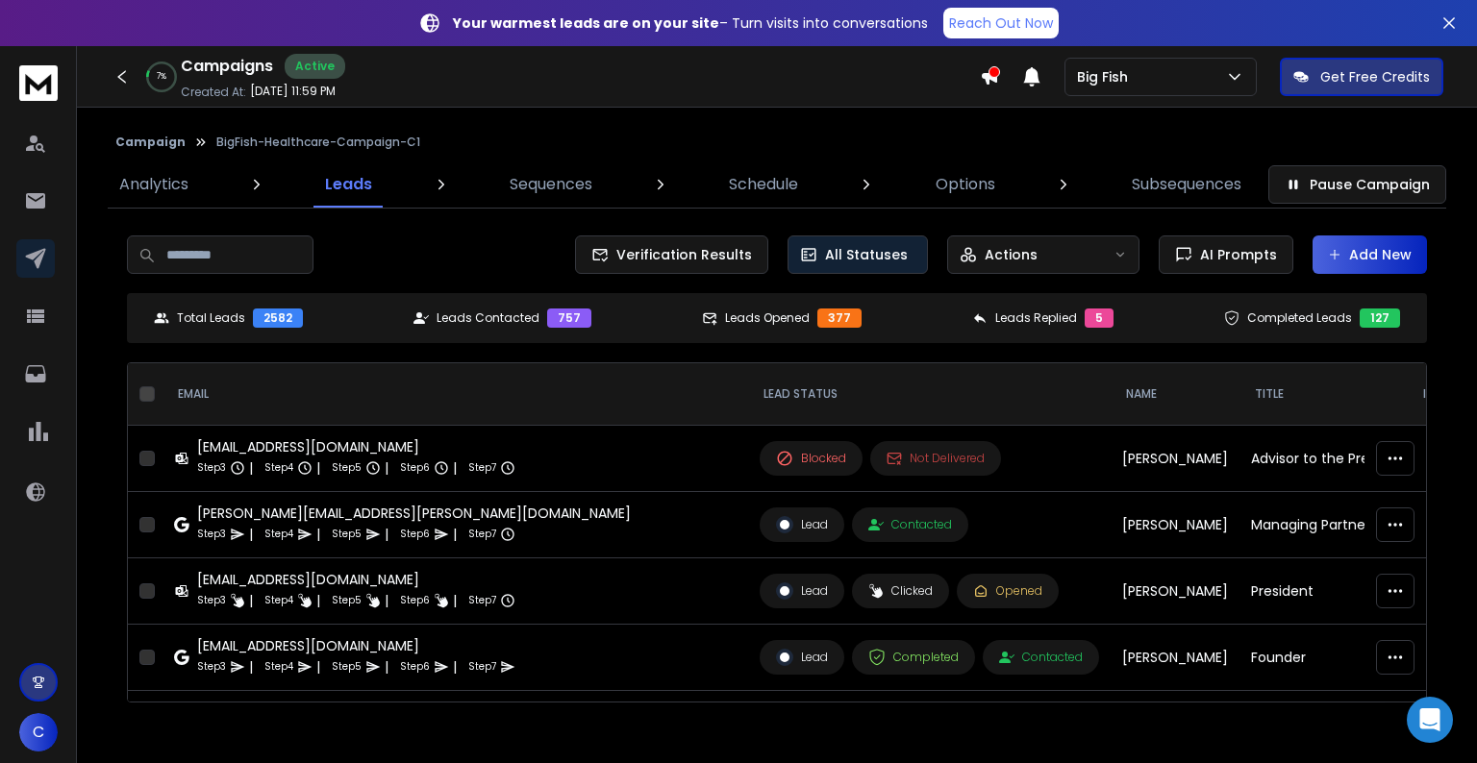
click at [900, 253] on p "All Statuses" at bounding box center [866, 254] width 83 height 19
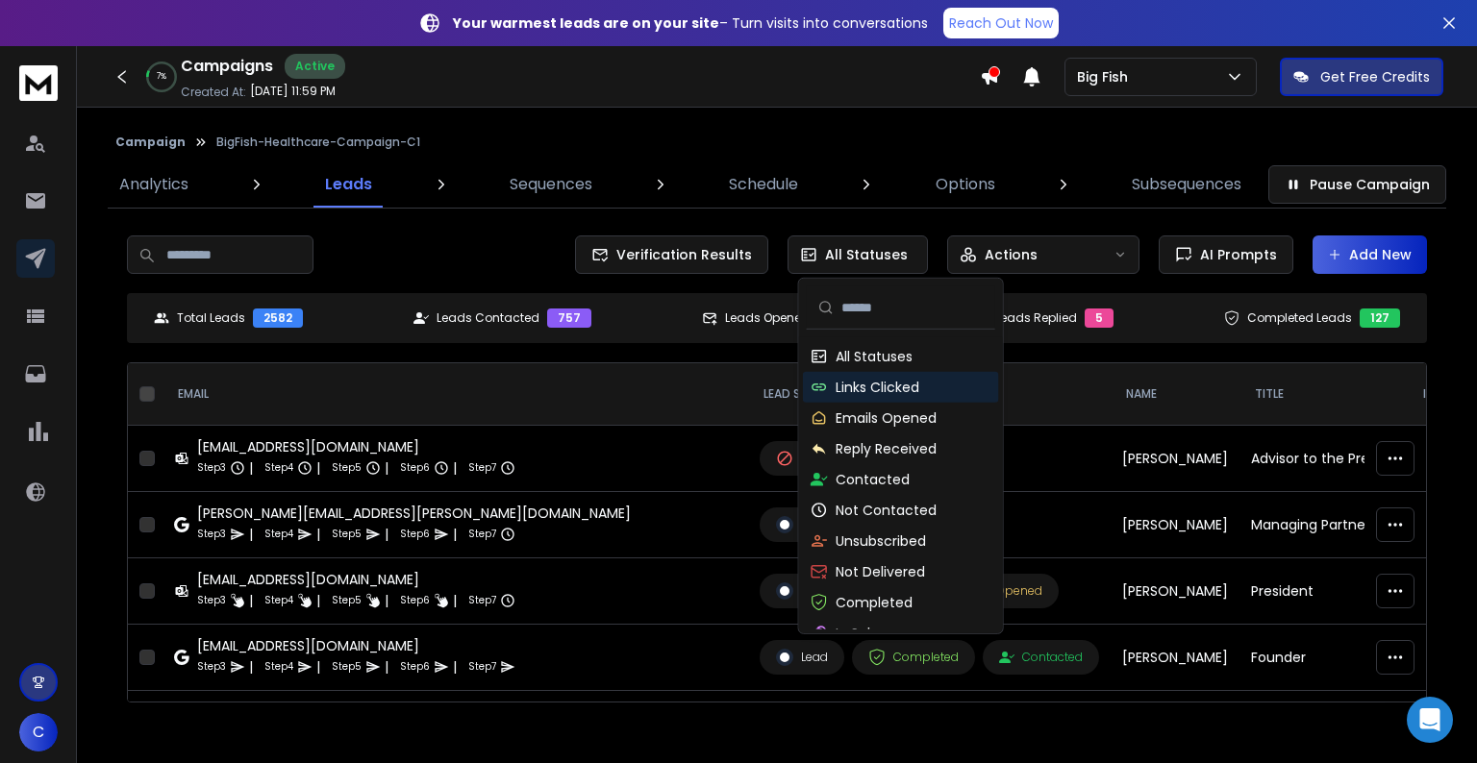
click at [556, 260] on div "Verification Results All Statuses Actions AI Prompts Add New" at bounding box center [777, 255] width 1300 height 38
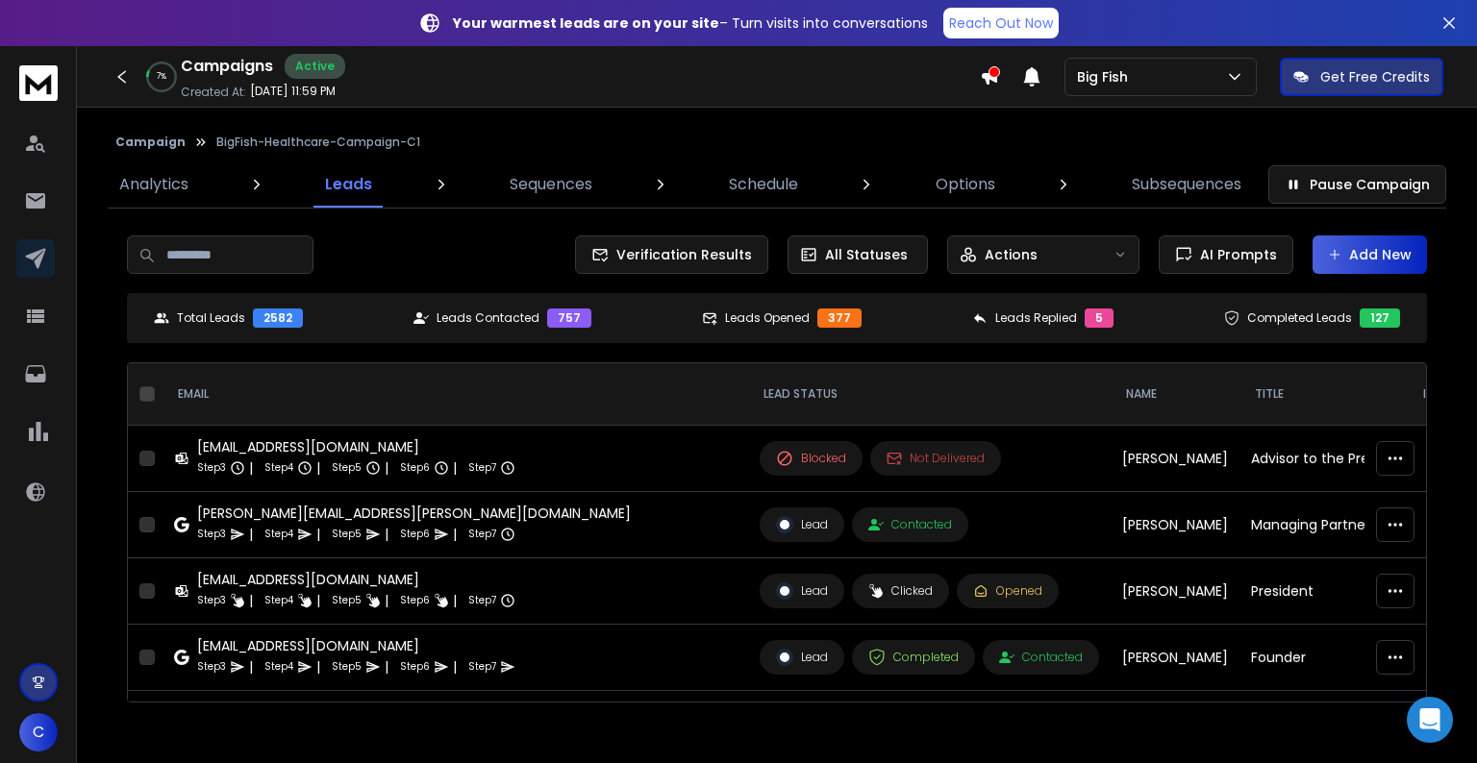
click at [556, 260] on div "Verification Results All Statuses Actions AI Prompts Add New" at bounding box center [777, 255] width 1300 height 38
click at [920, 253] on button "All Statuses" at bounding box center [857, 255] width 140 height 38
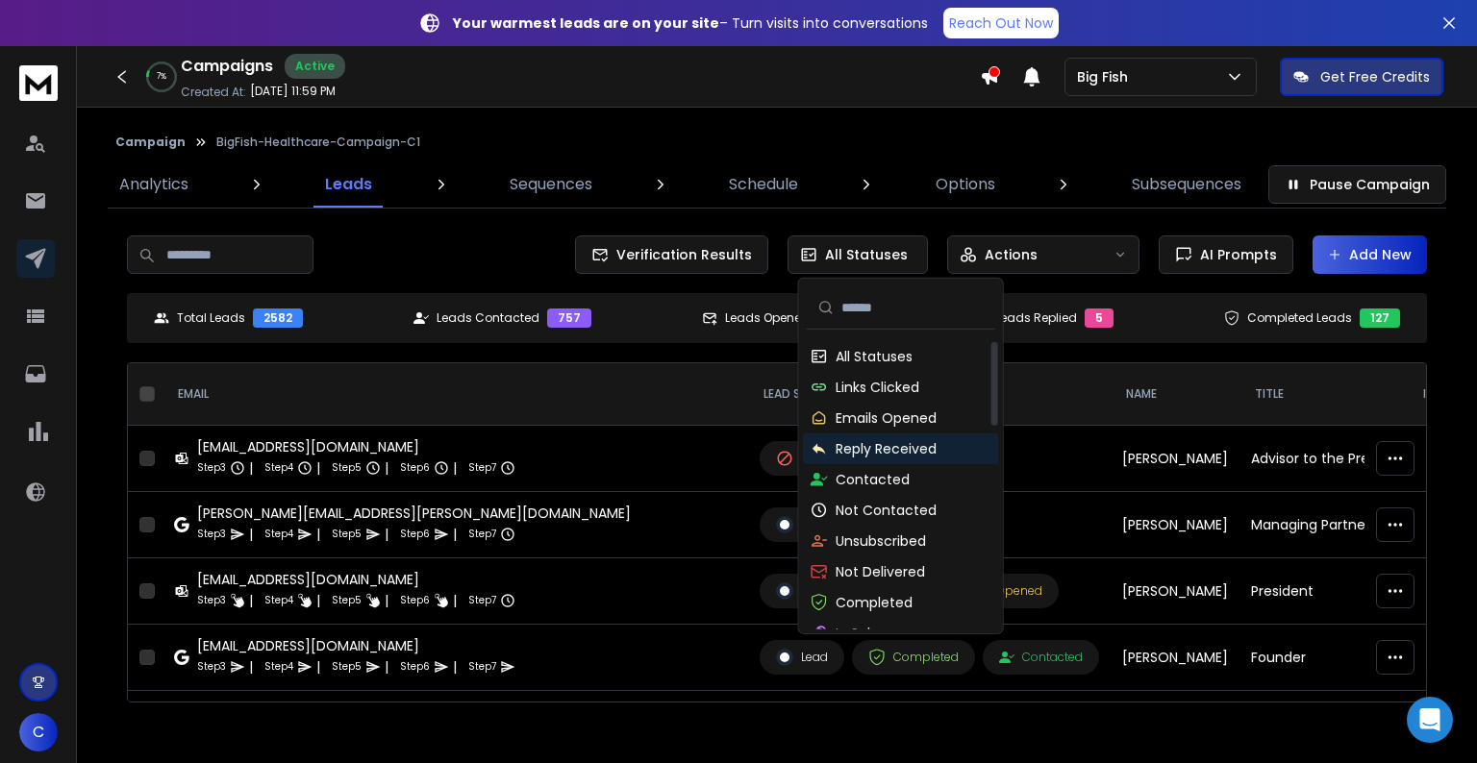
click at [403, 234] on div "Verification Results All Statuses Actions AI Prompts Add New Total Leads 2582 L…" at bounding box center [777, 459] width 1338 height 463
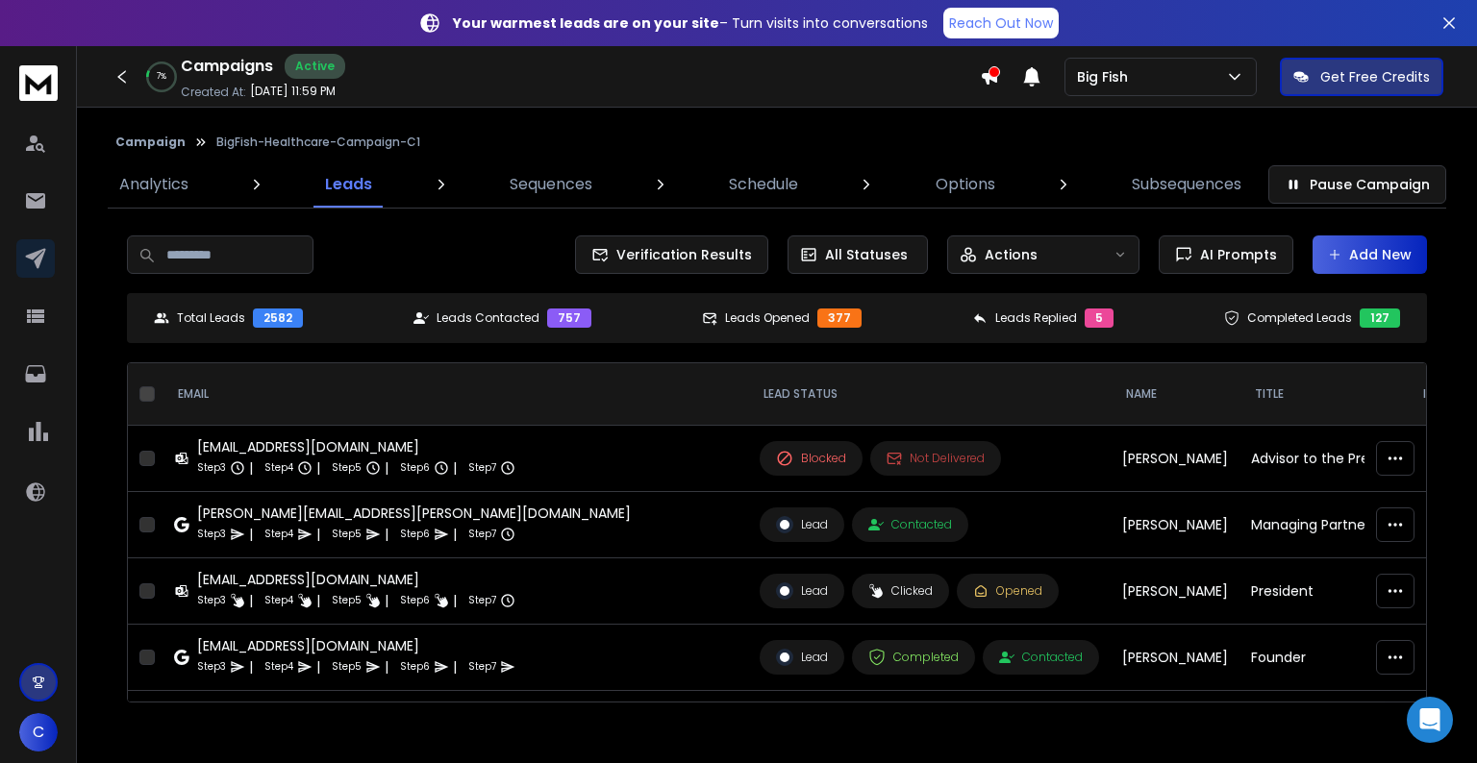
click at [104, 210] on div "Campaign BigFish-Healthcare-Campaign-C1 Analytics Leads Sequences Schedule Opti…" at bounding box center [777, 409] width 1400 height 603
click at [138, 187] on p "Analytics" at bounding box center [153, 184] width 69 height 23
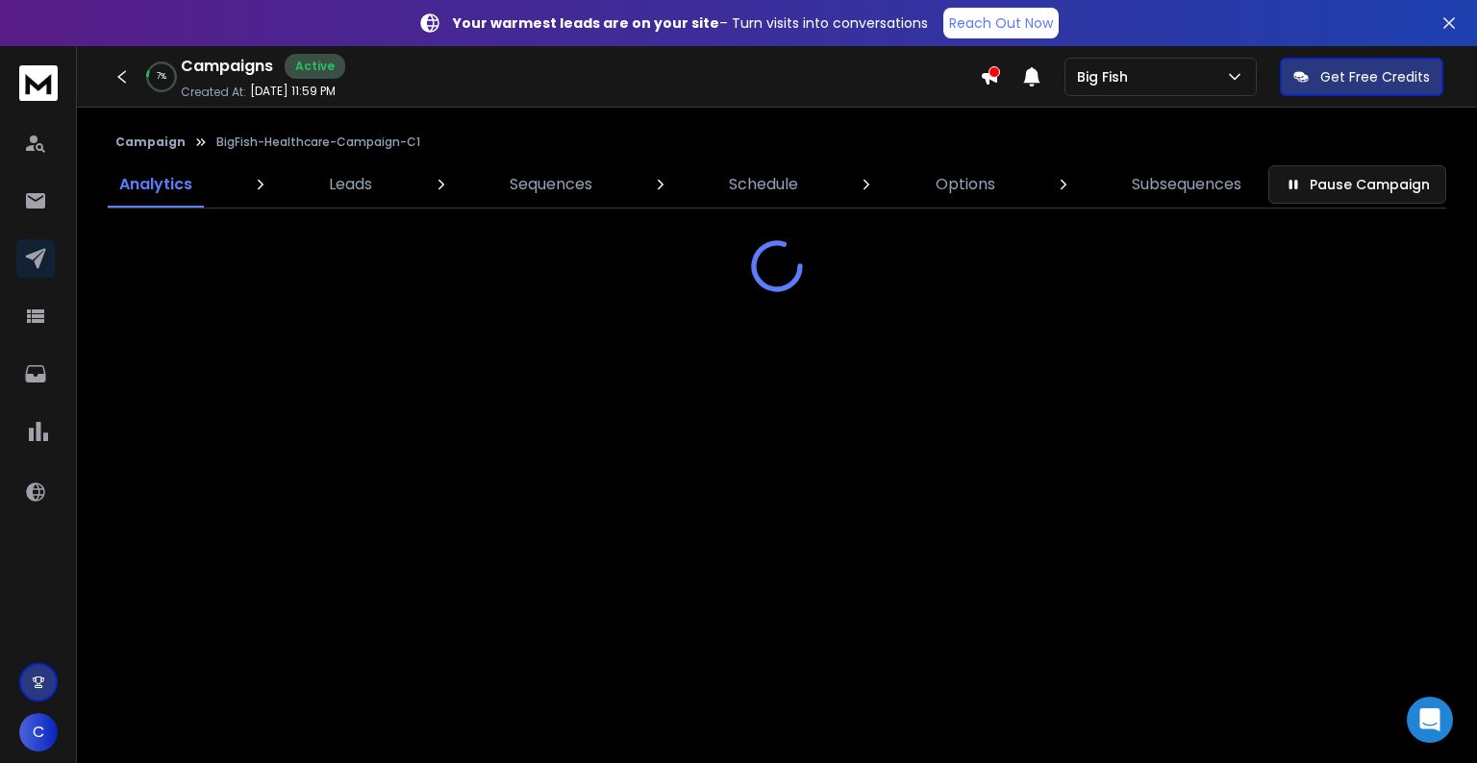
click at [865, 87] on div "7 % Campaigns Active Created At: Jul 08, 2025, 11:59 PM Big Fish Get Free Credi…" at bounding box center [738, 77] width 1477 height 62
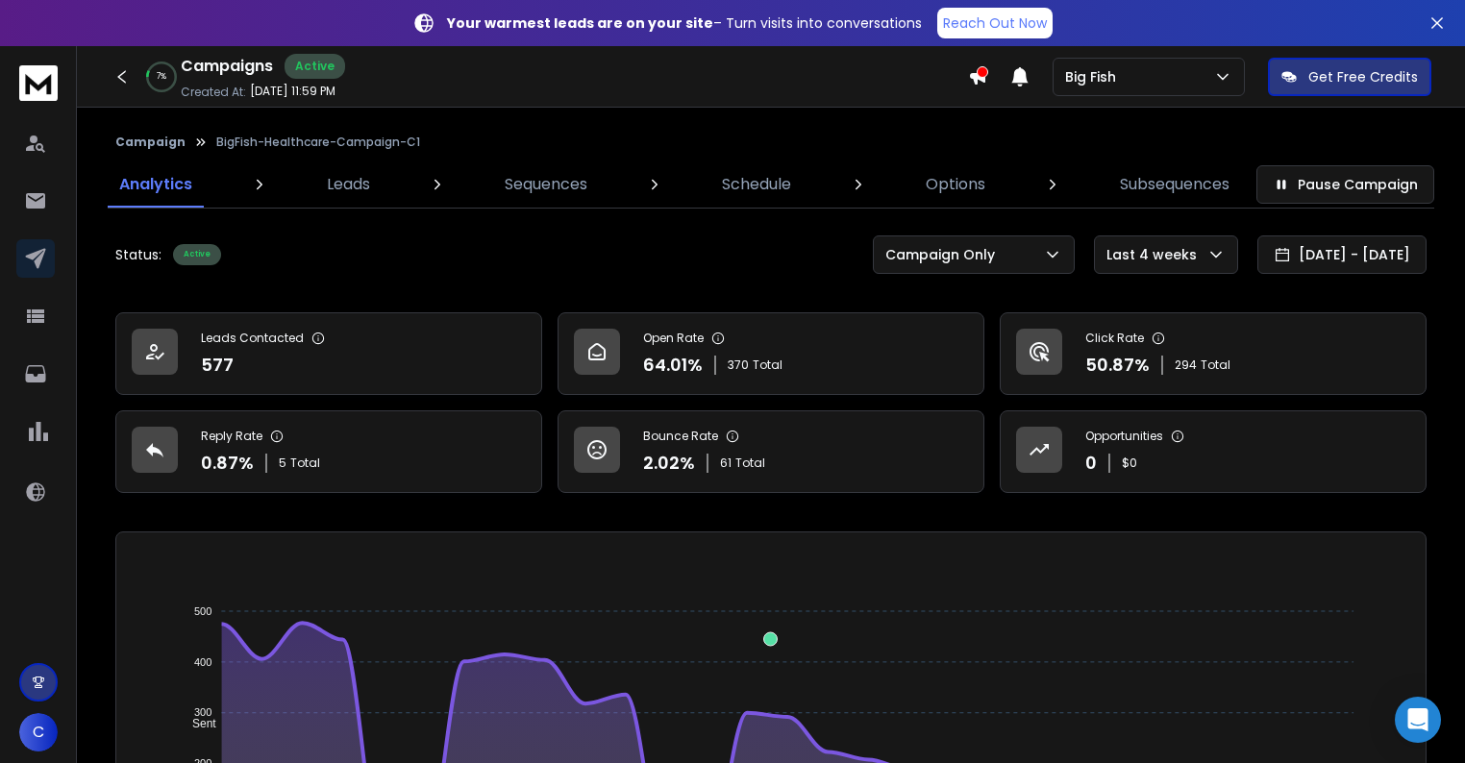
click at [607, 251] on div "Status: Active Pause Campaign Campaign Only Last 4 weeks 15 Jul 2025 - 12 Aug 2…" at bounding box center [770, 255] width 1311 height 38
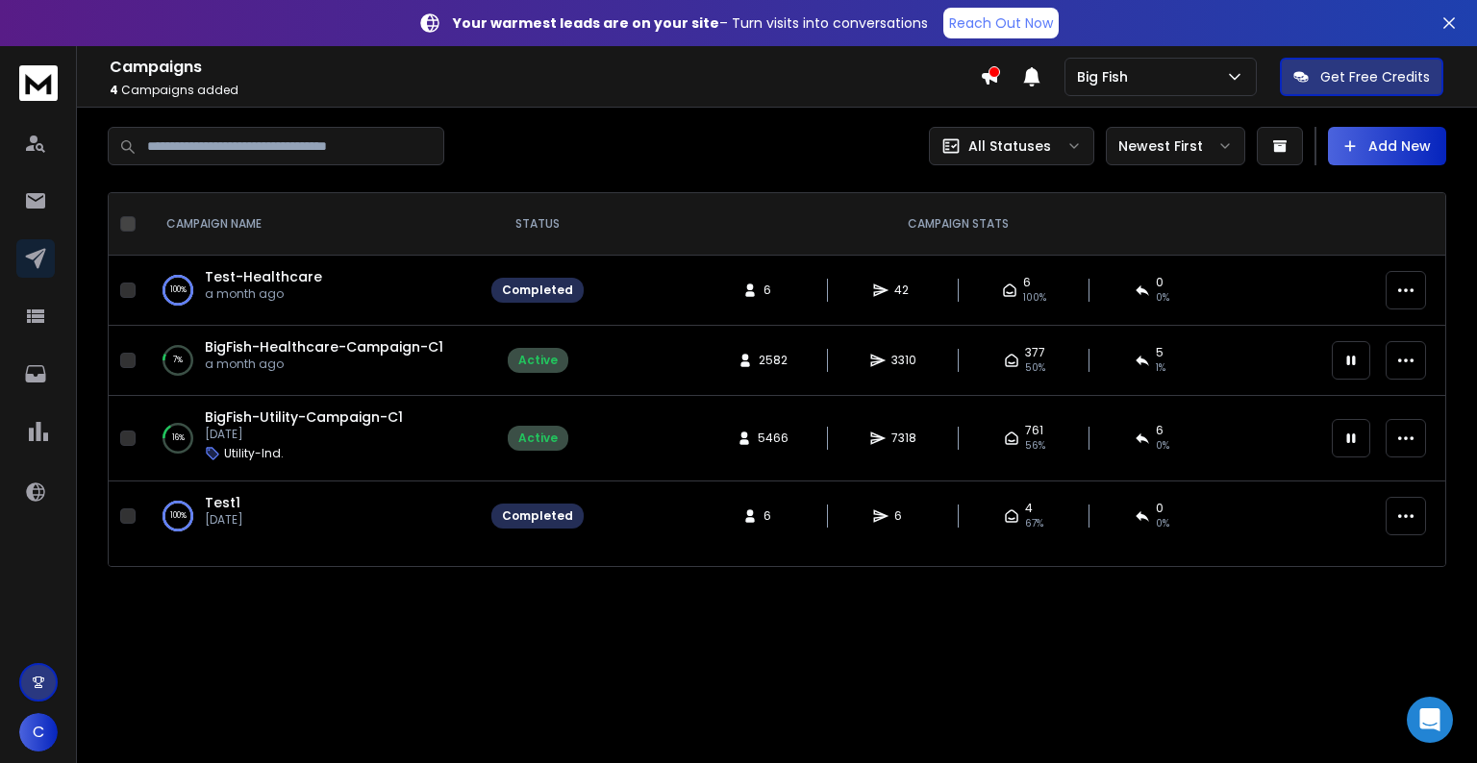
click at [358, 412] on span "BigFish-Utility-Campaign-C1" at bounding box center [304, 417] width 198 height 19
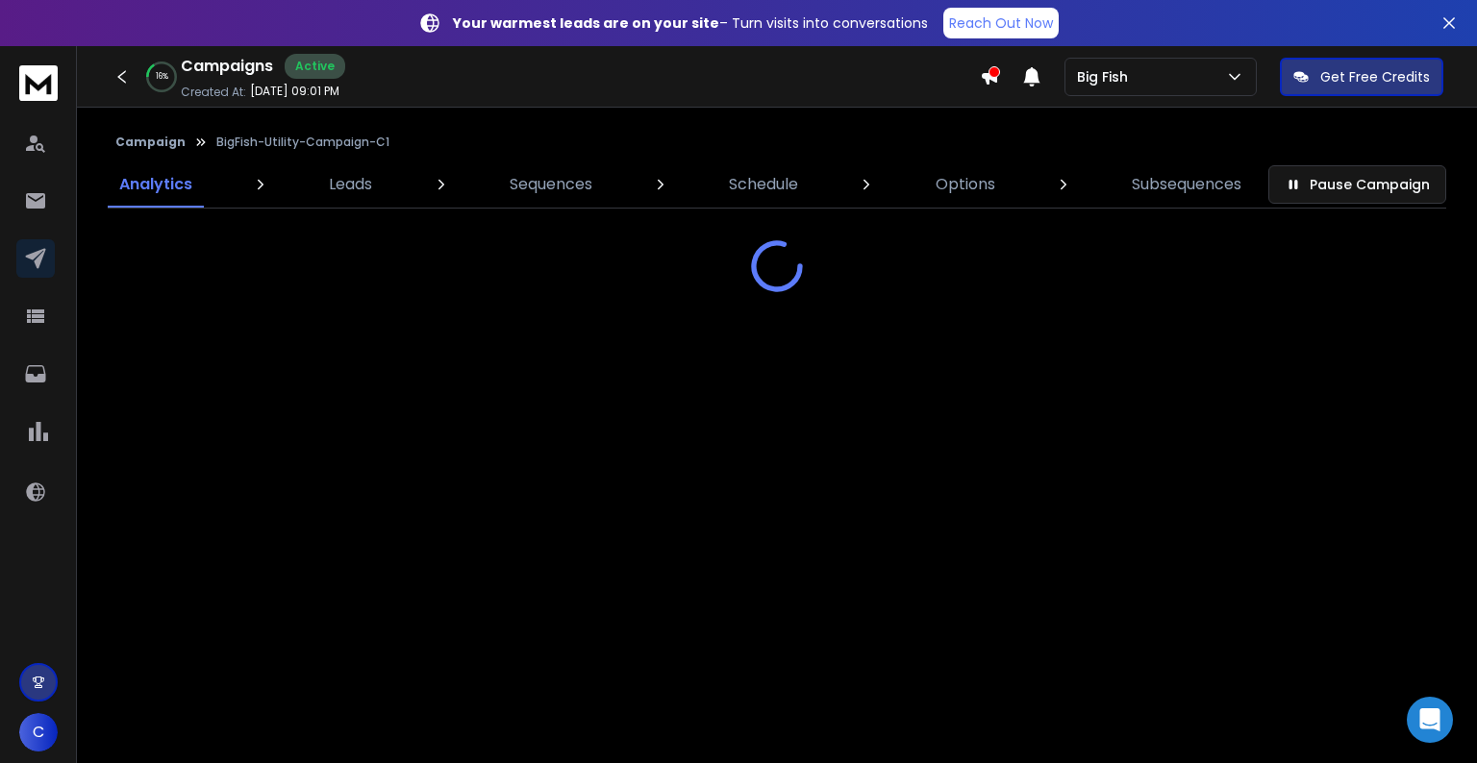
click at [630, 67] on div "16 % Campaigns Active Created At: Jun 16, 2025, 09:01 PM Big Fish Get Free Cred…" at bounding box center [738, 77] width 1477 height 62
click at [663, 63] on div "16 % Campaigns Active Created At: Jun 16, 2025, 09:01 PM Big Fish Get Free Cred…" at bounding box center [738, 77] width 1477 height 62
click at [663, 65] on div "16 % Campaigns Active Created At: Jun 16, 2025, 09:01 PM Big Fish Get Free Cred…" at bounding box center [738, 77] width 1477 height 62
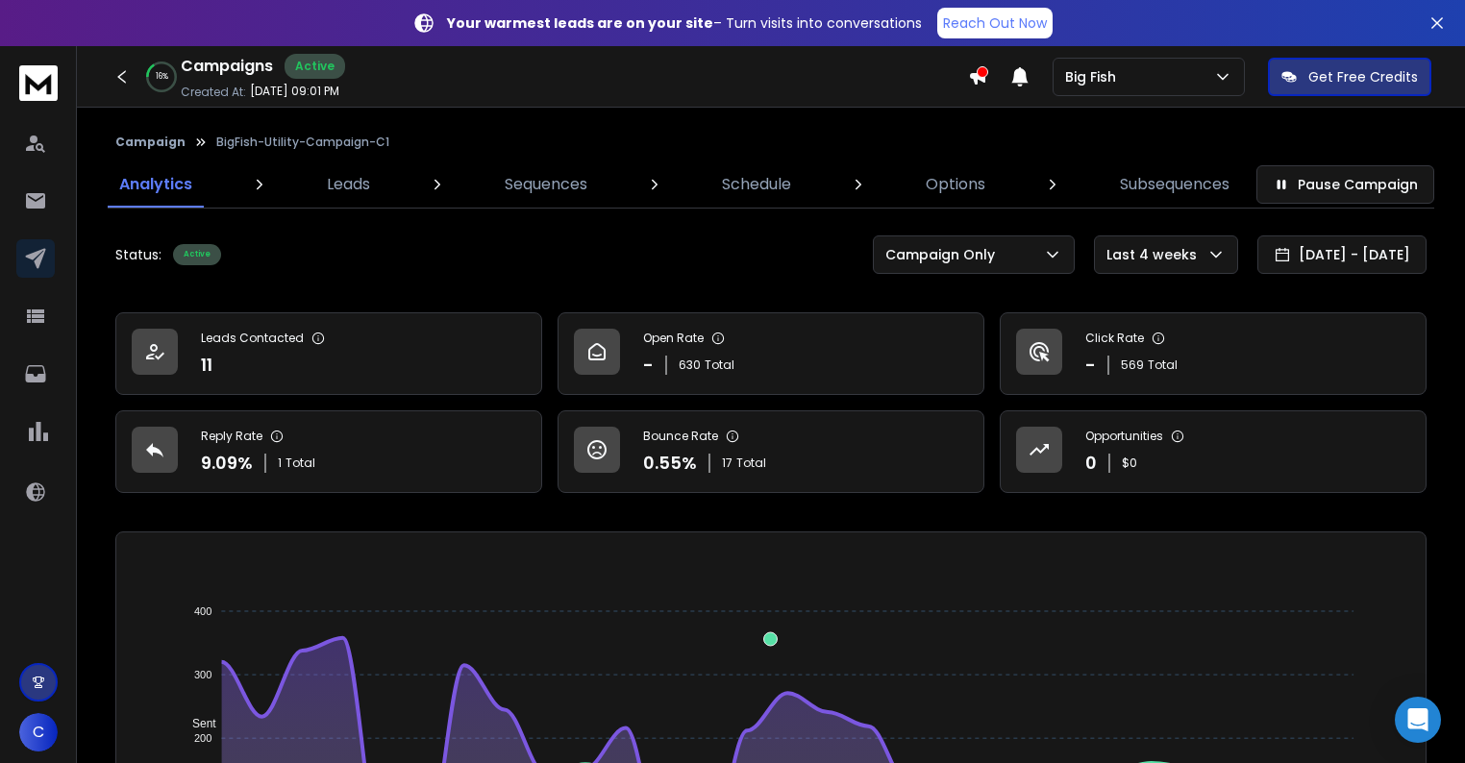
click at [573, 262] on div "Status: Active Pause Campaign Campaign Only Last 4 weeks 15 Jul 2025 - 12 Aug 2…" at bounding box center [770, 255] width 1311 height 38
click at [578, 255] on div "Status: Active Pause Campaign Campaign Only Last 4 weeks 15 Jul 2025 - 12 Aug 2…" at bounding box center [770, 255] width 1311 height 38
drag, startPoint x: 582, startPoint y: 253, endPoint x: 602, endPoint y: 261, distance: 21.6
click at [586, 256] on div "Status: Active Pause Campaign Campaign Only Last 4 weeks 15 Jul 2025 - 12 Aug 2…" at bounding box center [770, 255] width 1311 height 38
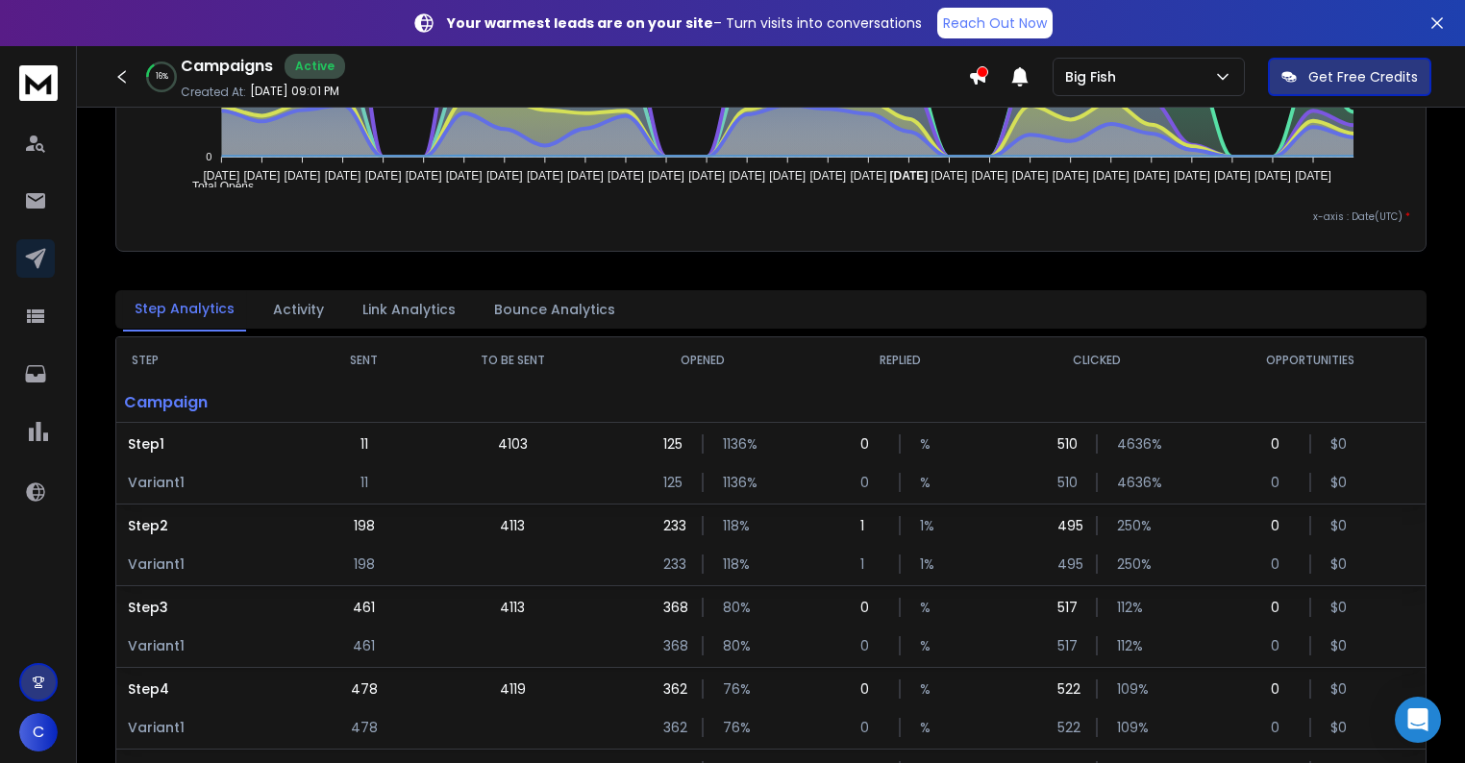
scroll to position [719, 0]
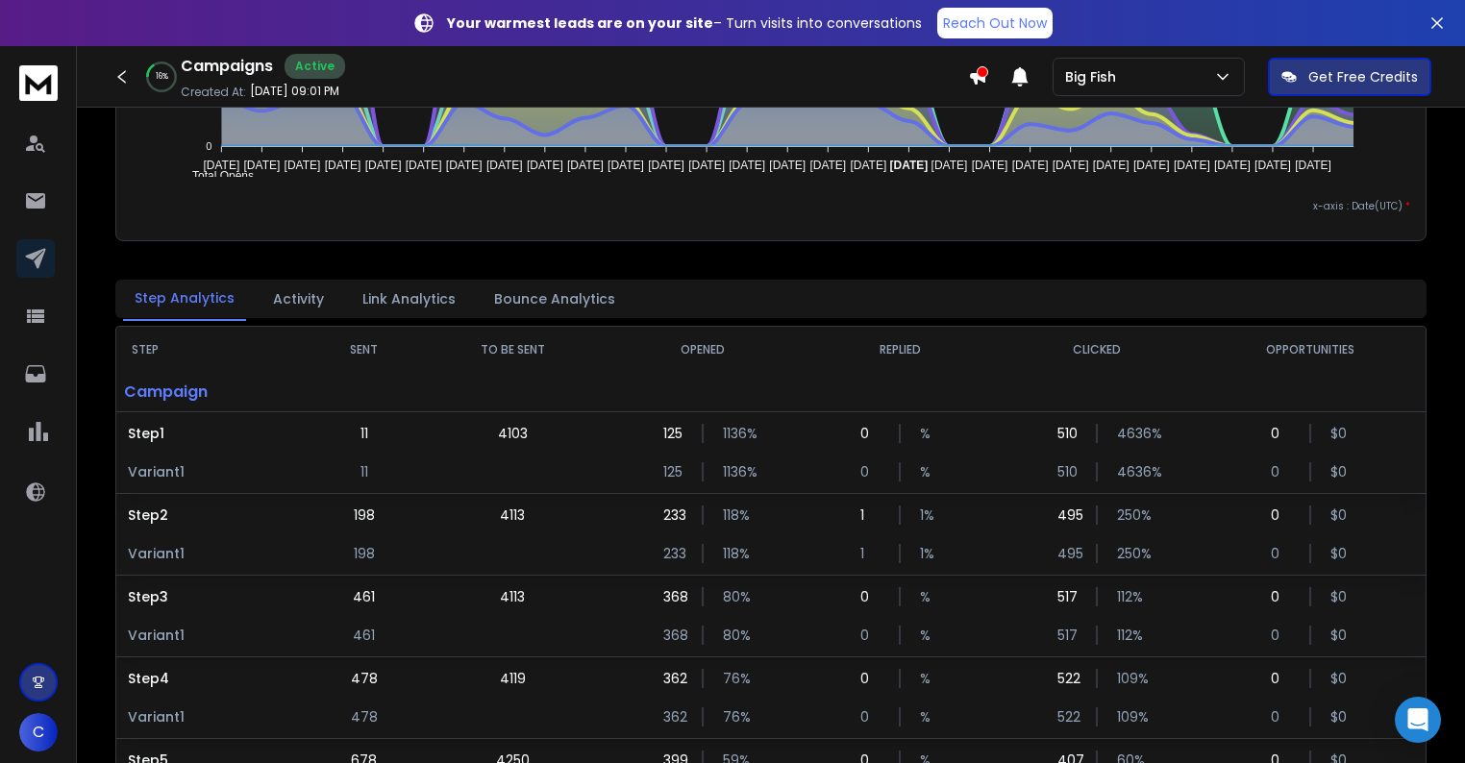
click at [368, 346] on th "SENT" at bounding box center [364, 350] width 113 height 46
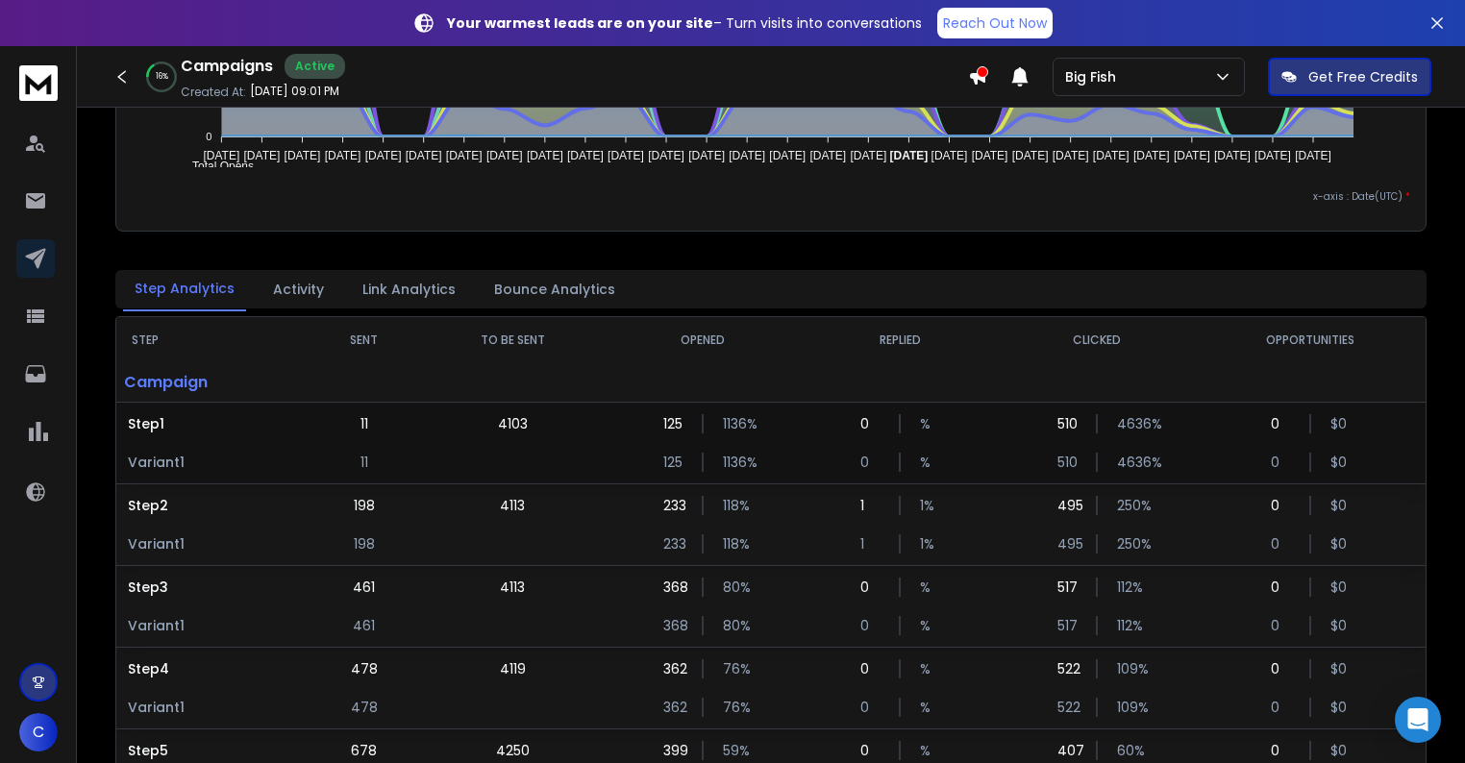
scroll to position [749, 0]
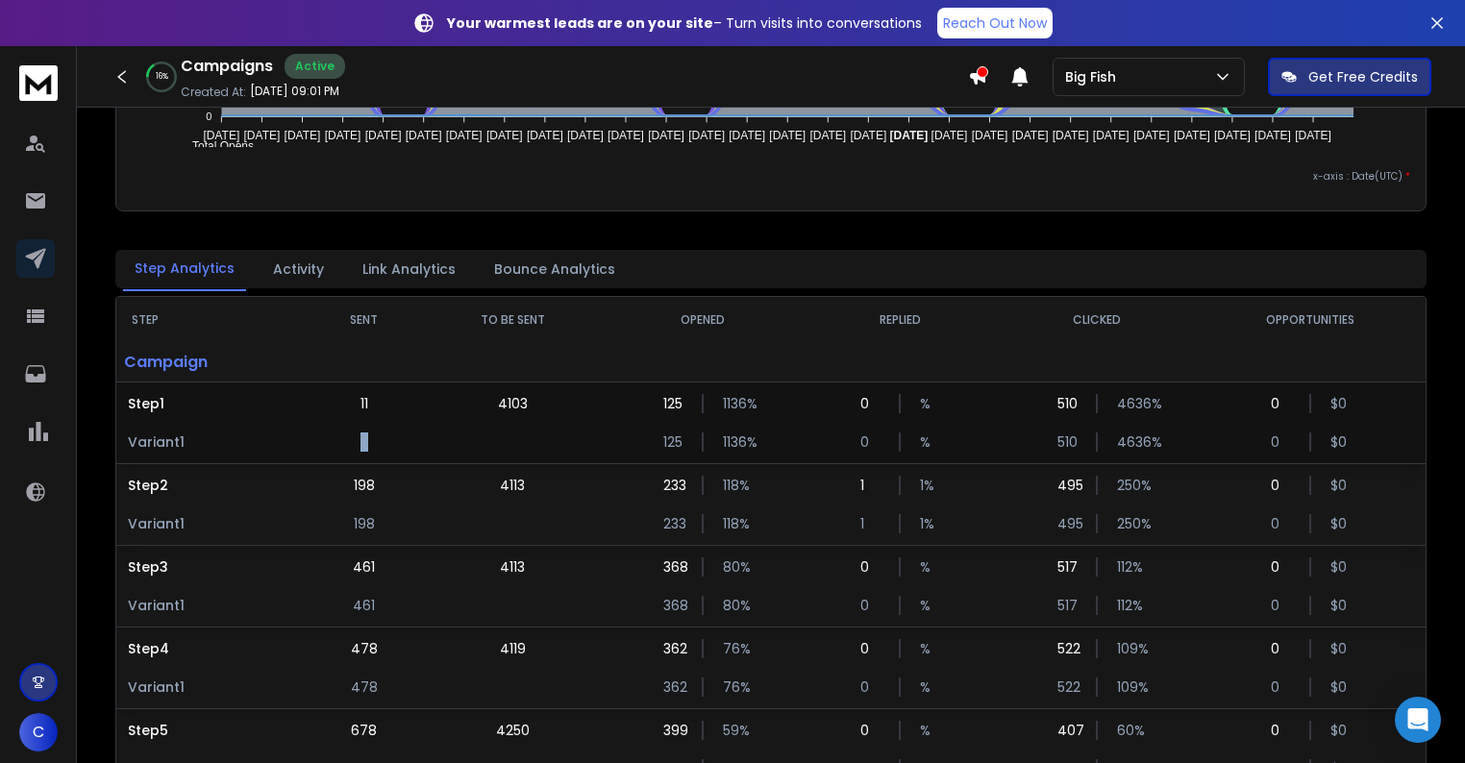
drag, startPoint x: 369, startPoint y: 436, endPoint x: 356, endPoint y: 438, distance: 13.6
click at [356, 438] on div "11 11" at bounding box center [364, 423] width 90 height 58
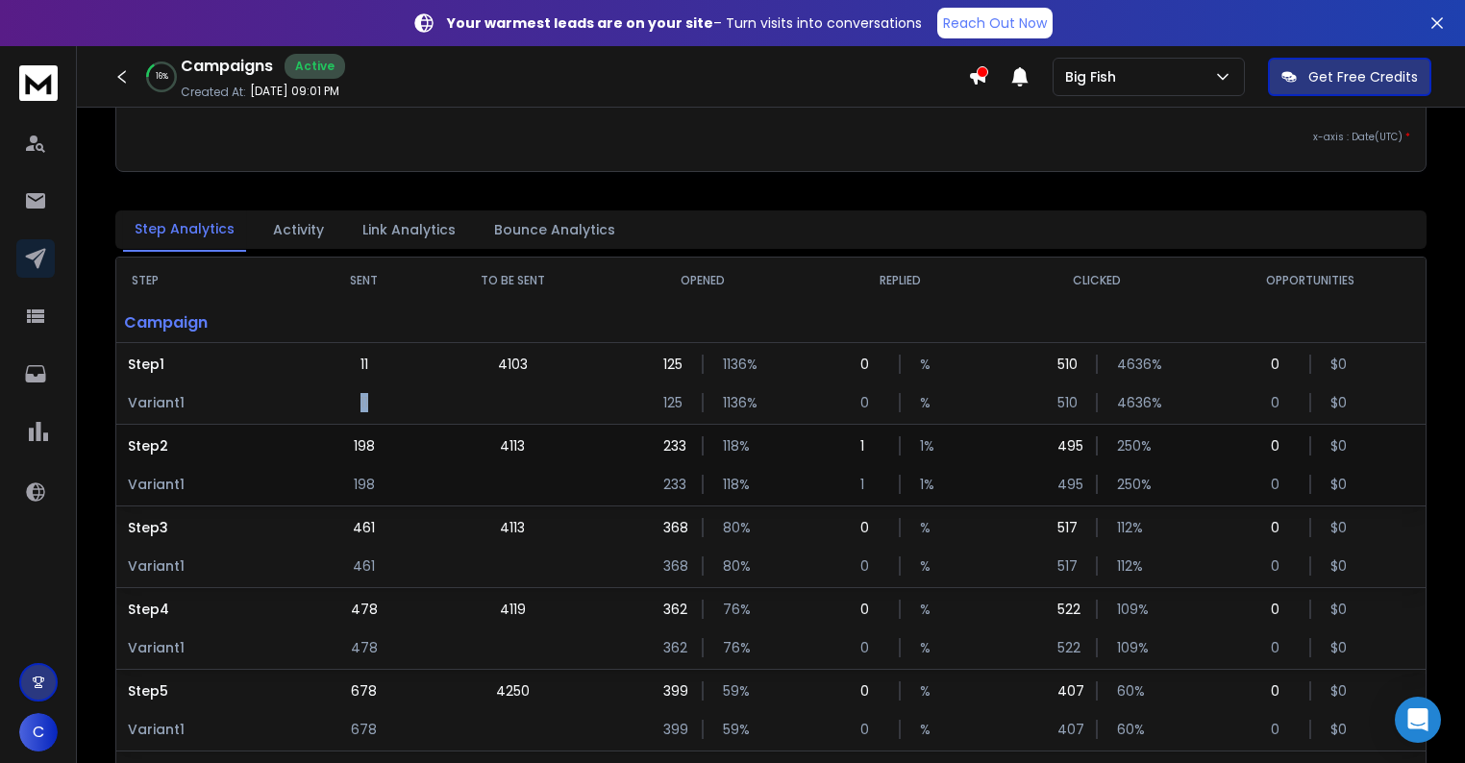
scroll to position [799, 0]
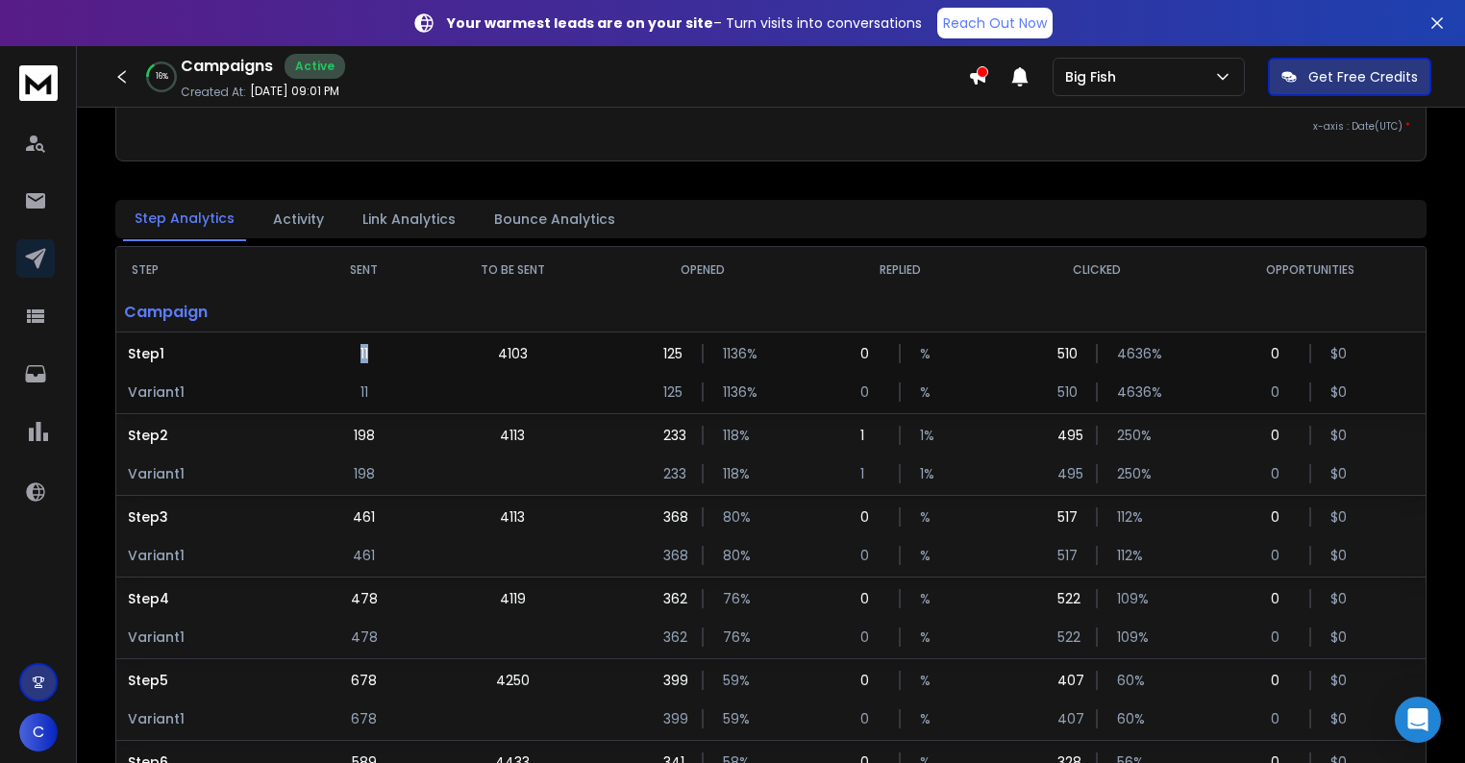
drag, startPoint x: 371, startPoint y: 352, endPoint x: 353, endPoint y: 355, distance: 18.5
click at [353, 355] on div "11 11" at bounding box center [364, 373] width 90 height 58
drag, startPoint x: 368, startPoint y: 355, endPoint x: 340, endPoint y: 352, distance: 28.0
click at [340, 352] on div "11 11" at bounding box center [364, 373] width 90 height 58
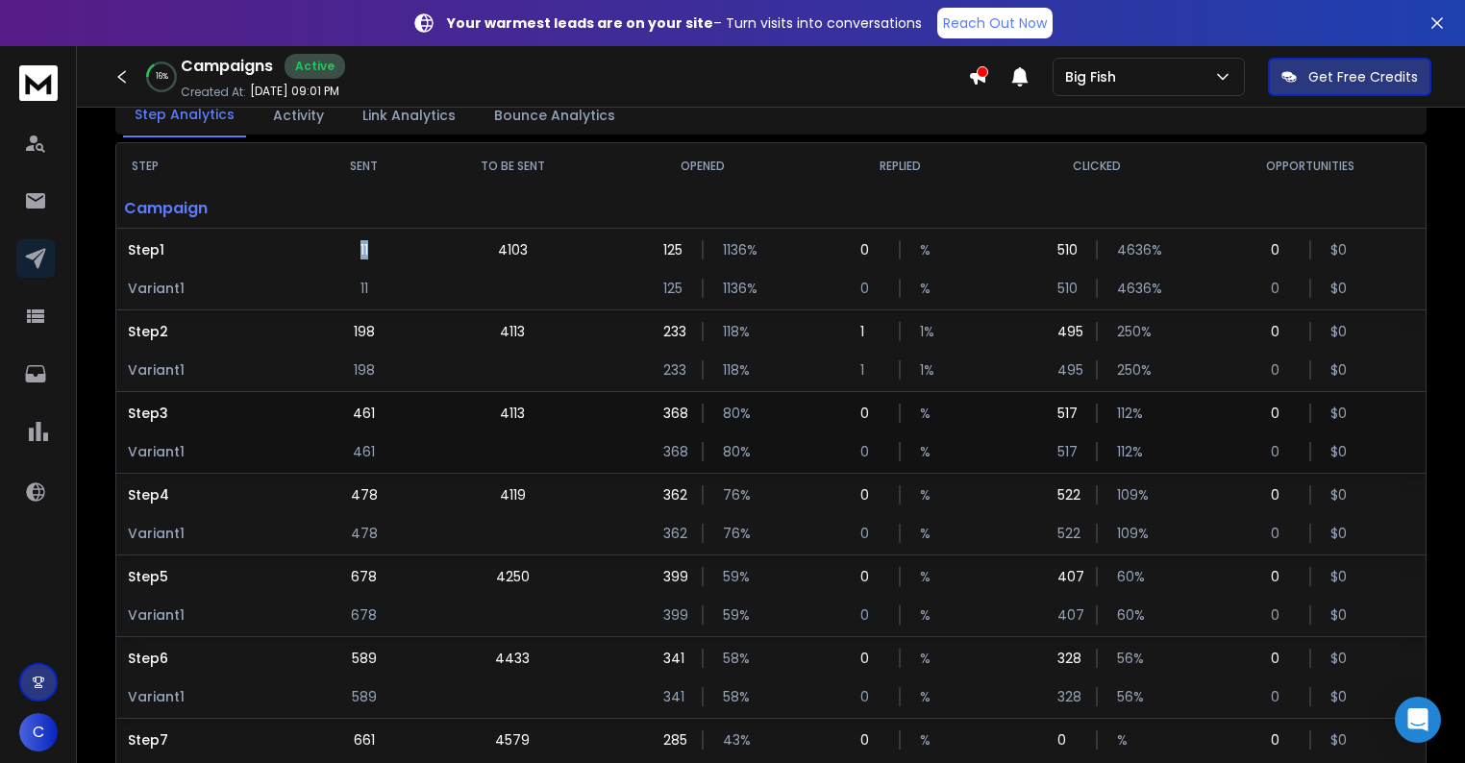
scroll to position [833, 0]
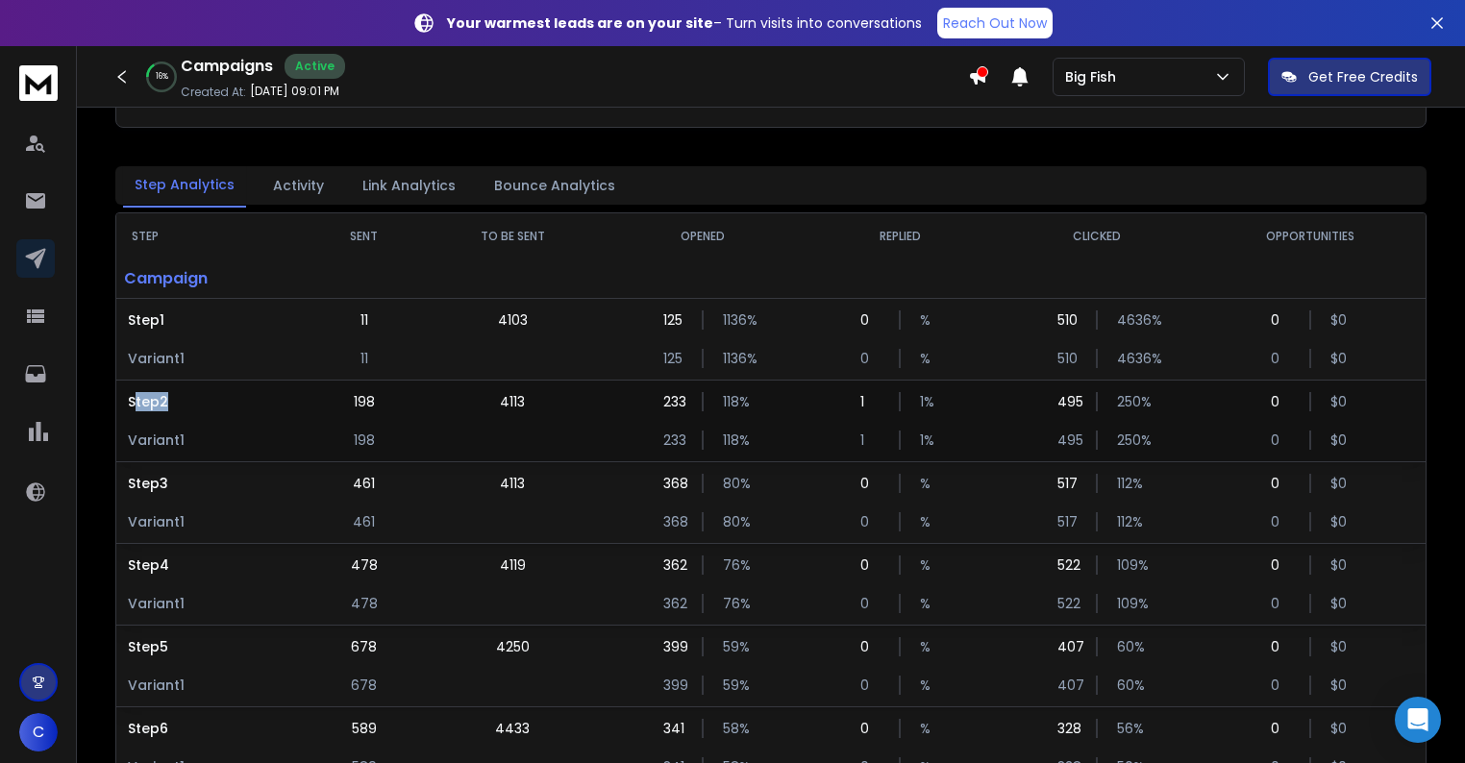
drag, startPoint x: 133, startPoint y: 396, endPoint x: 197, endPoint y: 394, distance: 64.4
click at [178, 399] on p "Step 2" at bounding box center [212, 401] width 168 height 19
drag, startPoint x: 351, startPoint y: 395, endPoint x: 397, endPoint y: 403, distance: 46.8
click at [397, 403] on div "198 198" at bounding box center [364, 421] width 90 height 58
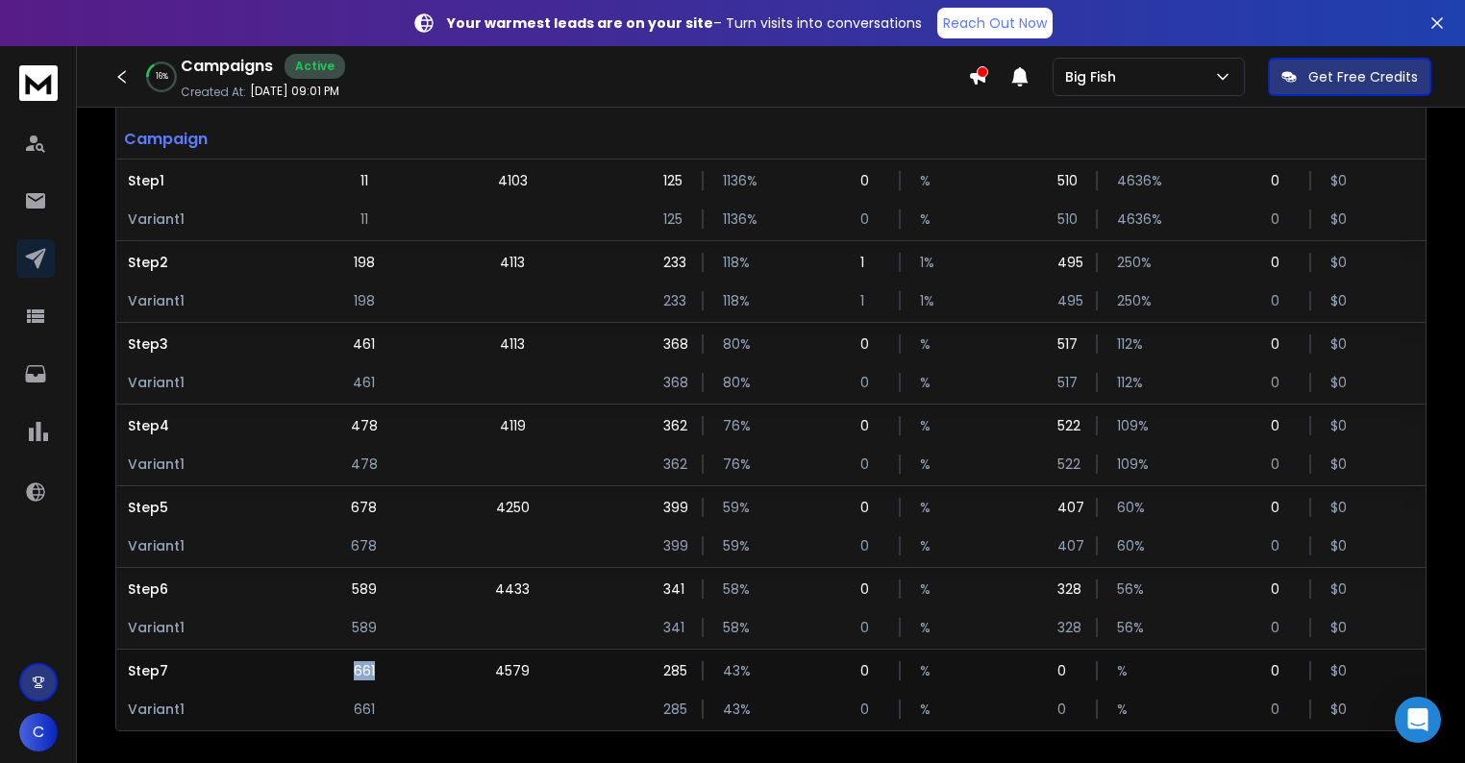
drag, startPoint x: 355, startPoint y: 670, endPoint x: 379, endPoint y: 668, distance: 24.1
click at [379, 668] on div "661 661" at bounding box center [364, 690] width 90 height 58
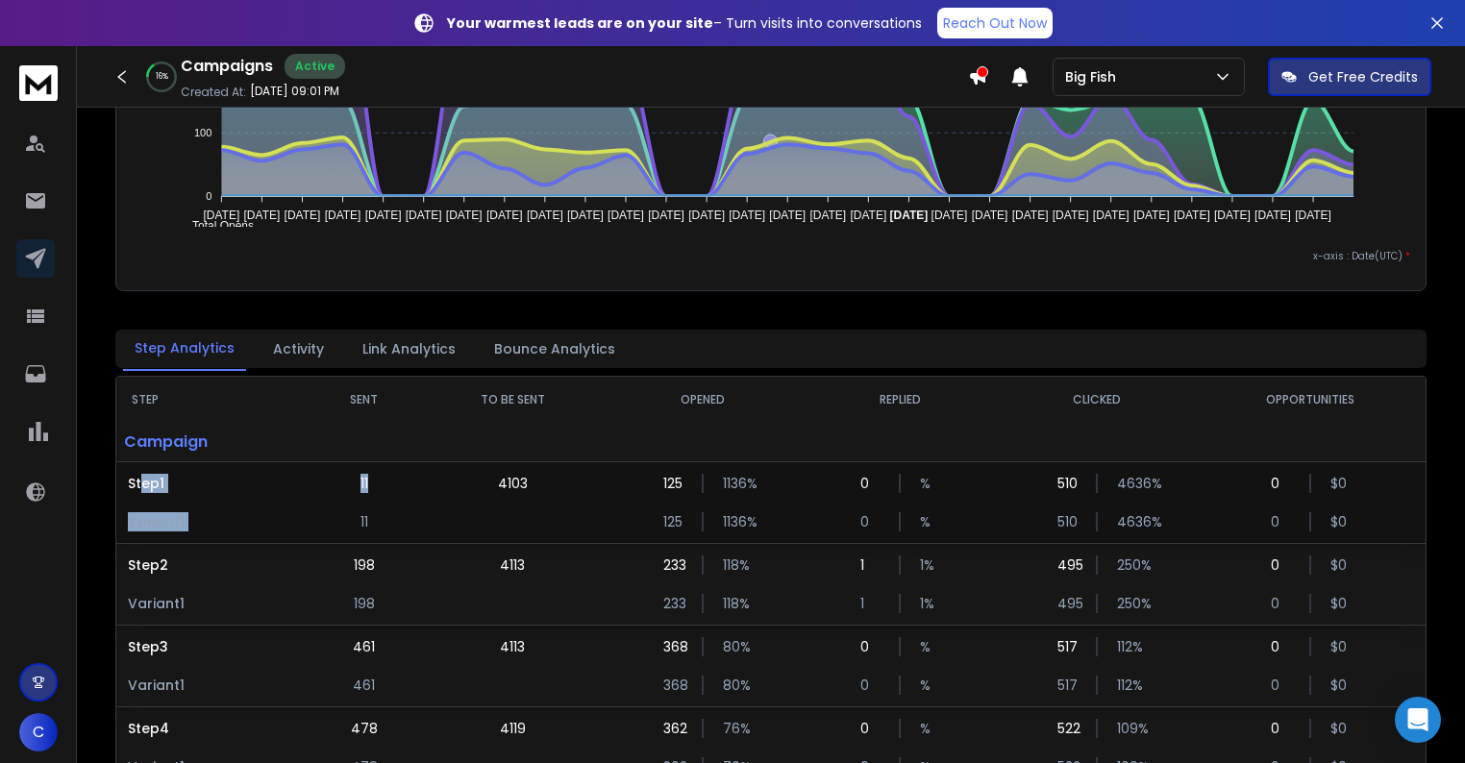
drag, startPoint x: 138, startPoint y: 481, endPoint x: 407, endPoint y: 480, distance: 268.2
click at [407, 480] on tr "Step 1 Variant 1 11 11 4103 125 1136 % 125 1136 % 0 % 0 % 510 4636 % 510 4636 %…" at bounding box center [770, 503] width 1309 height 82
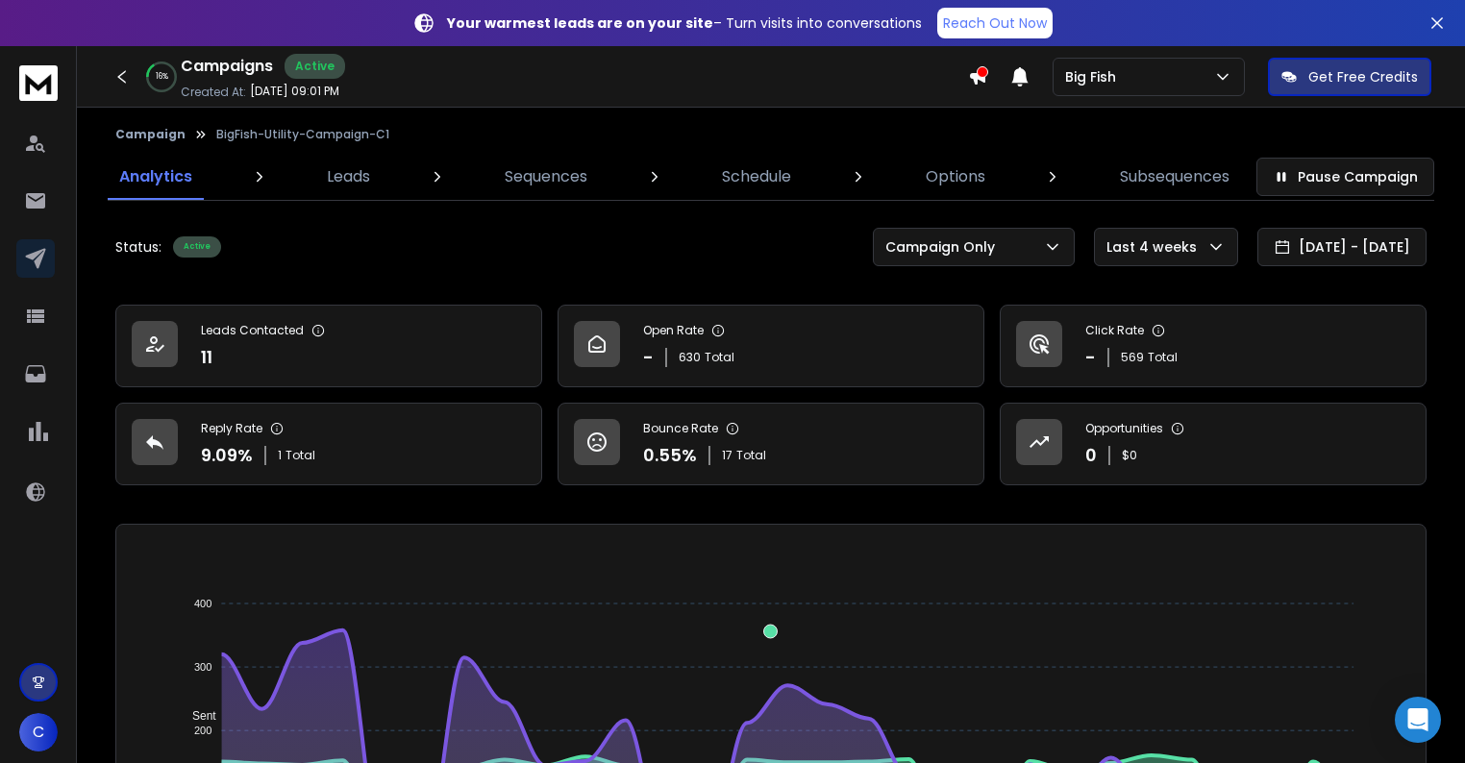
scroll to position [0, 0]
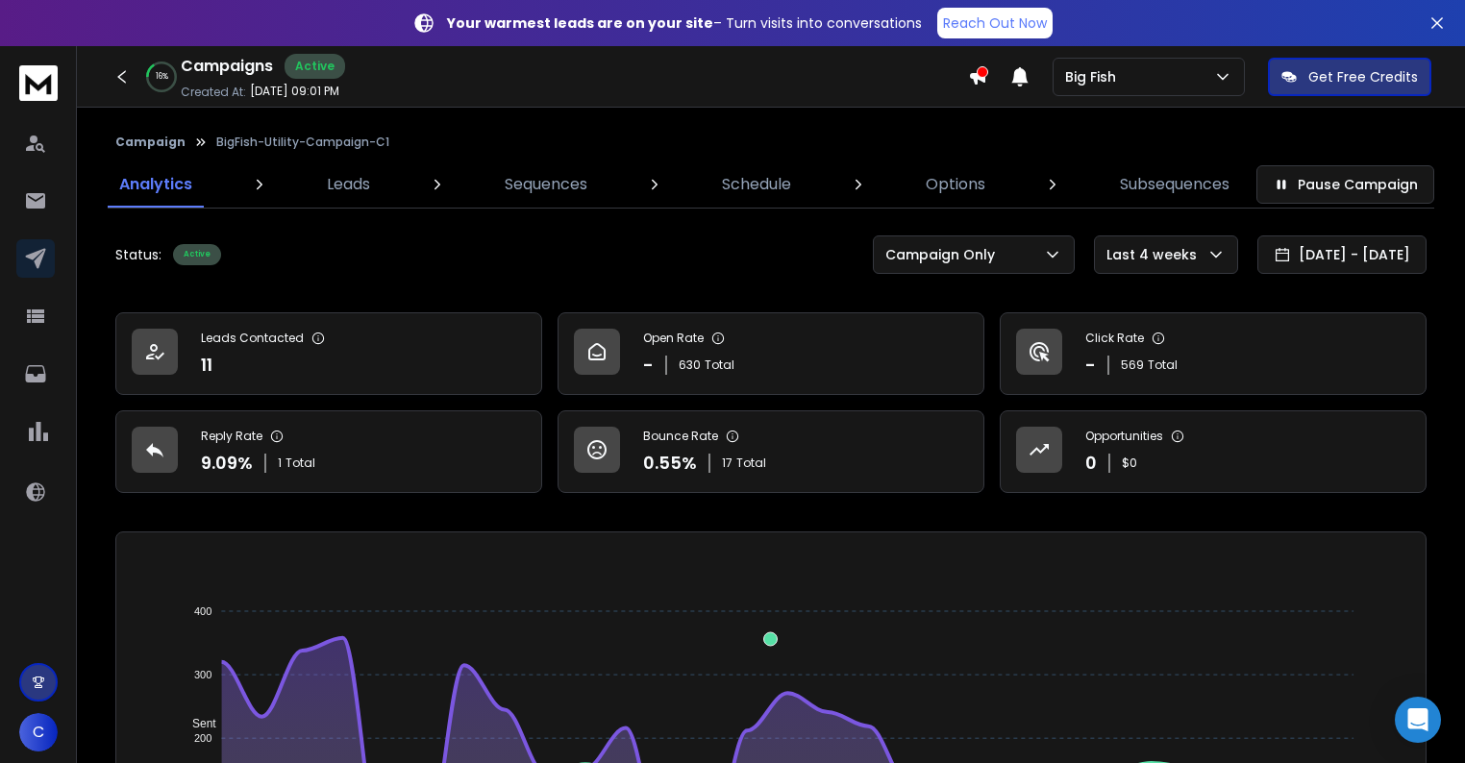
click at [762, 237] on div "Status: Active Pause Campaign Campaign Only Last 4 weeks 15 Jul 2025 - 12 Aug 2…" at bounding box center [770, 255] width 1311 height 38
click at [770, 88] on div "16 % Campaigns Active Created At: Jun 16, 2025, 09:01 PM Big Fish Get Free Cred…" at bounding box center [732, 77] width 1465 height 62
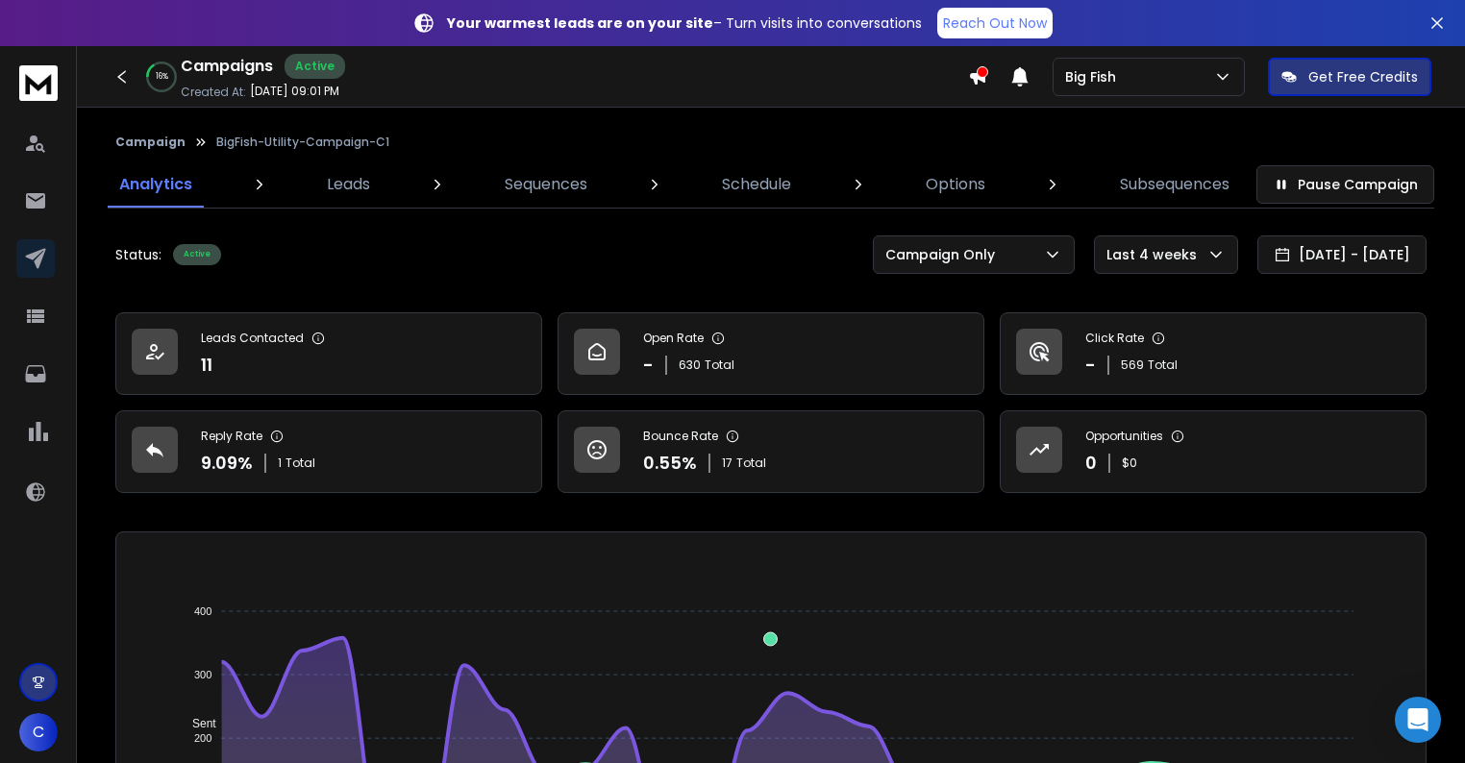
click at [593, 75] on div "16 % Campaigns Active Created At: Jun 16, 2025, 09:01 PM Big Fish Get Free Cred…" at bounding box center [732, 77] width 1465 height 62
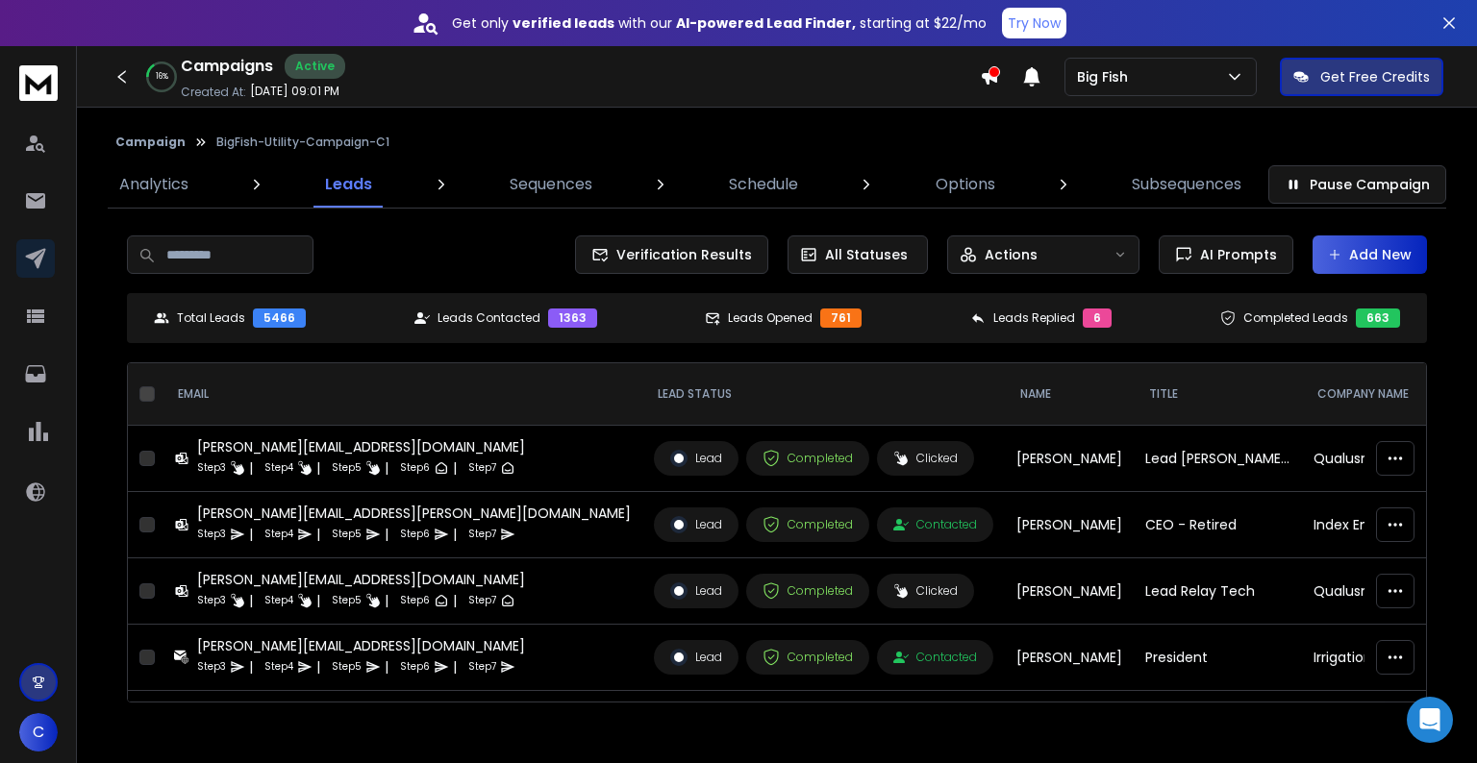
click at [452, 253] on div "Verification Results All Statuses Actions AI Prompts Add New" at bounding box center [777, 255] width 1300 height 38
